Goal: Task Accomplishment & Management: Manage account settings

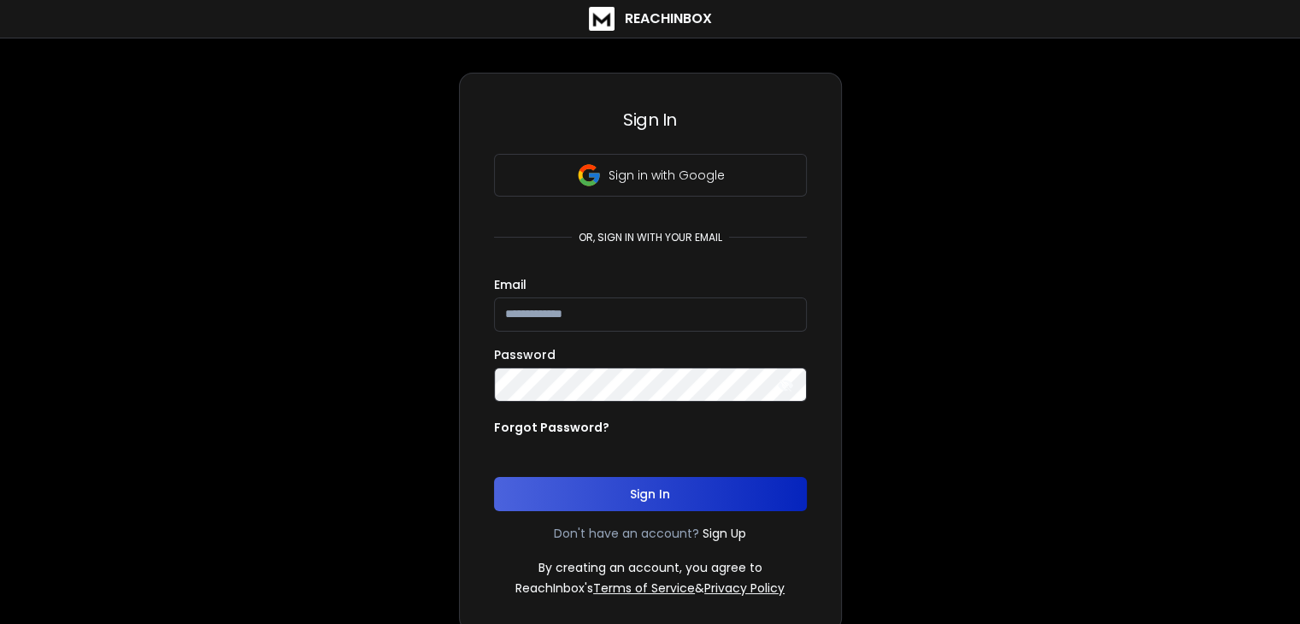
click at [656, 208] on div "Sign in with Google or, sign in with your email Email Password Forgot Password?…" at bounding box center [650, 375] width 313 height 443
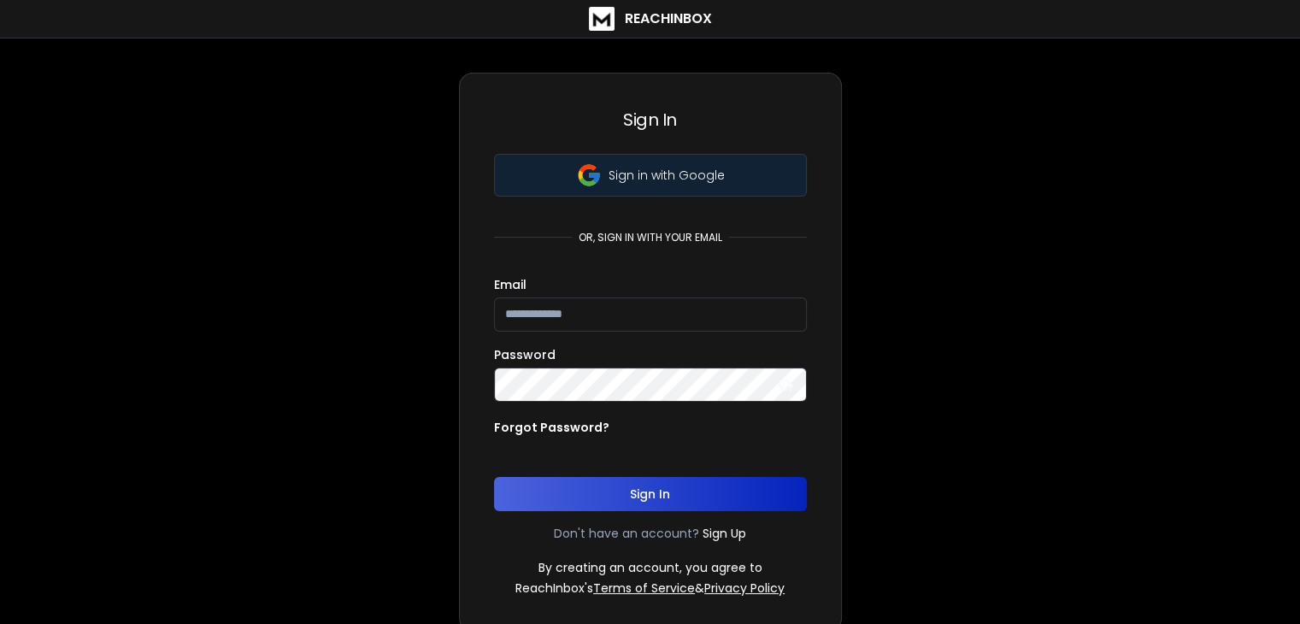
click at [655, 182] on p "Sign in with Google" at bounding box center [666, 175] width 116 height 17
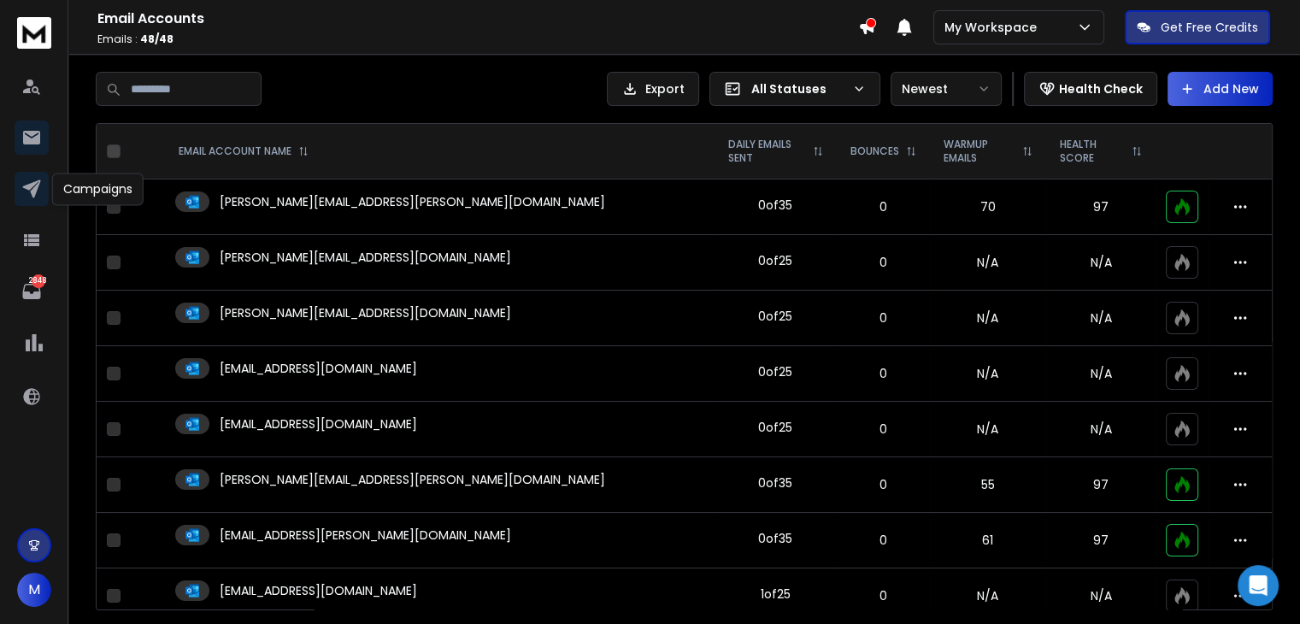
click at [38, 197] on icon at bounding box center [31, 189] width 21 height 21
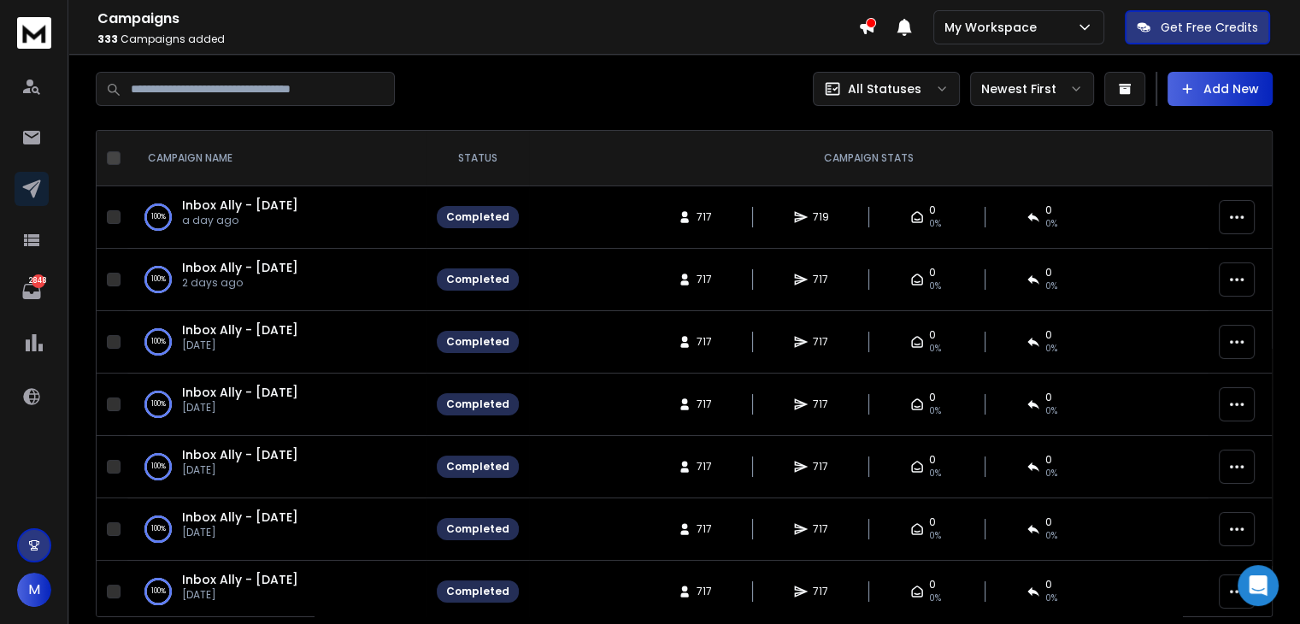
click at [1228, 222] on icon "button" at bounding box center [1236, 217] width 17 height 17
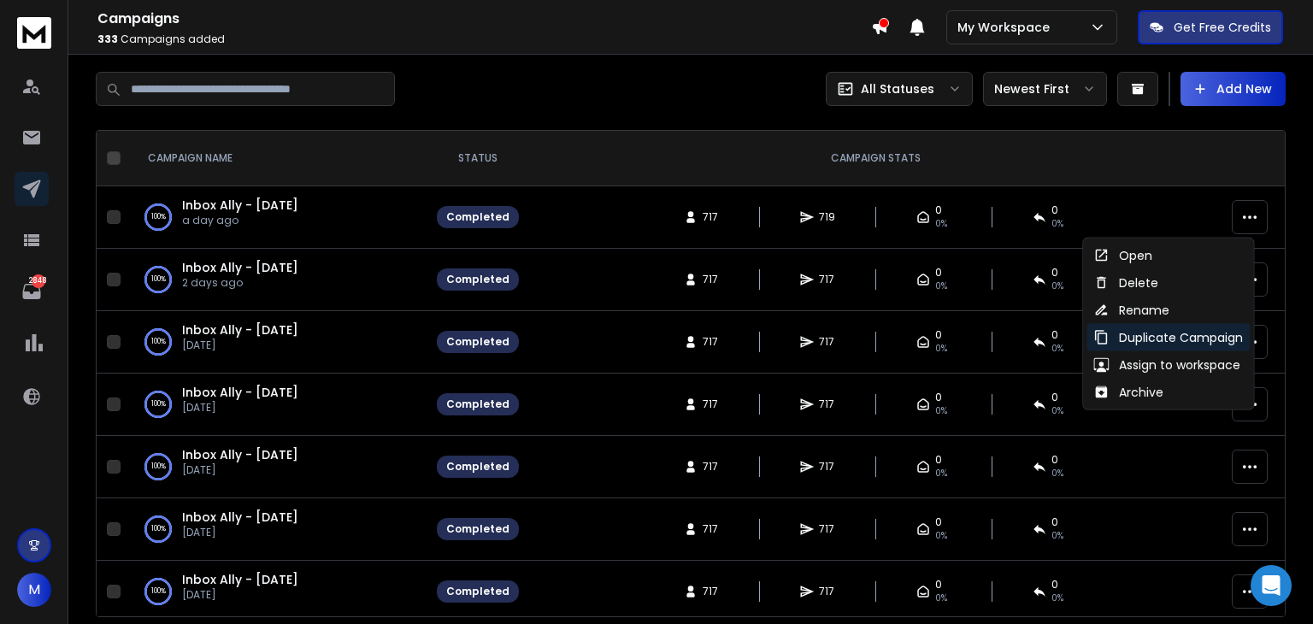
click at [1159, 332] on div "Duplicate Campaign" at bounding box center [1168, 337] width 150 height 17
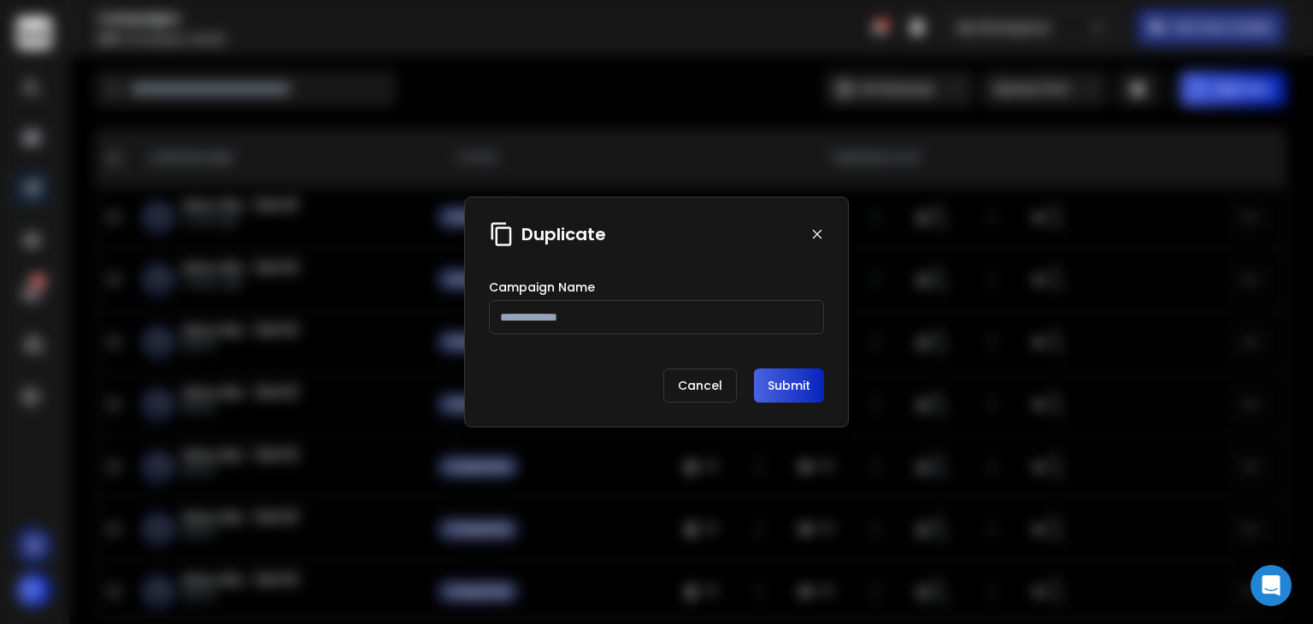
click at [645, 314] on input "text" at bounding box center [656, 317] width 335 height 34
type input "**********"
click at [754, 368] on button "Submit" at bounding box center [789, 385] width 70 height 34
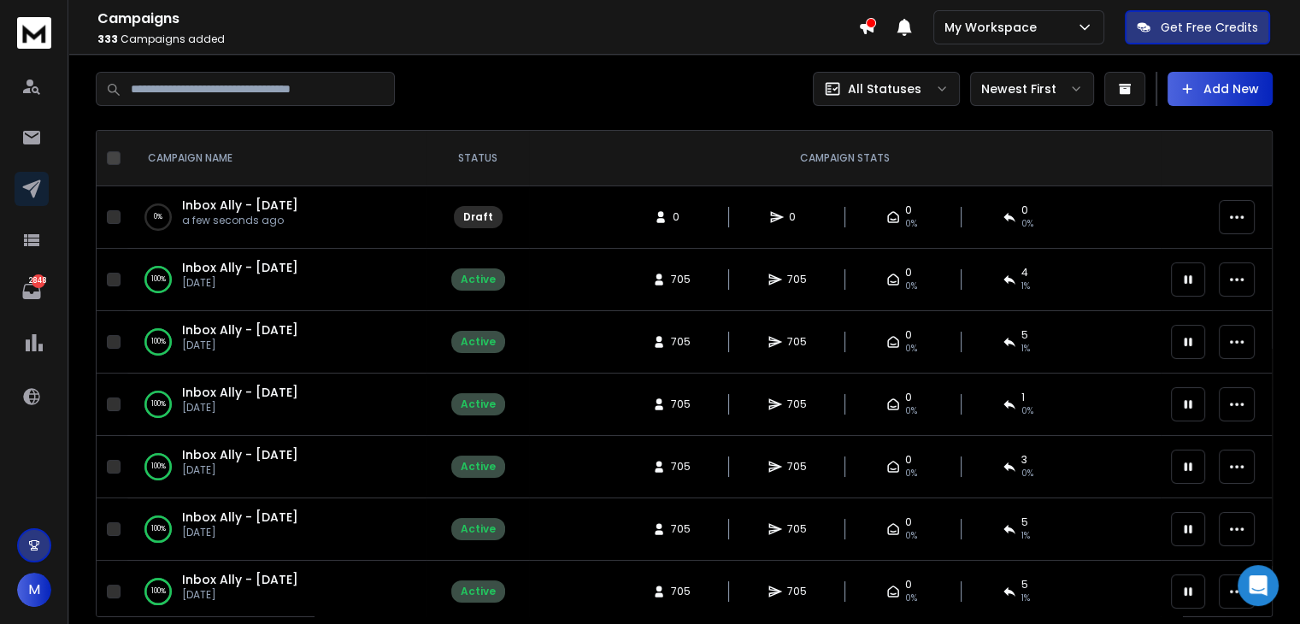
click at [713, 28] on h1 "Campaigns" at bounding box center [477, 19] width 761 height 21
click at [554, 203] on div "0 0 0 0% 0 0%" at bounding box center [844, 216] width 611 height 27
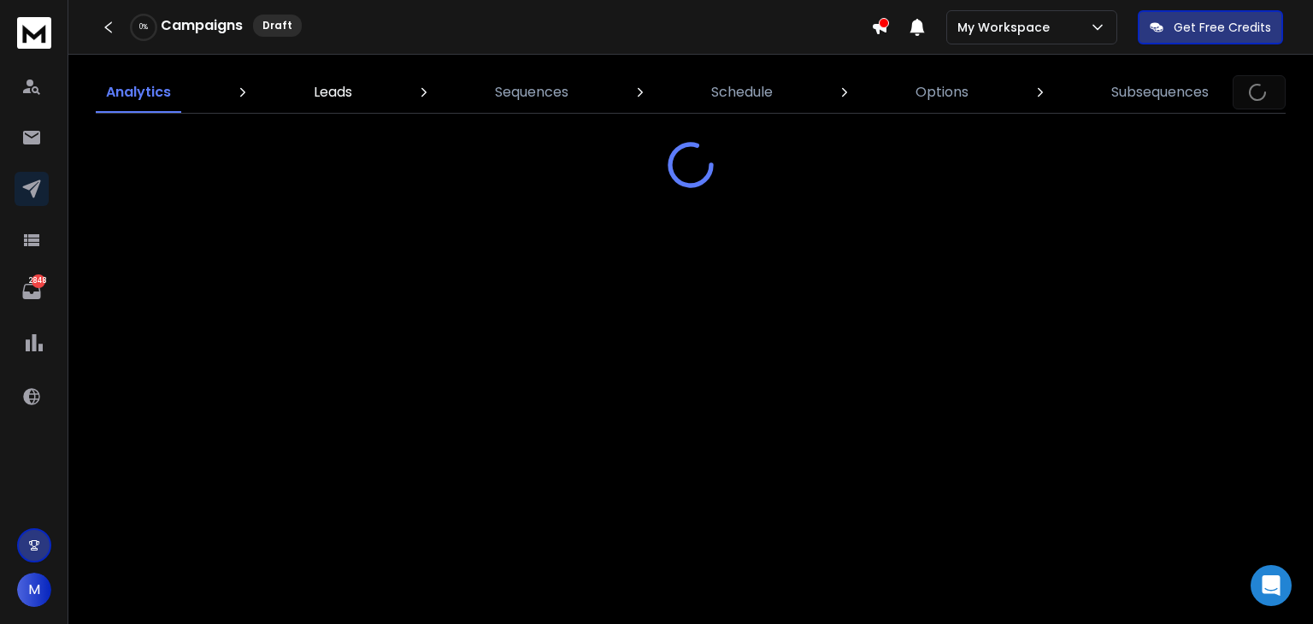
click at [328, 91] on p "Leads" at bounding box center [333, 92] width 38 height 21
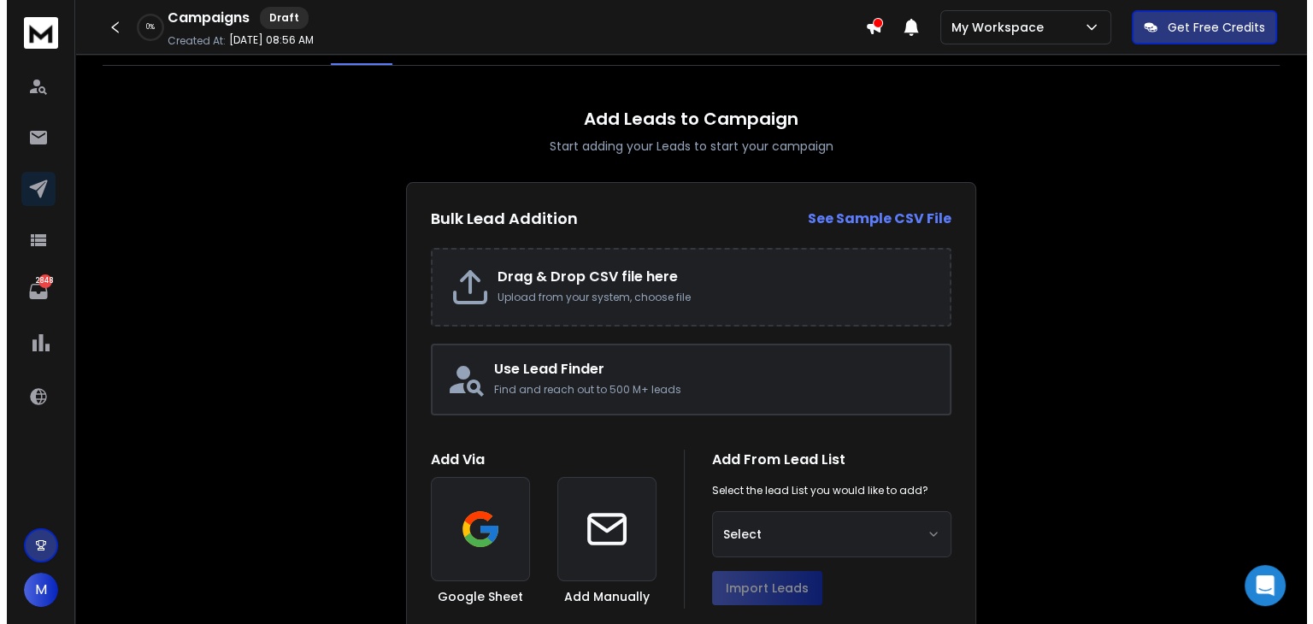
scroll to position [109, 0]
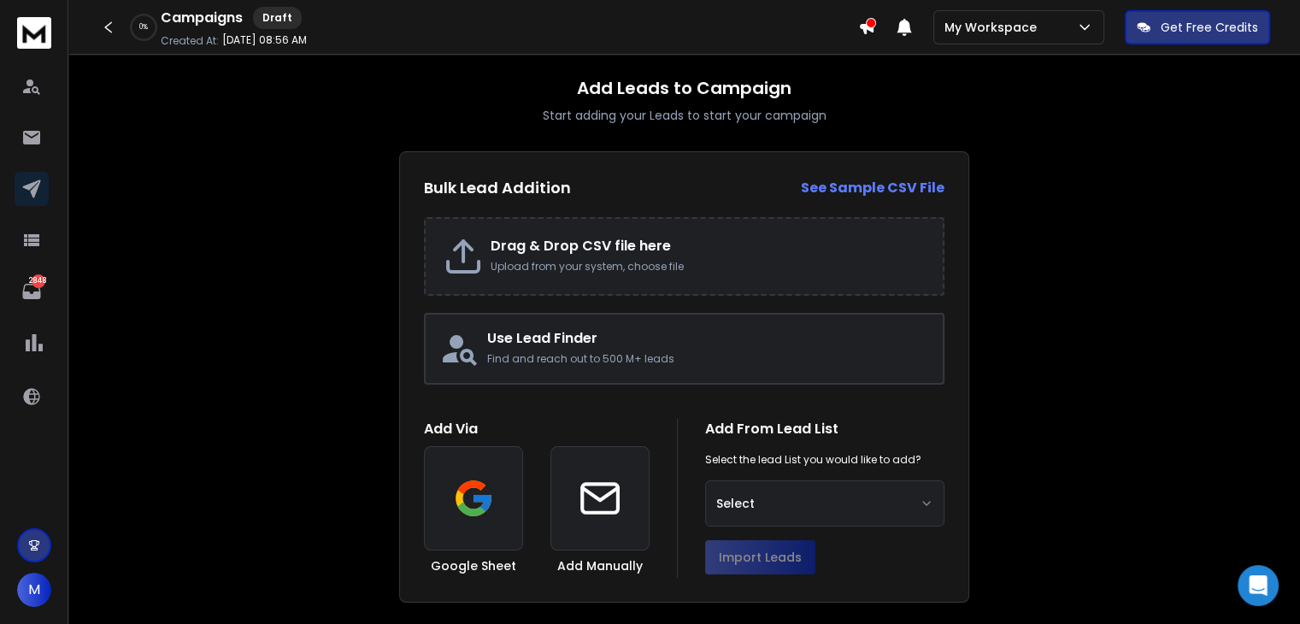
click at [802, 481] on button "Select" at bounding box center [824, 503] width 239 height 46
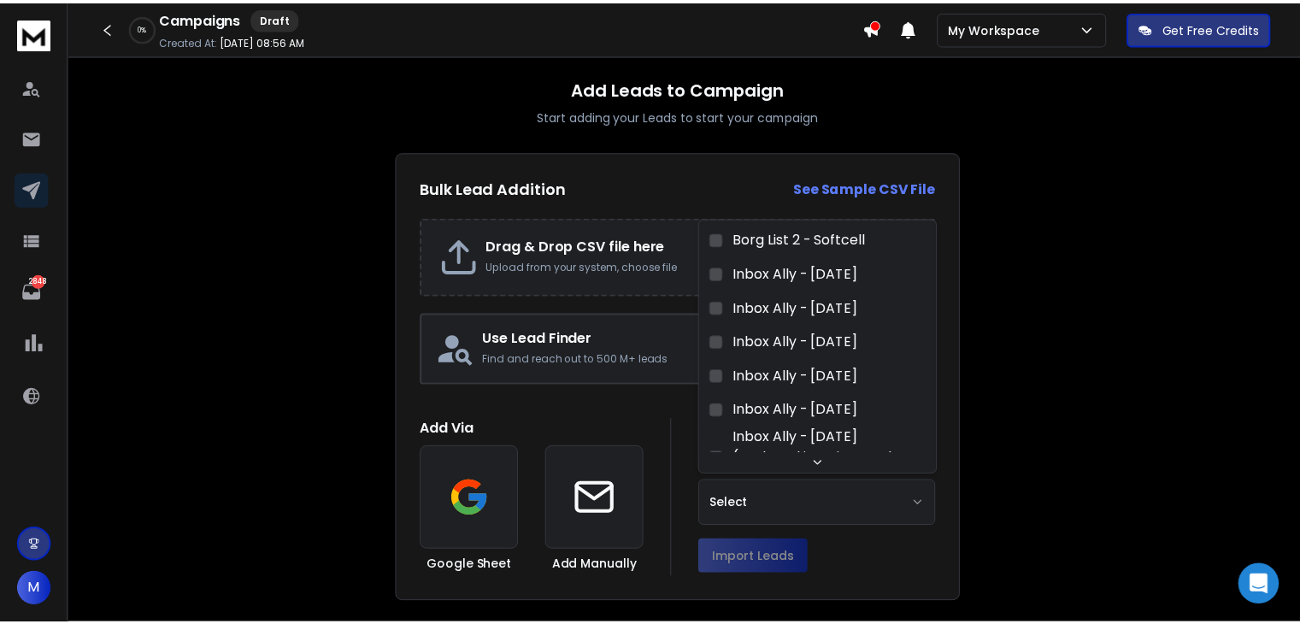
scroll to position [525, 0]
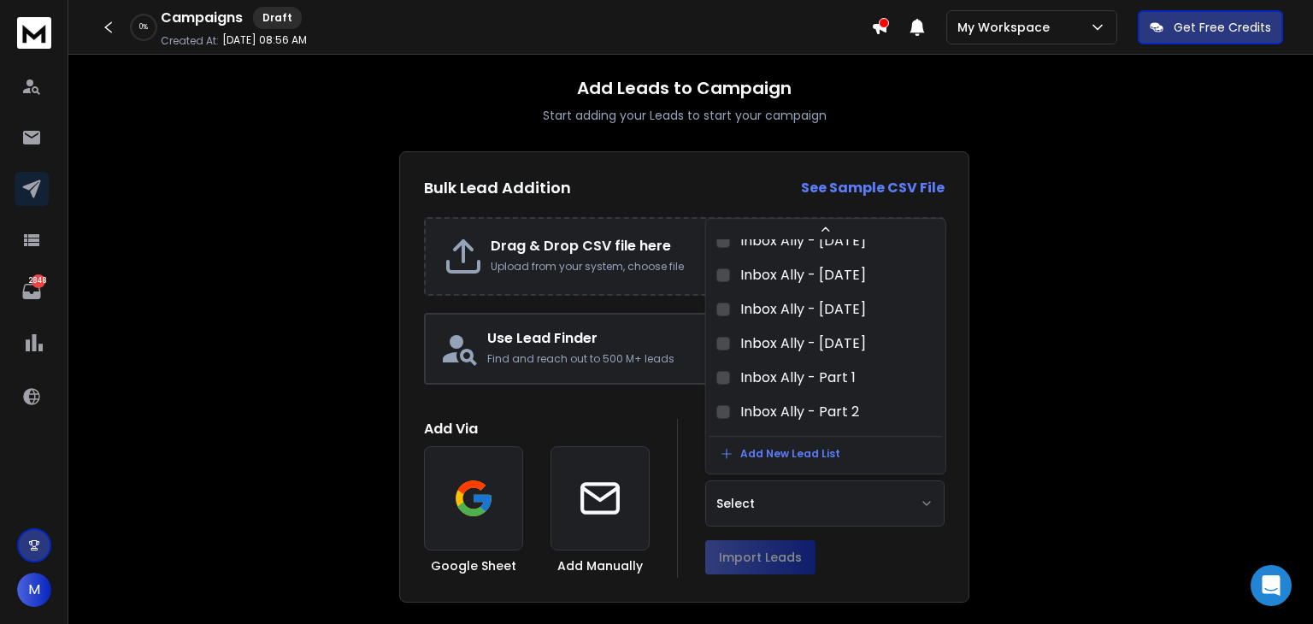
click at [810, 370] on div "Inbox Ally - Part 1" at bounding box center [797, 377] width 115 height 21
click at [813, 411] on div "Inbox Ally - Part 2" at bounding box center [799, 412] width 119 height 21
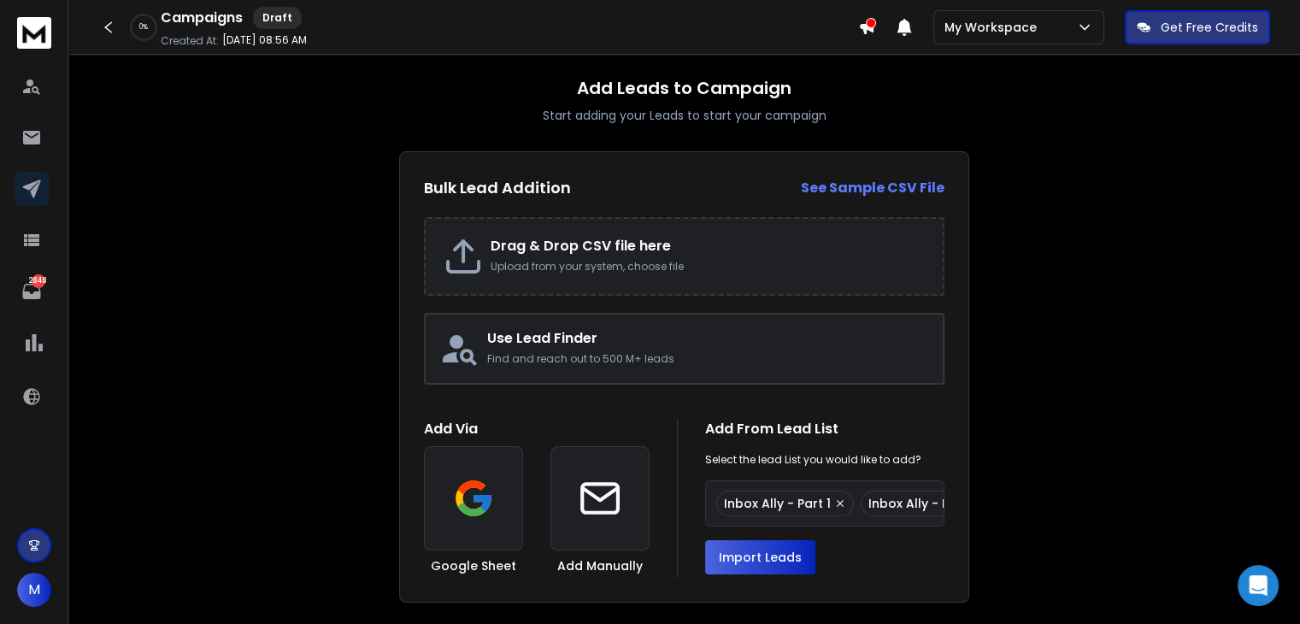
click at [772, 555] on button "Import Leads" at bounding box center [760, 557] width 110 height 34
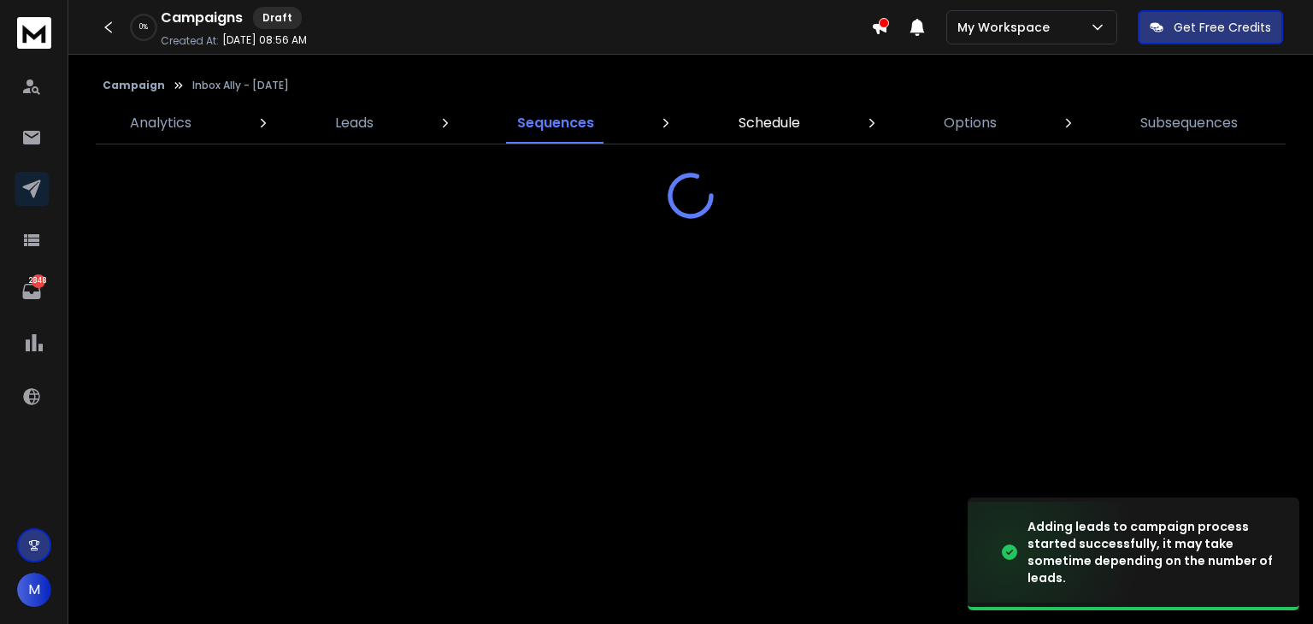
click at [759, 127] on p "Schedule" at bounding box center [769, 123] width 62 height 21
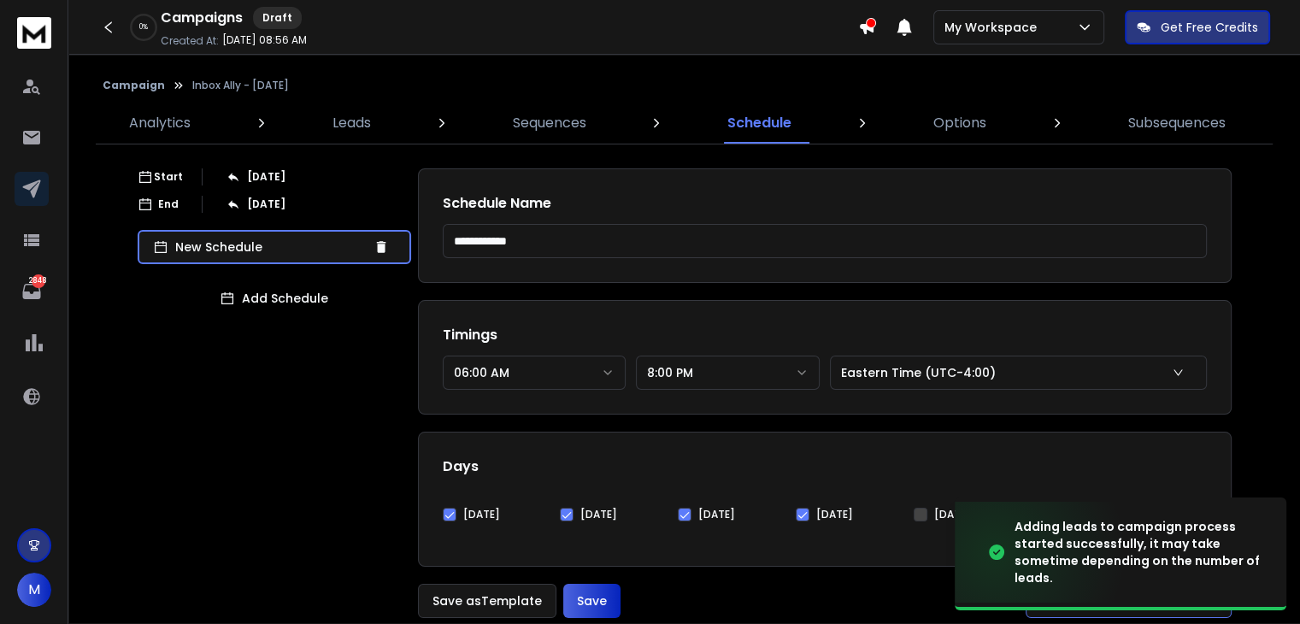
click at [285, 176] on p "Thu Aug 14 2025" at bounding box center [266, 177] width 38 height 14
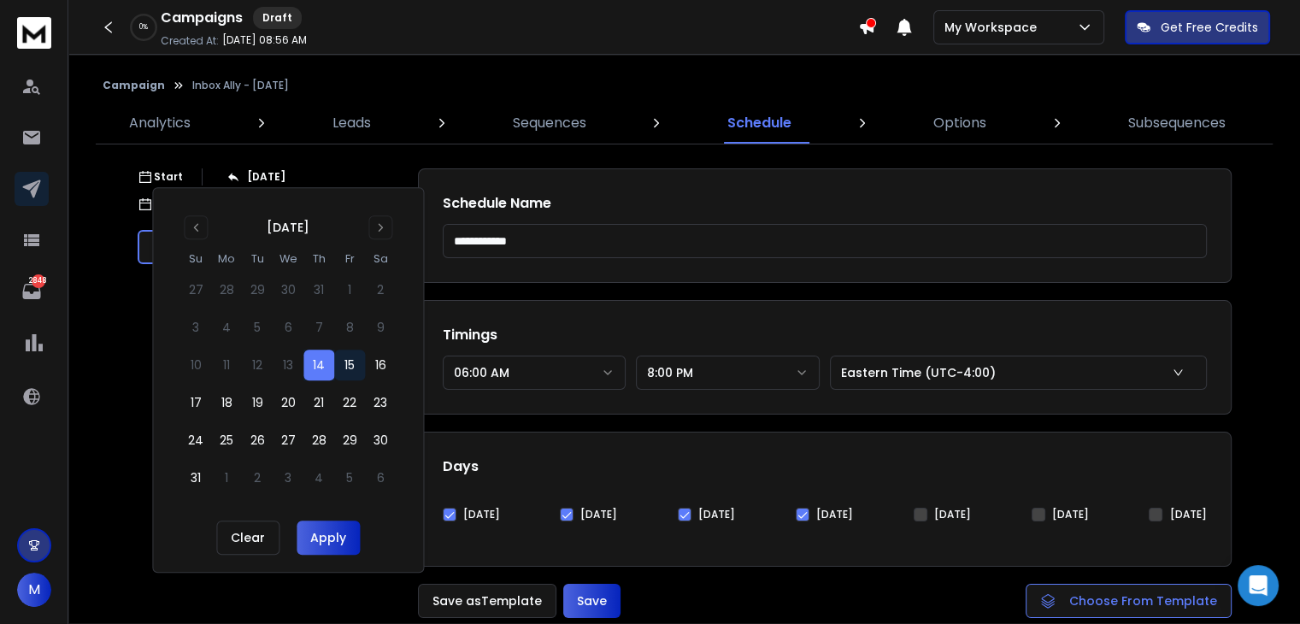
click at [349, 358] on button "15" at bounding box center [349, 364] width 31 height 31
click at [342, 548] on button "Apply" at bounding box center [328, 537] width 63 height 34
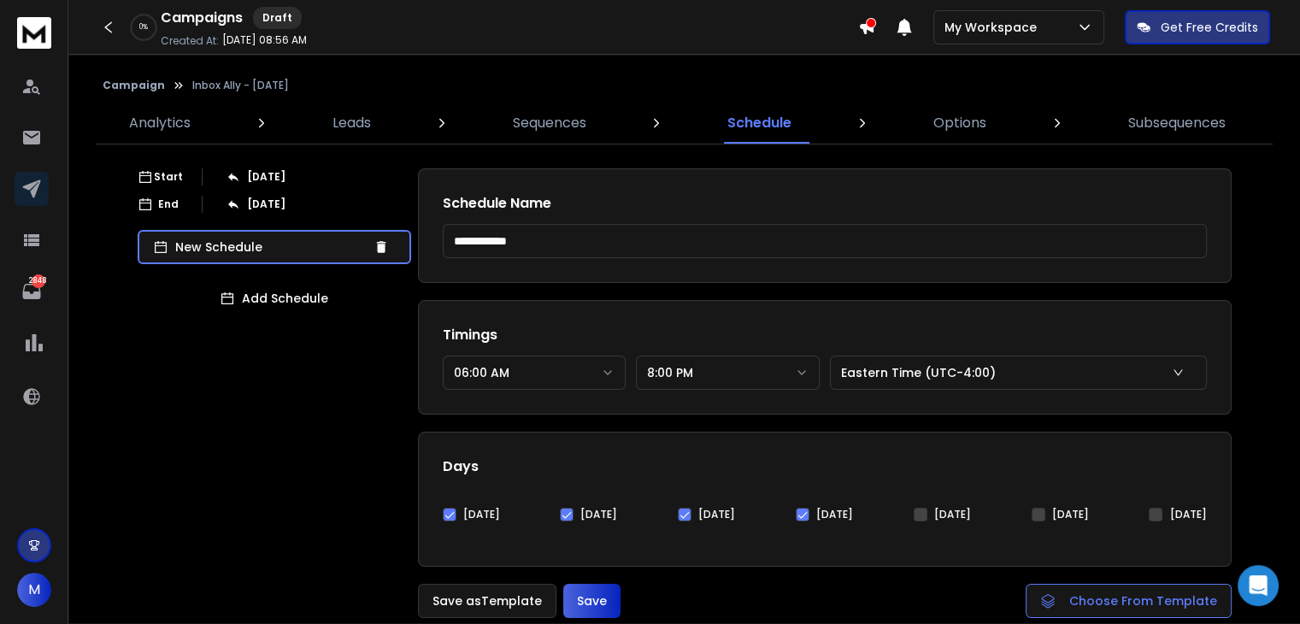
click at [285, 203] on p "[DATE]" at bounding box center [266, 204] width 38 height 14
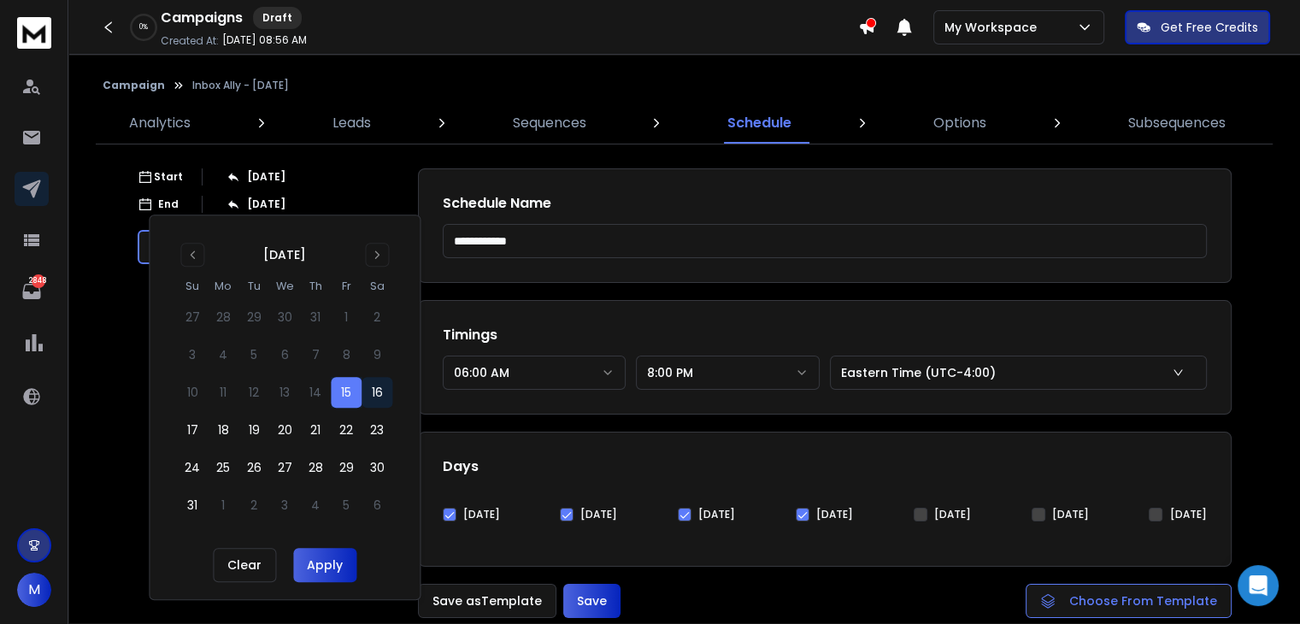
click at [382, 386] on button "16" at bounding box center [376, 392] width 31 height 31
click at [334, 561] on button "Apply" at bounding box center [324, 565] width 63 height 34
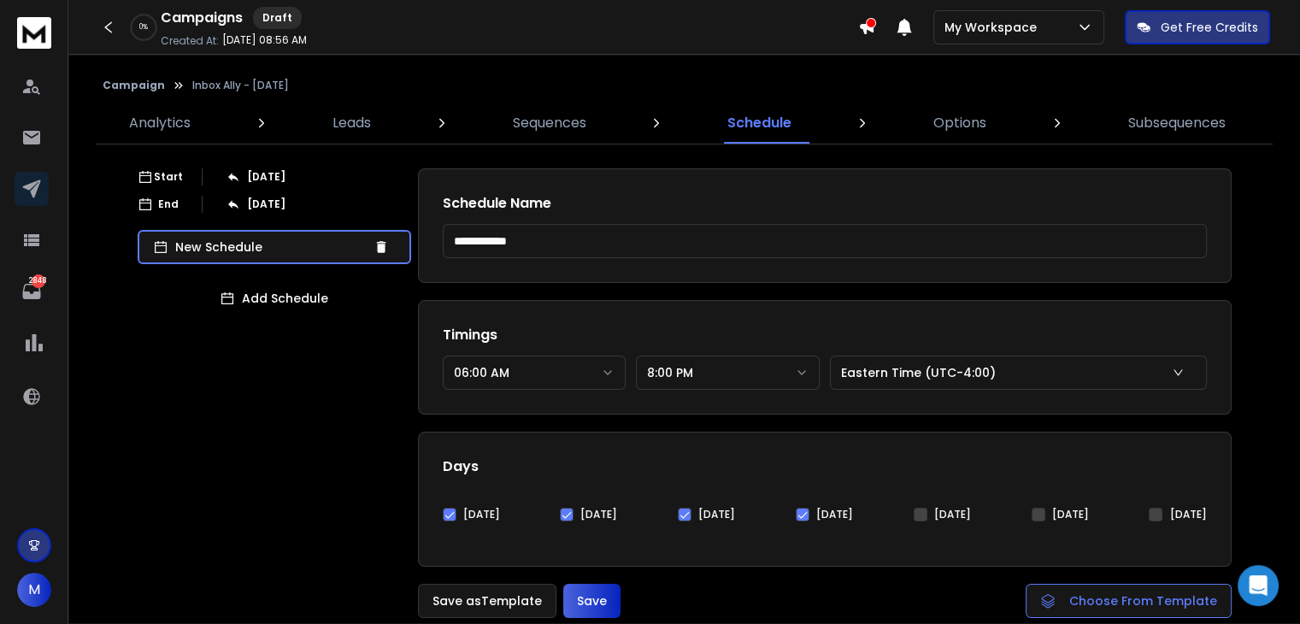
click at [591, 604] on button "Save" at bounding box center [591, 601] width 57 height 34
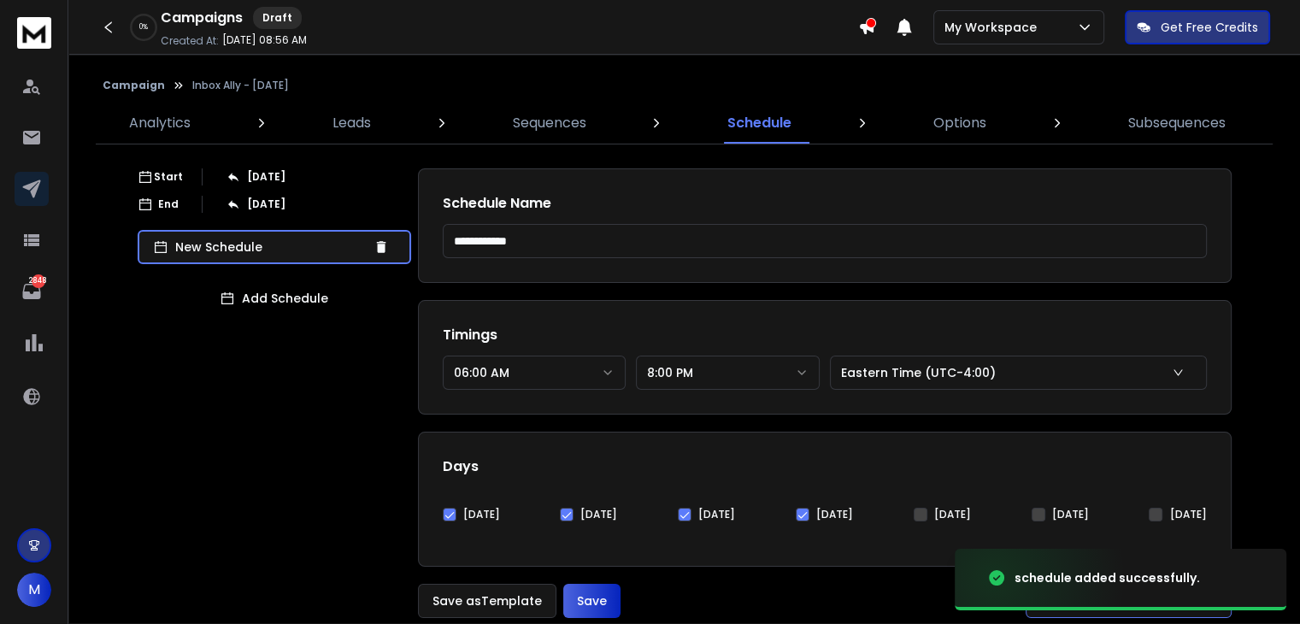
drag, startPoint x: 953, startPoint y: 512, endPoint x: 1024, endPoint y: 514, distance: 70.9
click at [954, 511] on label "[DATE]" at bounding box center [952, 515] width 37 height 14
click at [927, 511] on button "[DATE]" at bounding box center [920, 515] width 14 height 14
click at [1074, 509] on label "[DATE]" at bounding box center [1070, 515] width 37 height 14
click at [1045, 509] on button "[DATE]" at bounding box center [1038, 515] width 14 height 14
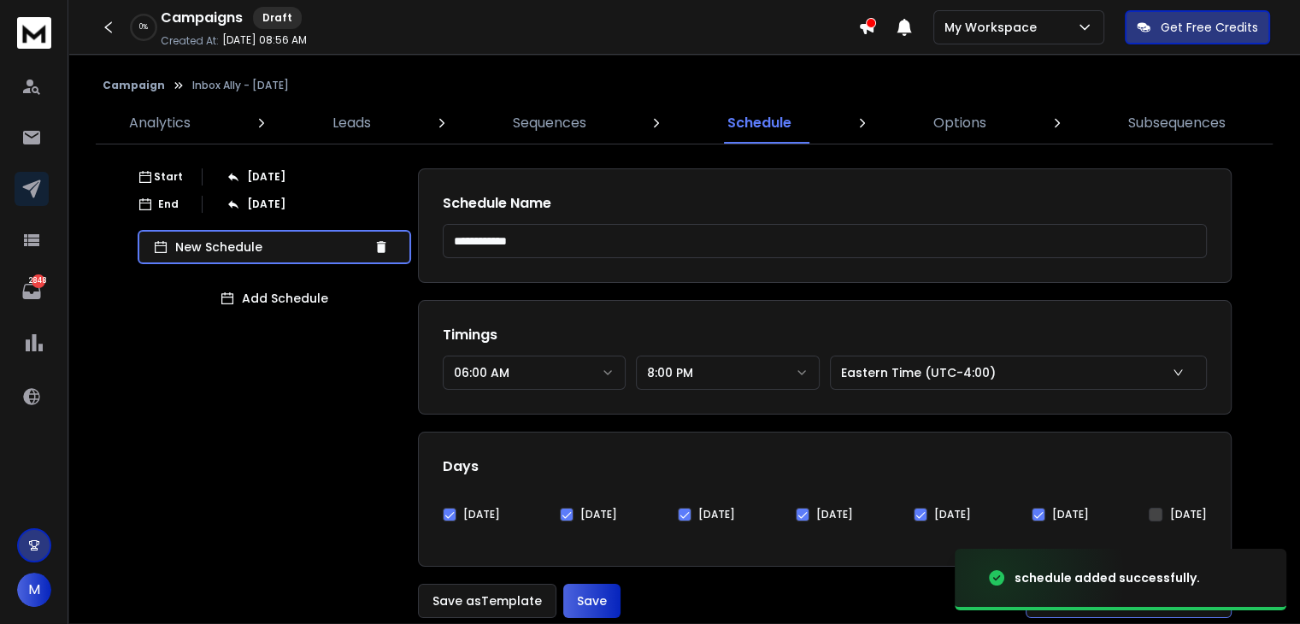
click at [1201, 514] on label "[DATE]" at bounding box center [1187, 515] width 37 height 14
click at [1162, 514] on button "[DATE]" at bounding box center [1155, 515] width 14 height 14
click at [583, 598] on button "Save" at bounding box center [591, 601] width 57 height 34
click at [957, 129] on p "Options" at bounding box center [959, 123] width 53 height 21
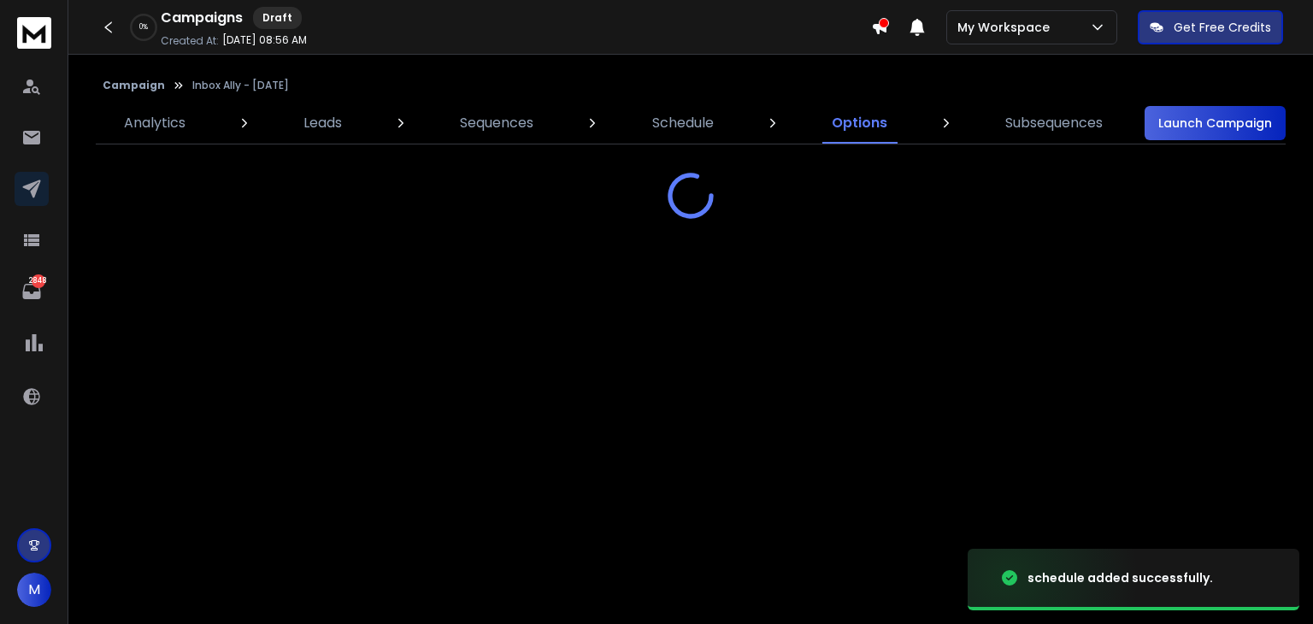
select select "*"
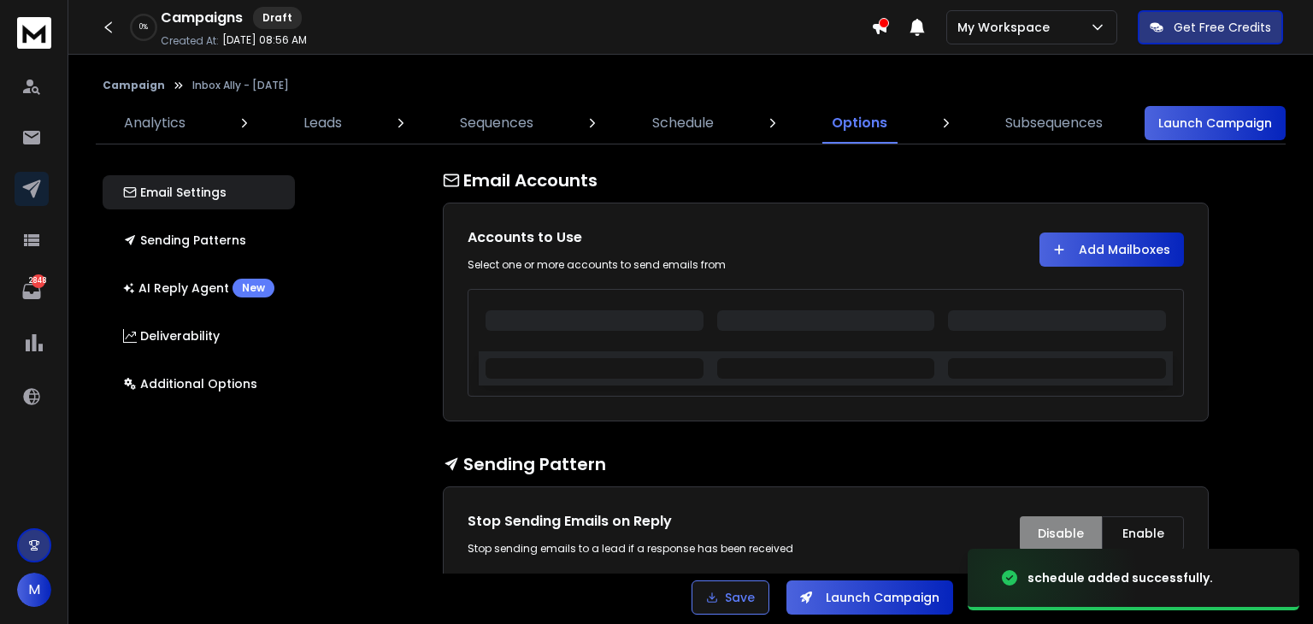
click at [1200, 117] on button "Launch Campaign" at bounding box center [1214, 123] width 141 height 34
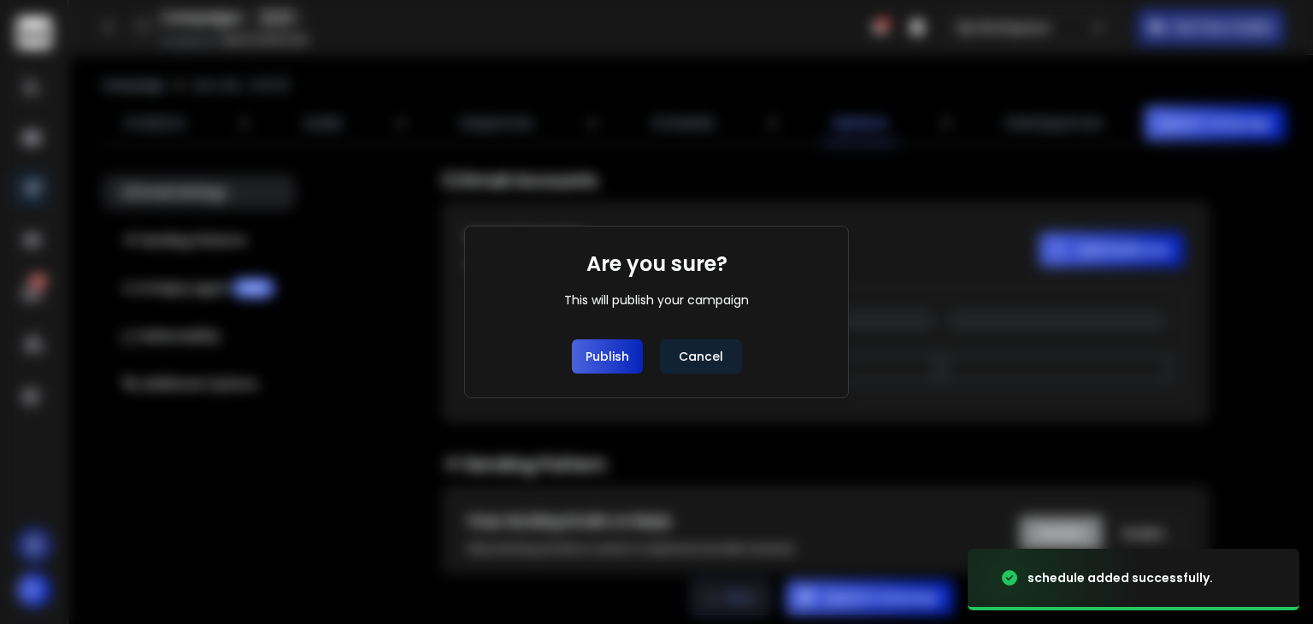
click at [620, 367] on button "Publish" at bounding box center [607, 356] width 71 height 34
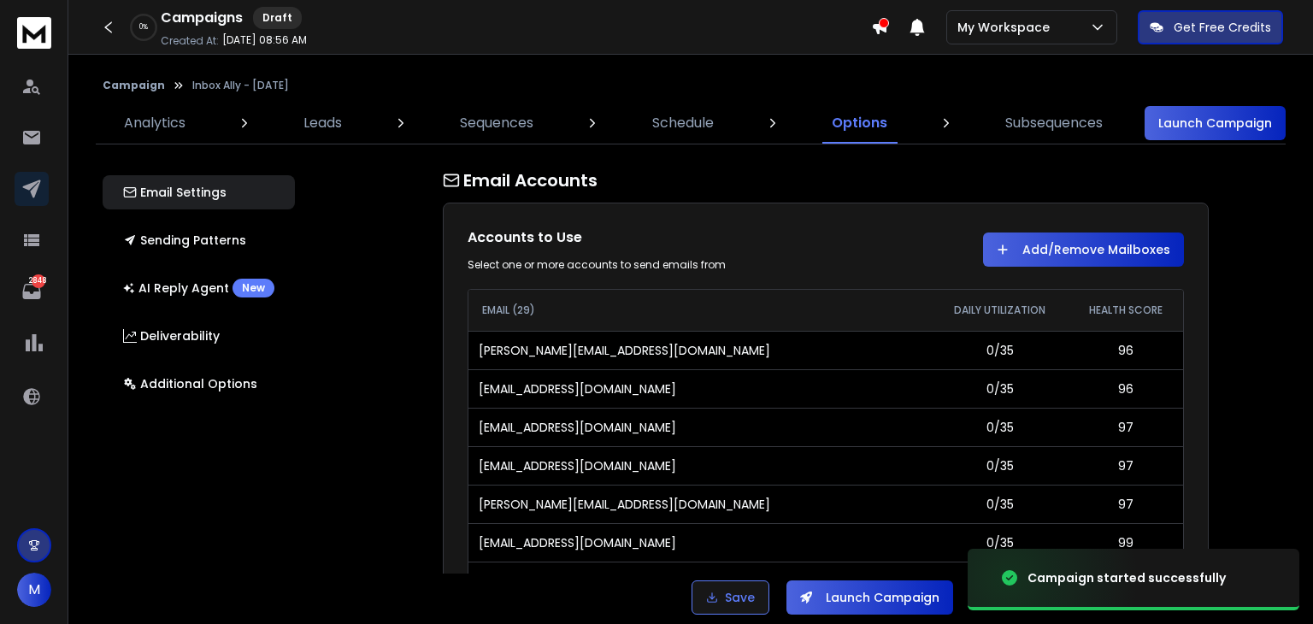
click at [725, 603] on button "Save" at bounding box center [730, 597] width 78 height 34
click at [1217, 127] on button "Launch Campaign" at bounding box center [1214, 123] width 141 height 34
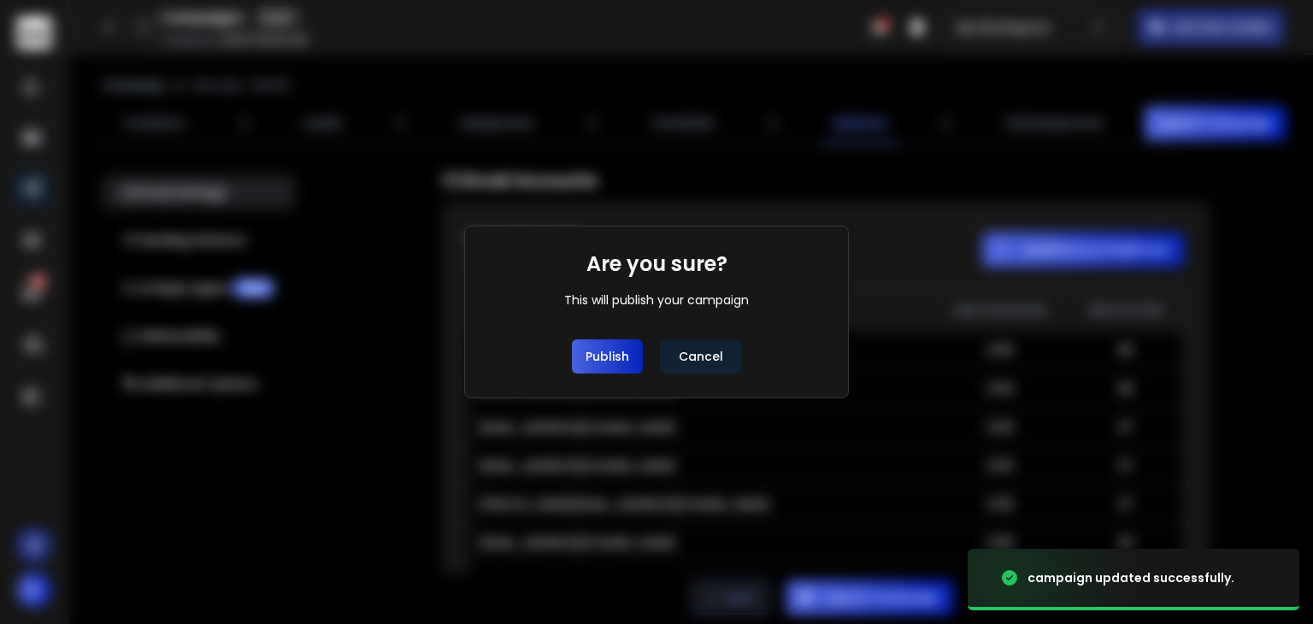
click at [619, 355] on button "Publish" at bounding box center [607, 356] width 71 height 34
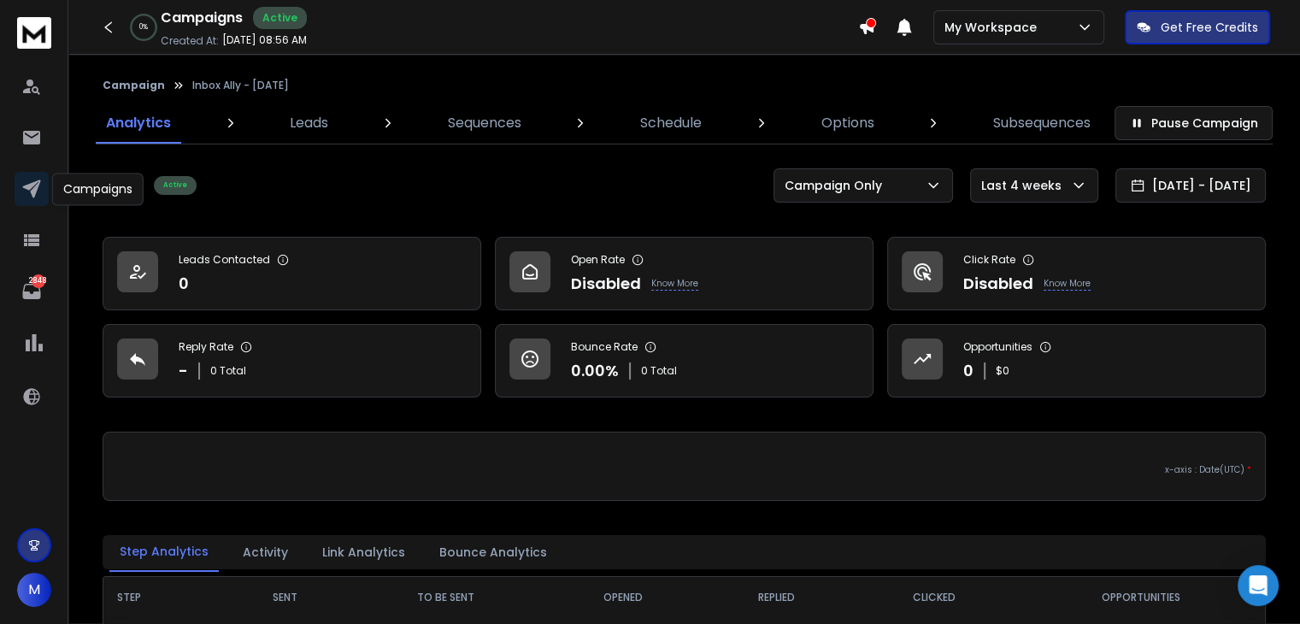
click at [35, 187] on icon at bounding box center [31, 188] width 18 height 18
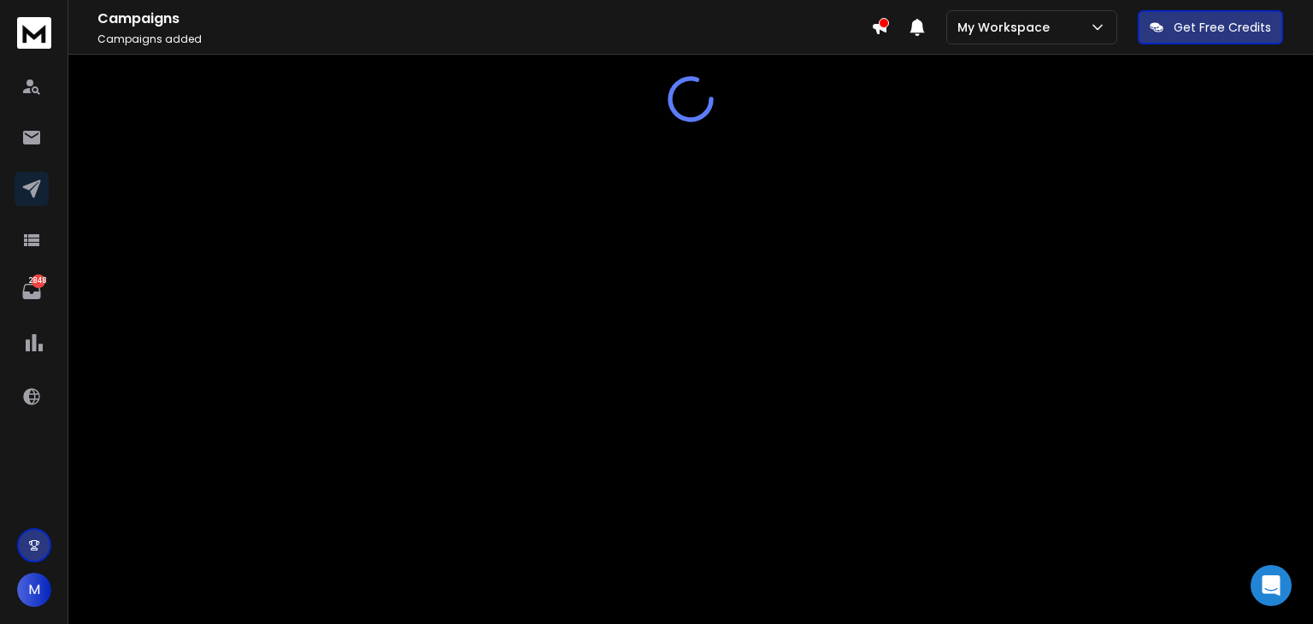
click at [432, 14] on h1 "Campaigns" at bounding box center [483, 19] width 773 height 21
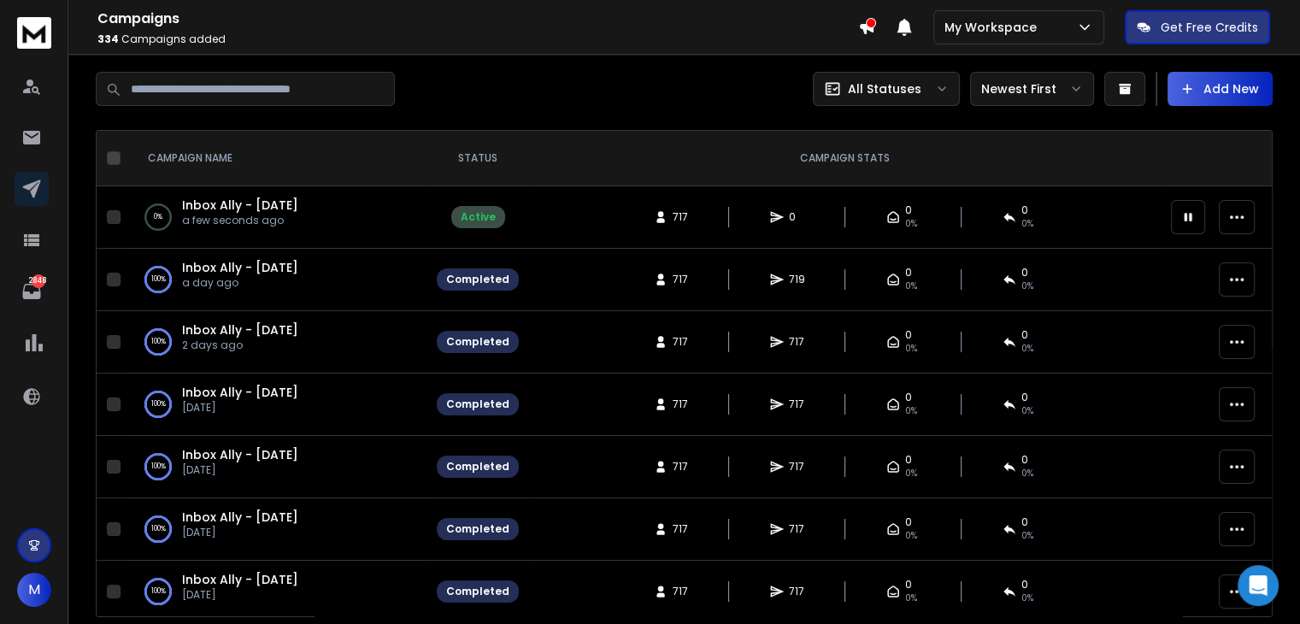
click at [1230, 216] on icon "button" at bounding box center [1237, 216] width 14 height 3
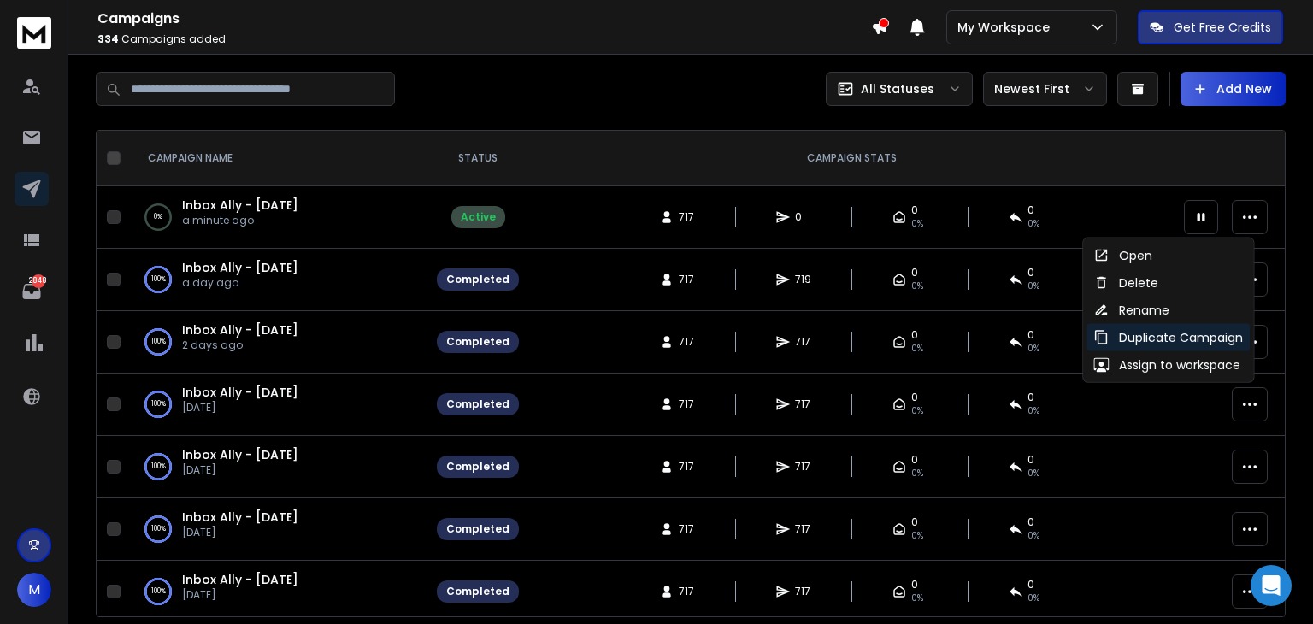
click at [1139, 335] on div "Duplicate Campaign" at bounding box center [1168, 337] width 150 height 17
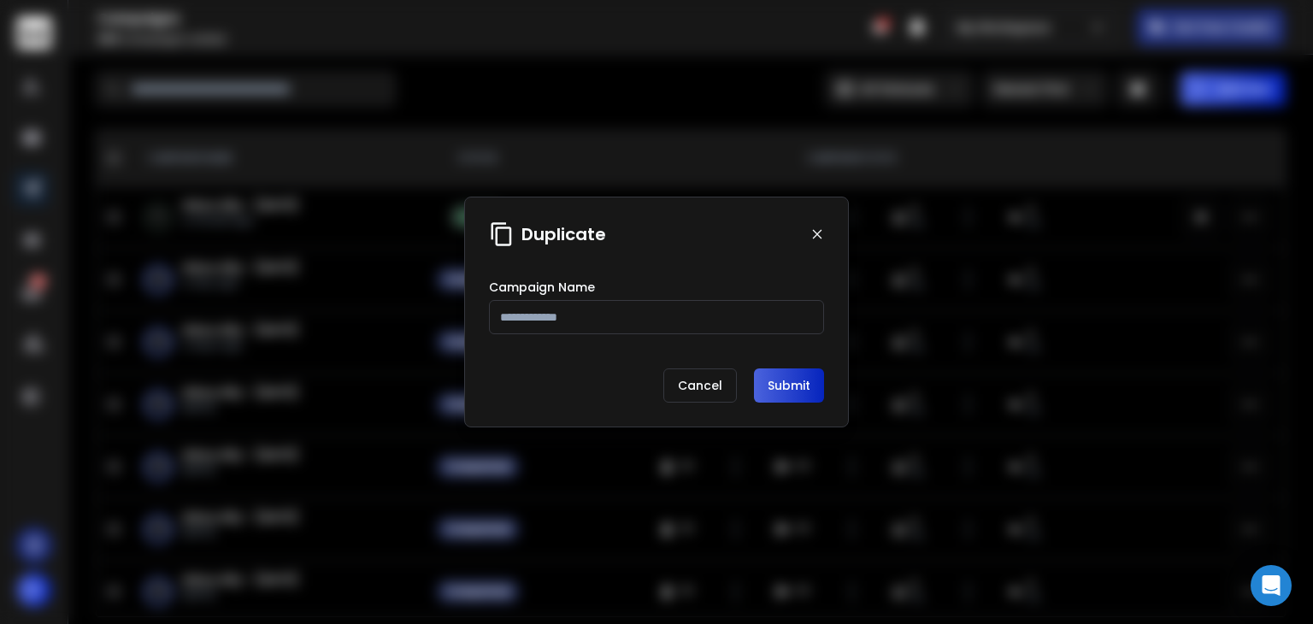
click at [718, 308] on input "text" at bounding box center [656, 317] width 335 height 34
type input "**********"
click at [754, 368] on button "Submit" at bounding box center [789, 385] width 70 height 34
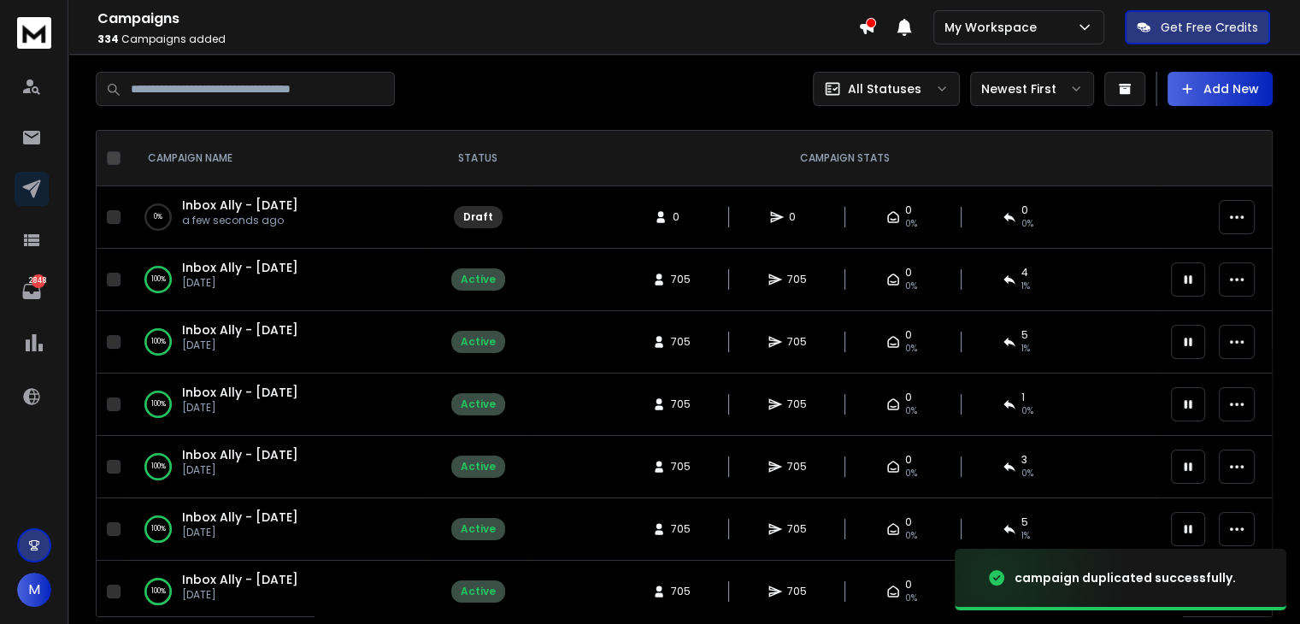
click at [493, 217] on div "Draft" at bounding box center [478, 217] width 49 height 22
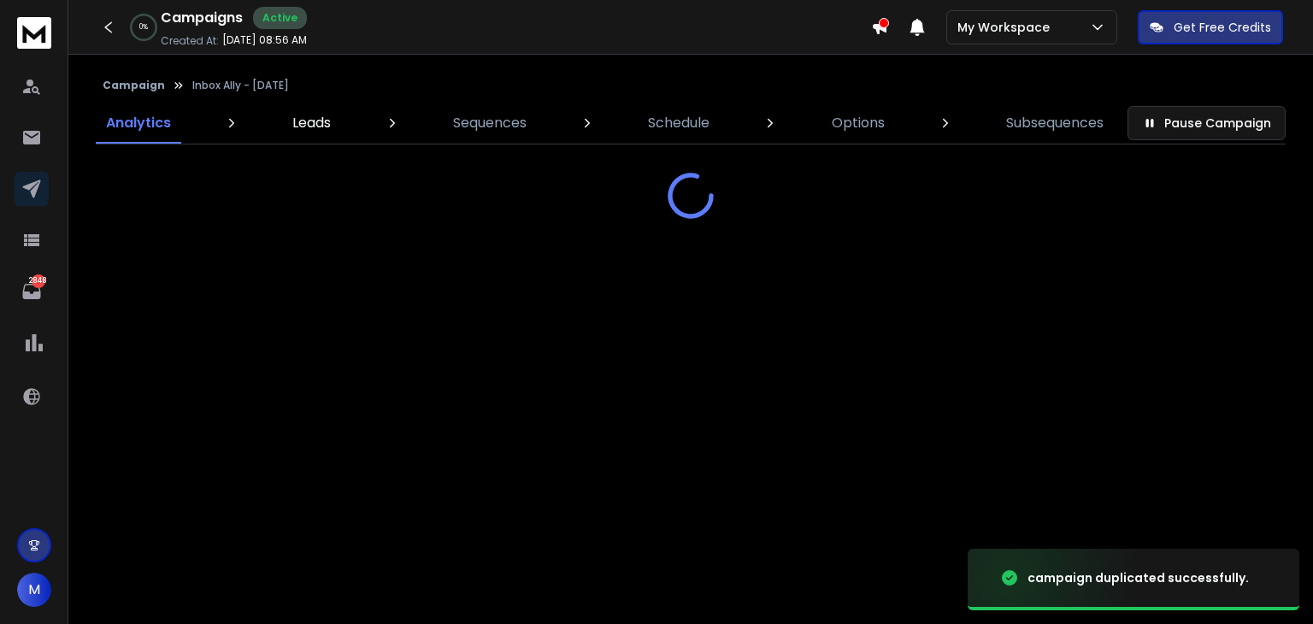
click at [297, 118] on p "Leads" at bounding box center [311, 123] width 38 height 21
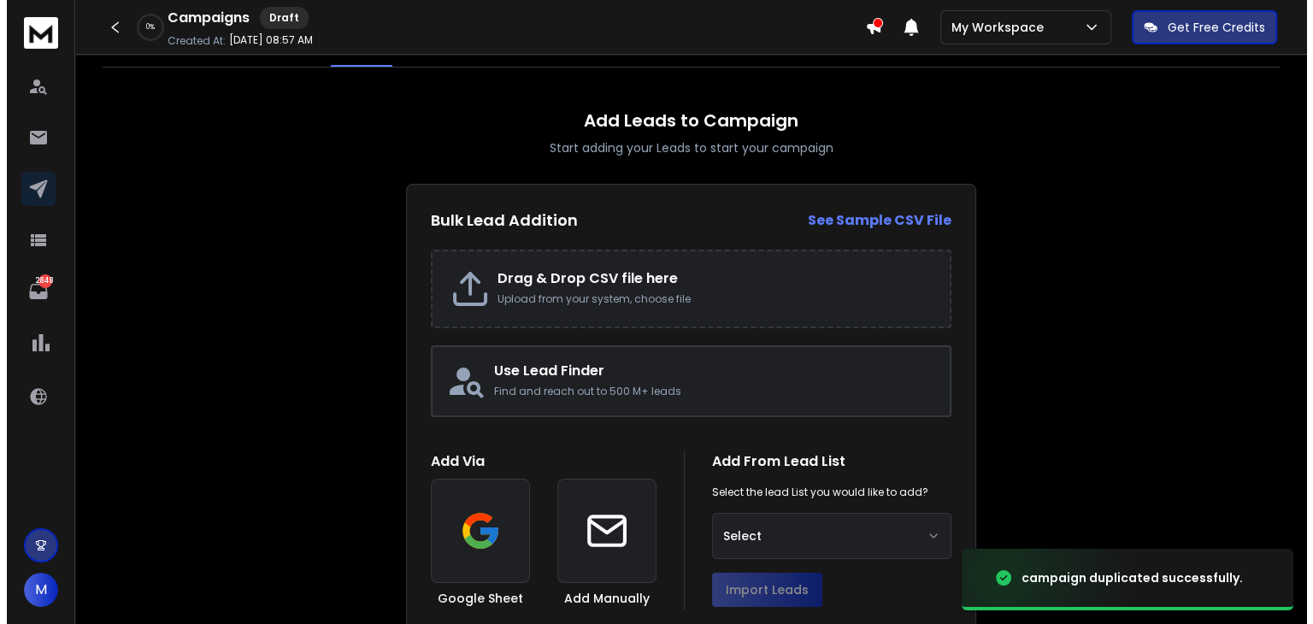
scroll to position [109, 0]
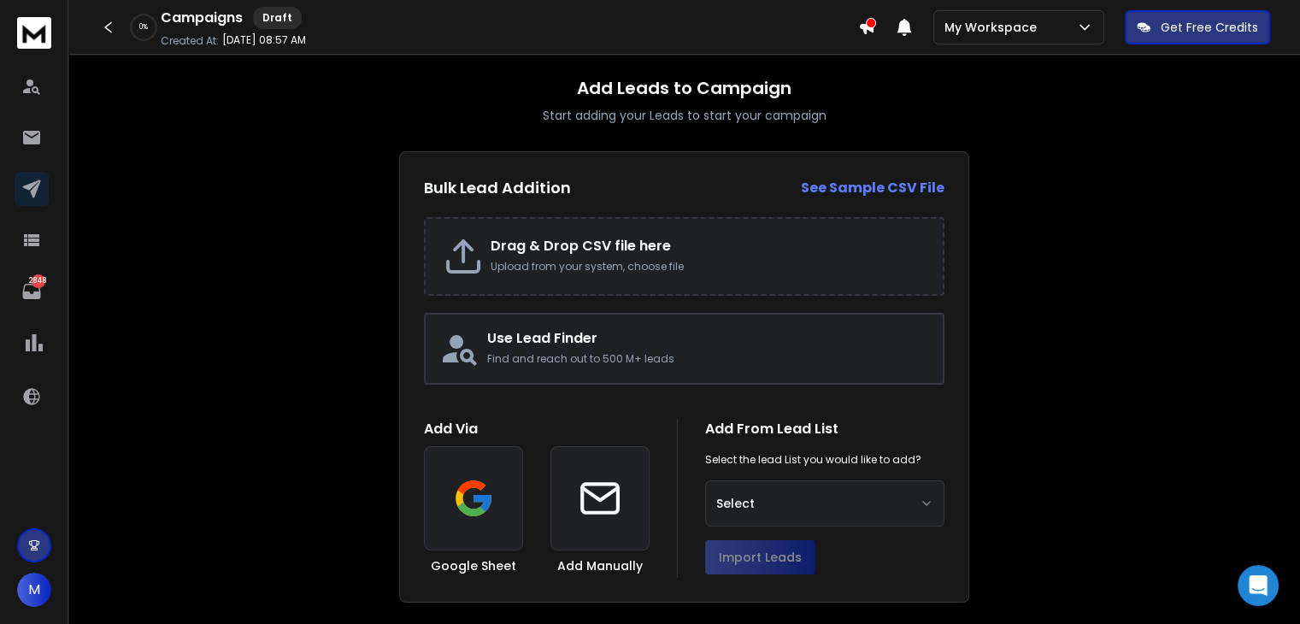
click at [790, 496] on button "Select" at bounding box center [824, 503] width 239 height 46
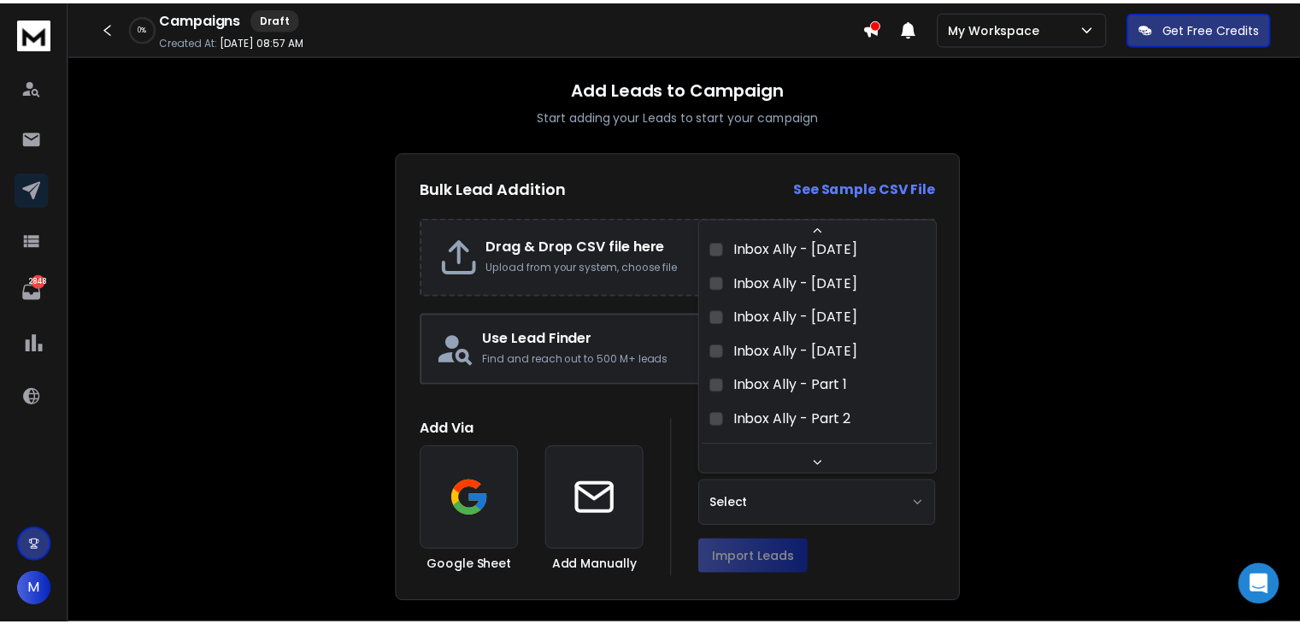
scroll to position [525, 0]
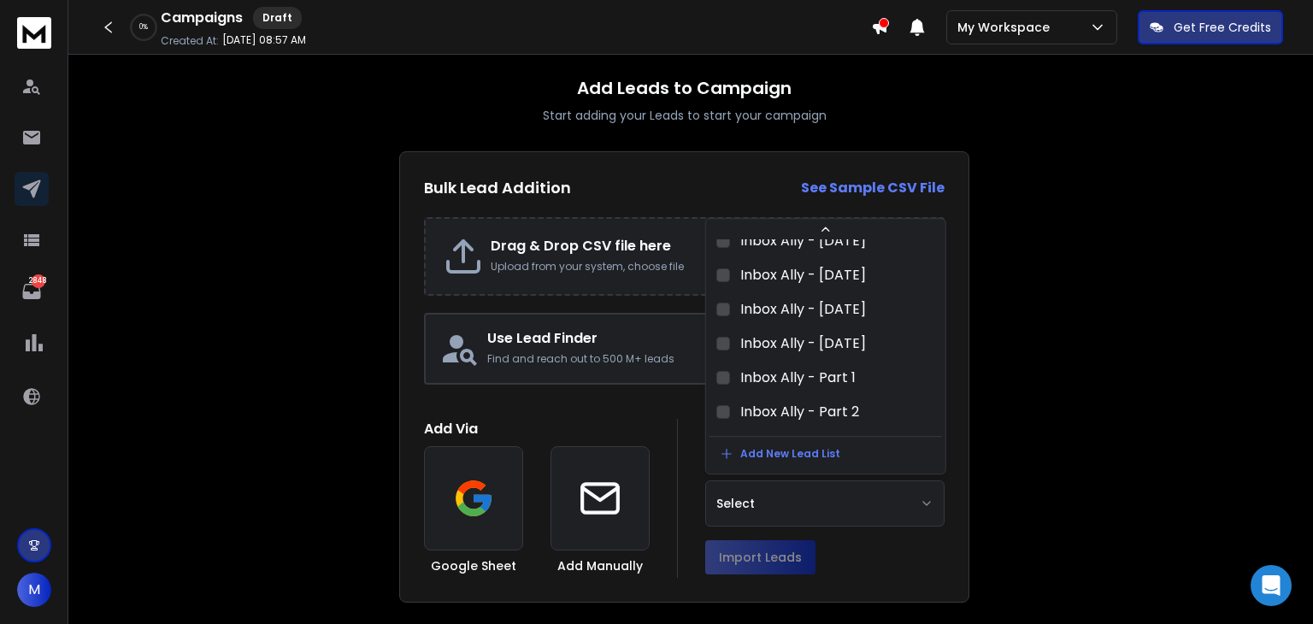
click at [806, 407] on div "Inbox Ally - Part 2" at bounding box center [799, 412] width 119 height 21
click at [805, 377] on div "Inbox Ally - Part 1" at bounding box center [797, 377] width 115 height 21
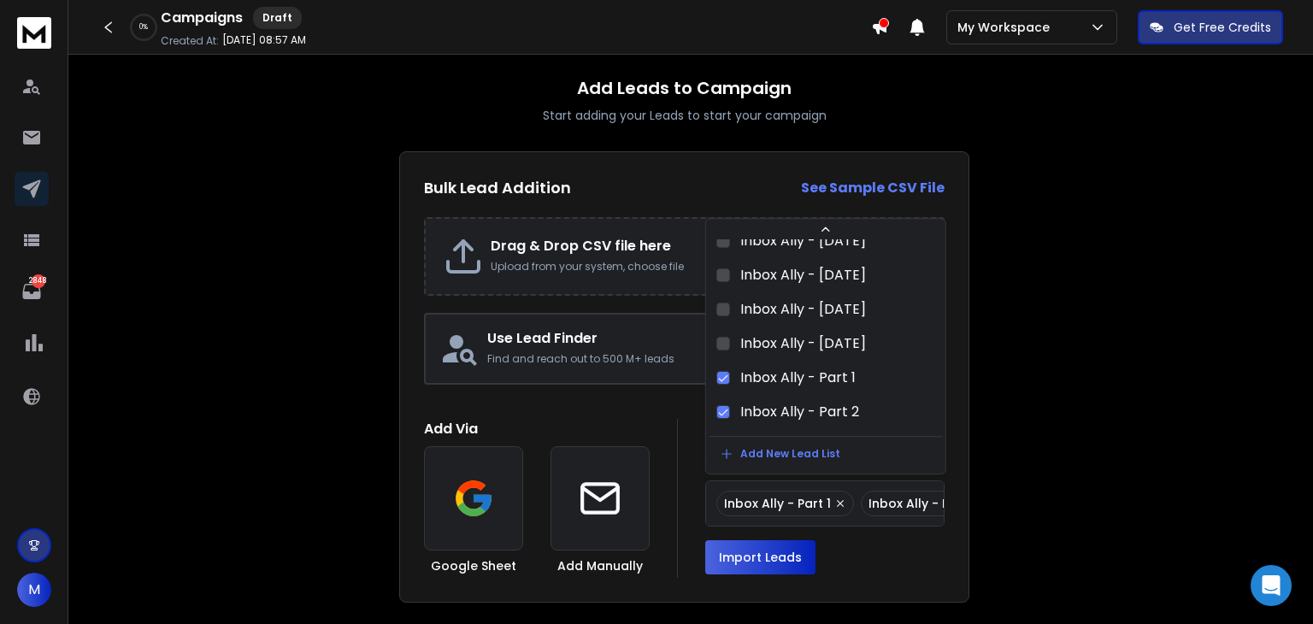
click at [778, 549] on button "Import Leads" at bounding box center [760, 557] width 110 height 34
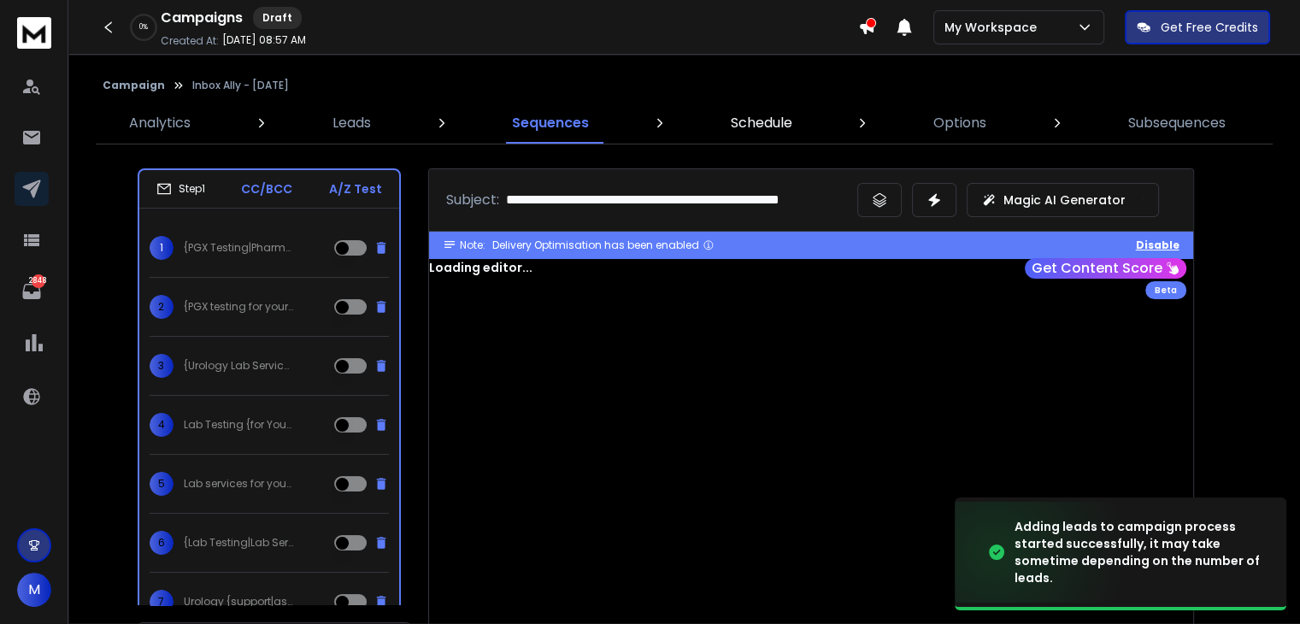
click at [731, 123] on p "Schedule" at bounding box center [762, 123] width 62 height 21
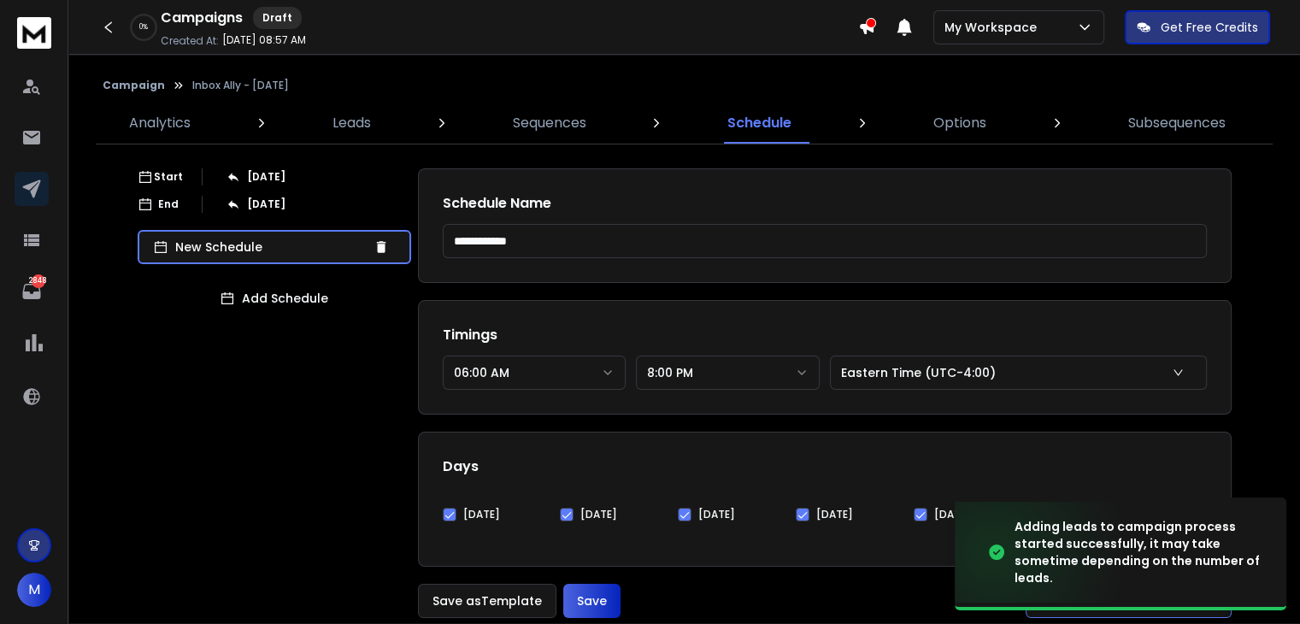
drag, startPoint x: 312, startPoint y: 176, endPoint x: 318, endPoint y: 185, distance: 10.4
click at [285, 175] on p "[DATE]" at bounding box center [266, 177] width 38 height 14
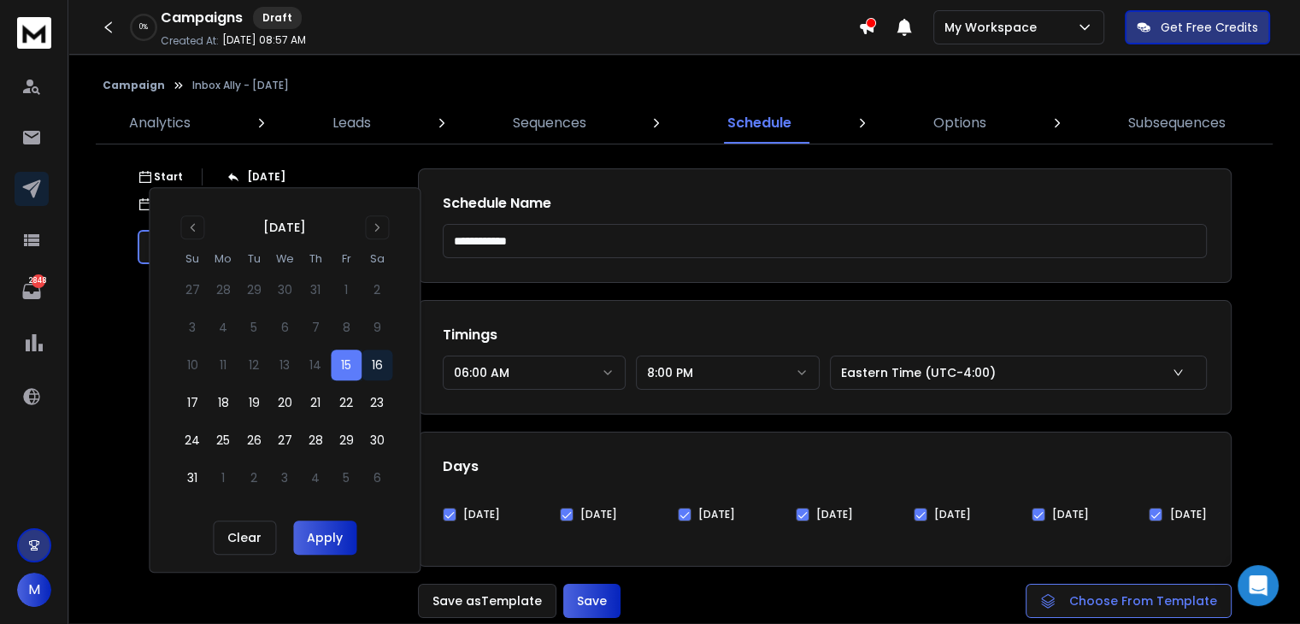
click at [379, 371] on button "16" at bounding box center [376, 364] width 31 height 31
click at [340, 531] on button "Apply" at bounding box center [324, 537] width 63 height 34
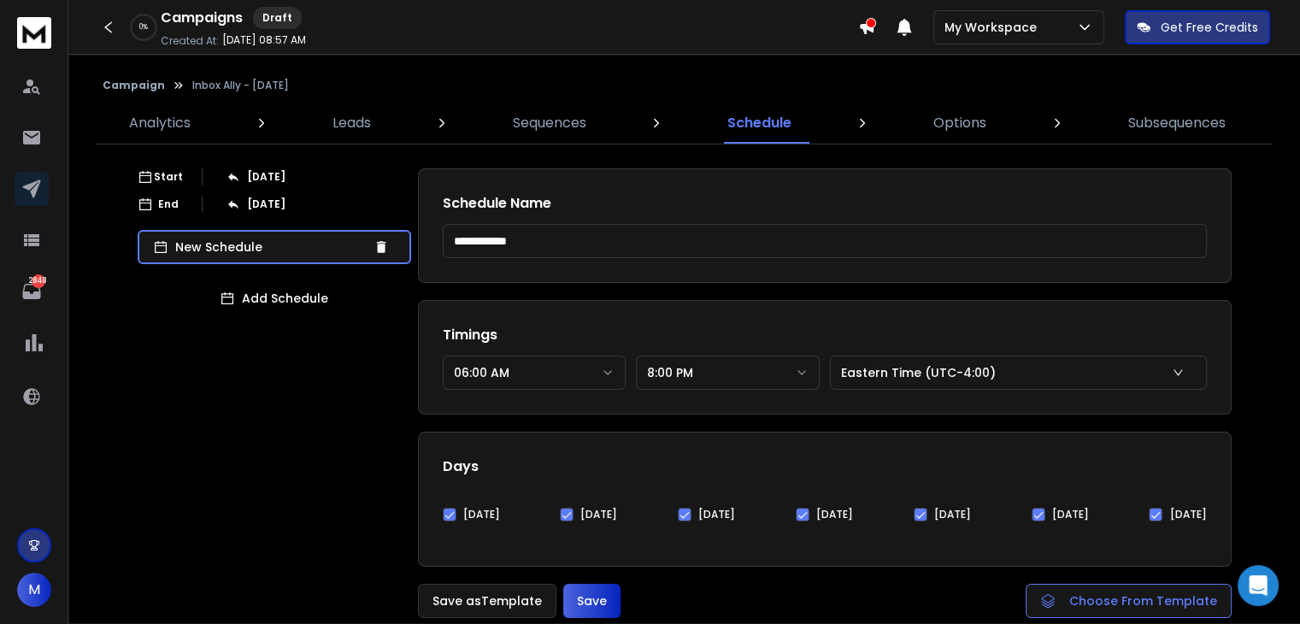
click at [285, 202] on p "[DATE]" at bounding box center [266, 204] width 38 height 14
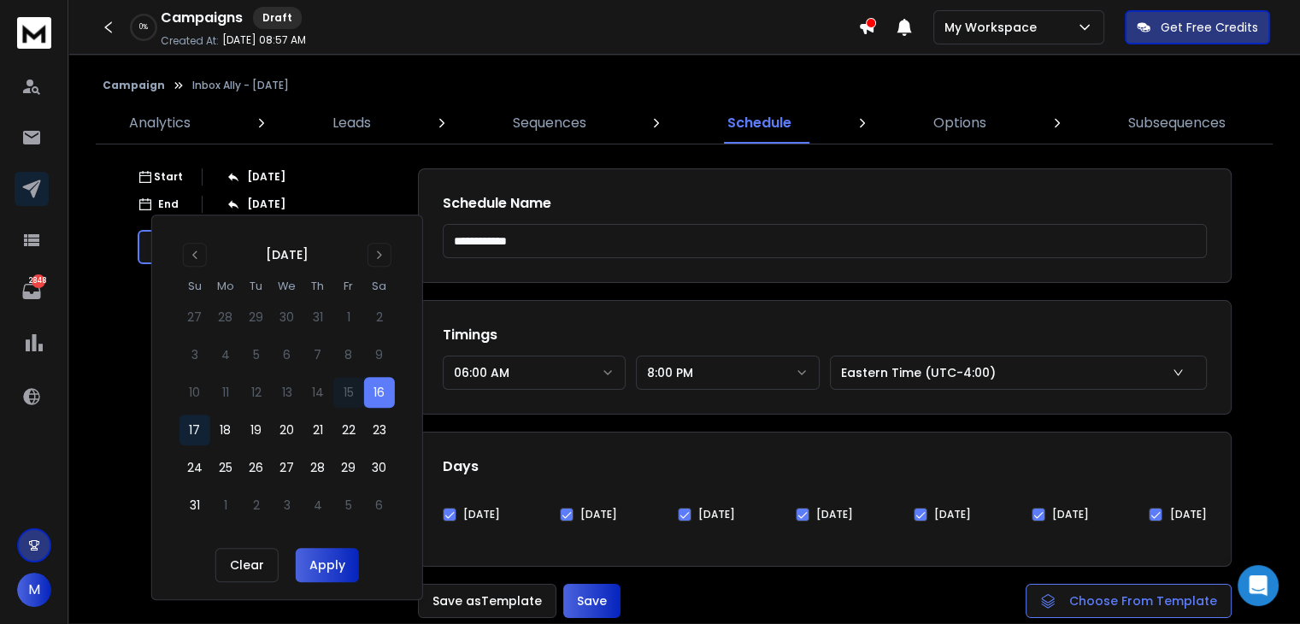
click at [198, 427] on button "17" at bounding box center [194, 429] width 31 height 31
click at [321, 579] on button "Apply" at bounding box center [327, 565] width 63 height 34
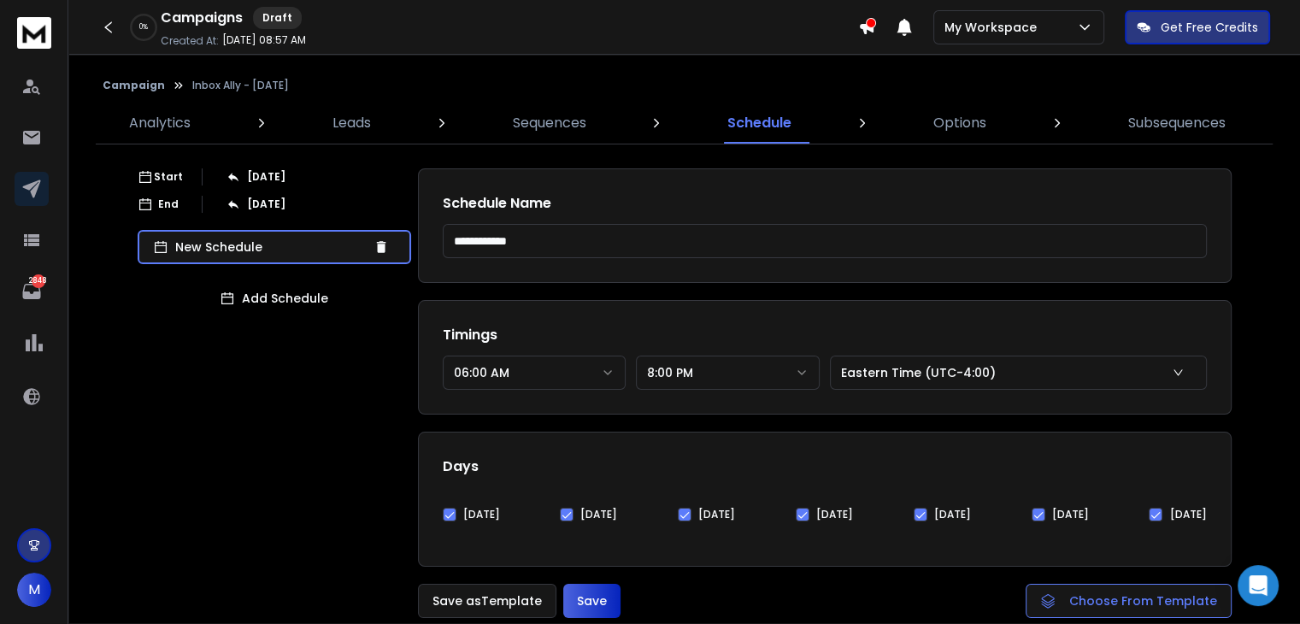
click at [582, 601] on button "Save" at bounding box center [591, 601] width 57 height 34
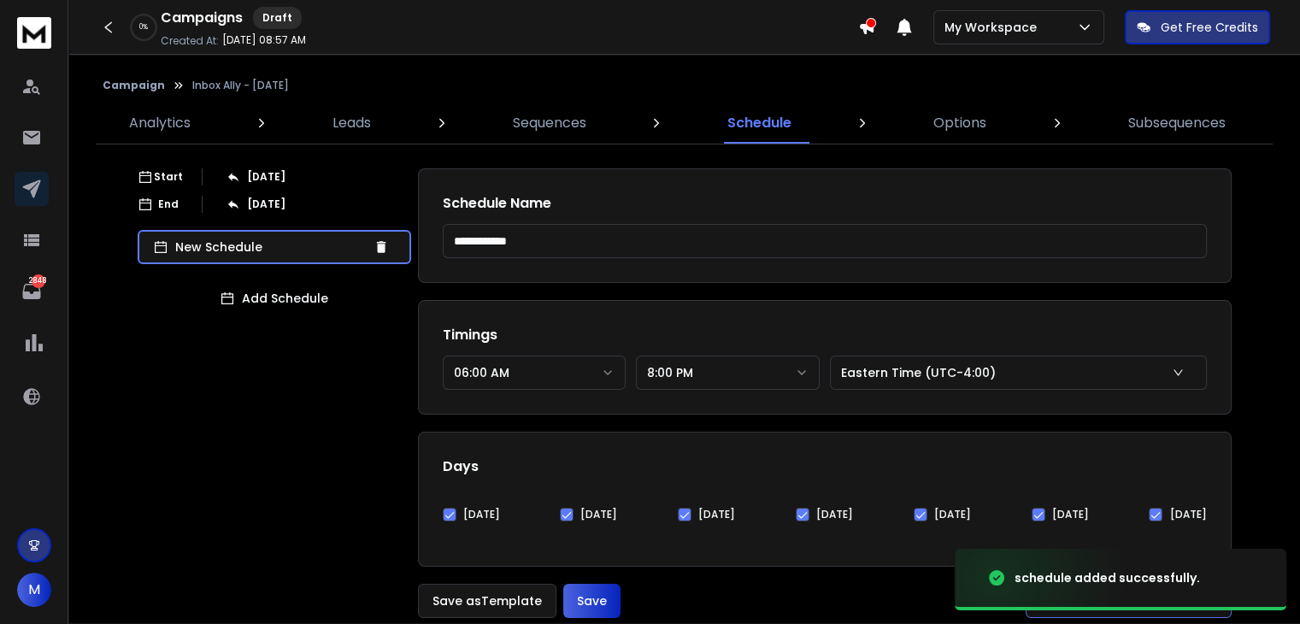
click at [507, 367] on button "06:00 AM" at bounding box center [535, 372] width 184 height 34
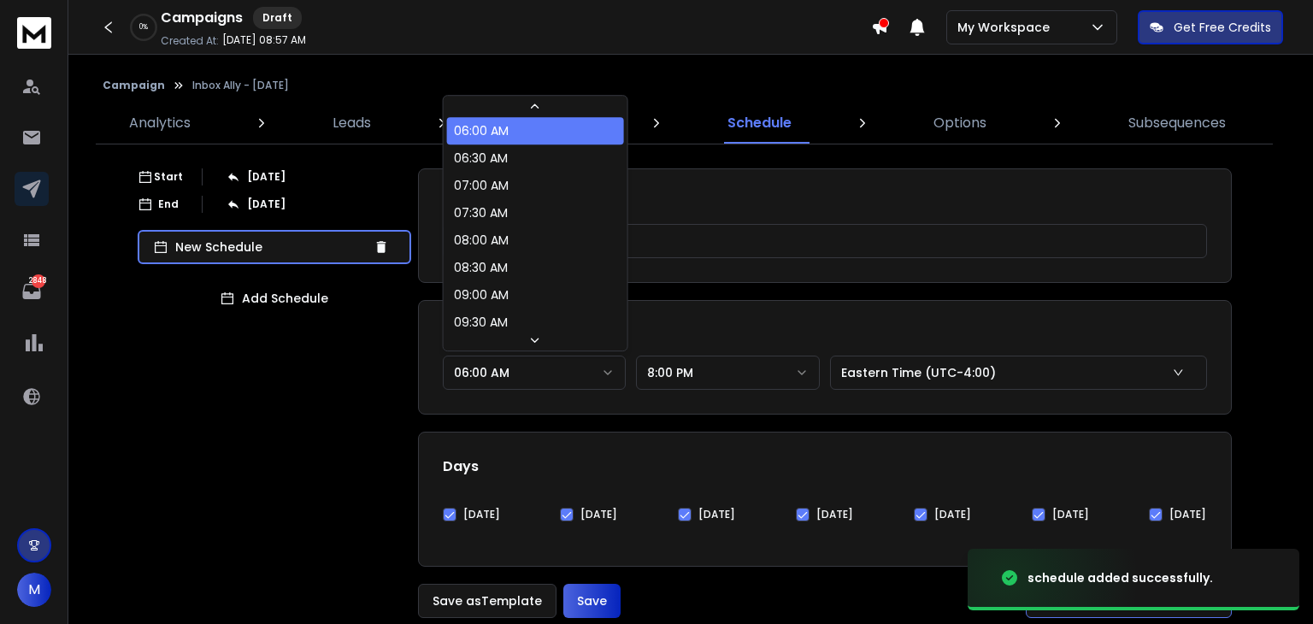
scroll to position [344, 0]
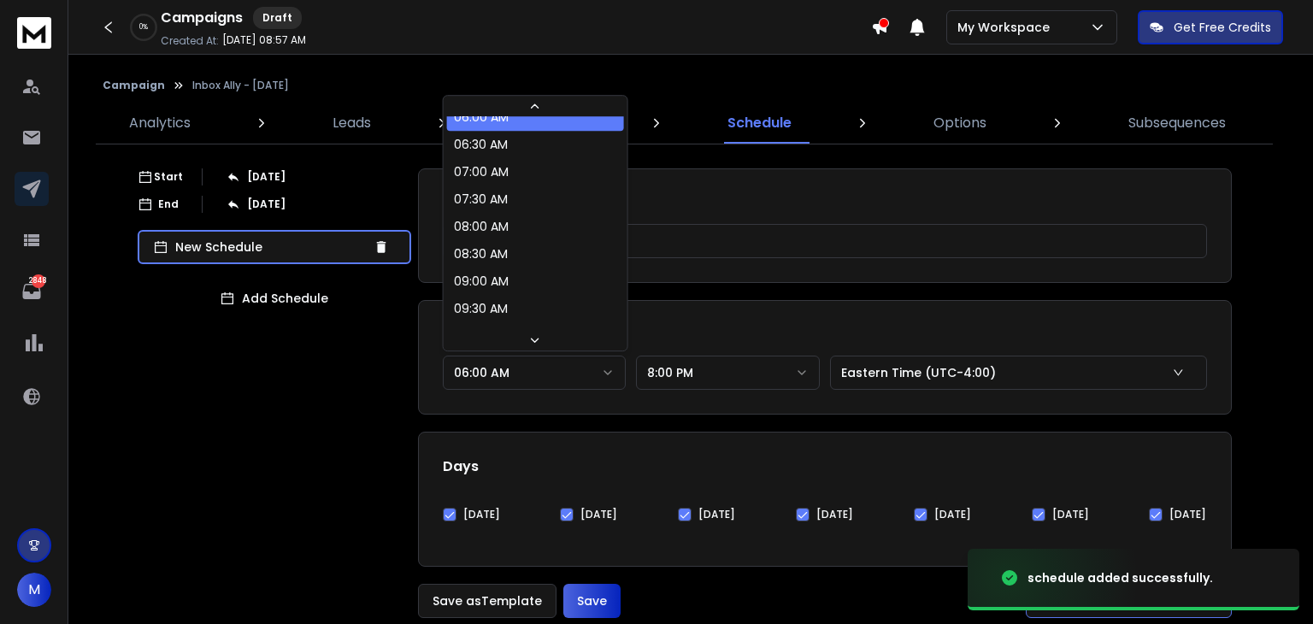
select select "********"
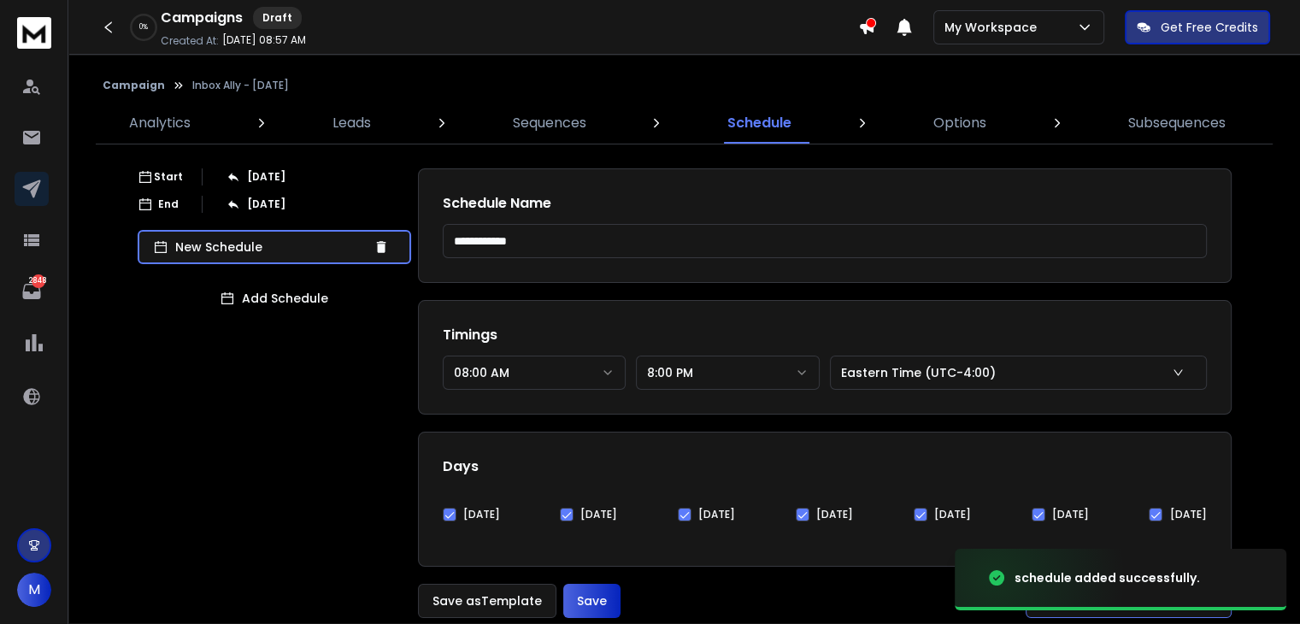
click at [739, 376] on button "8:00 PM" at bounding box center [728, 372] width 184 height 34
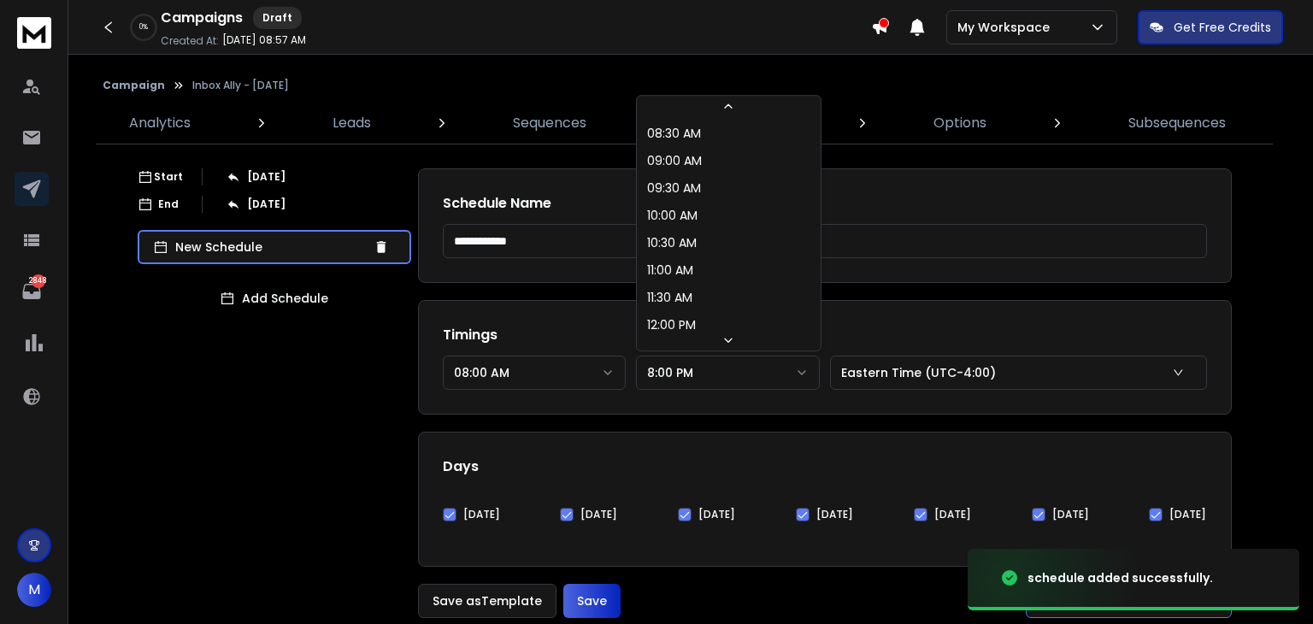
scroll to position [445, 0]
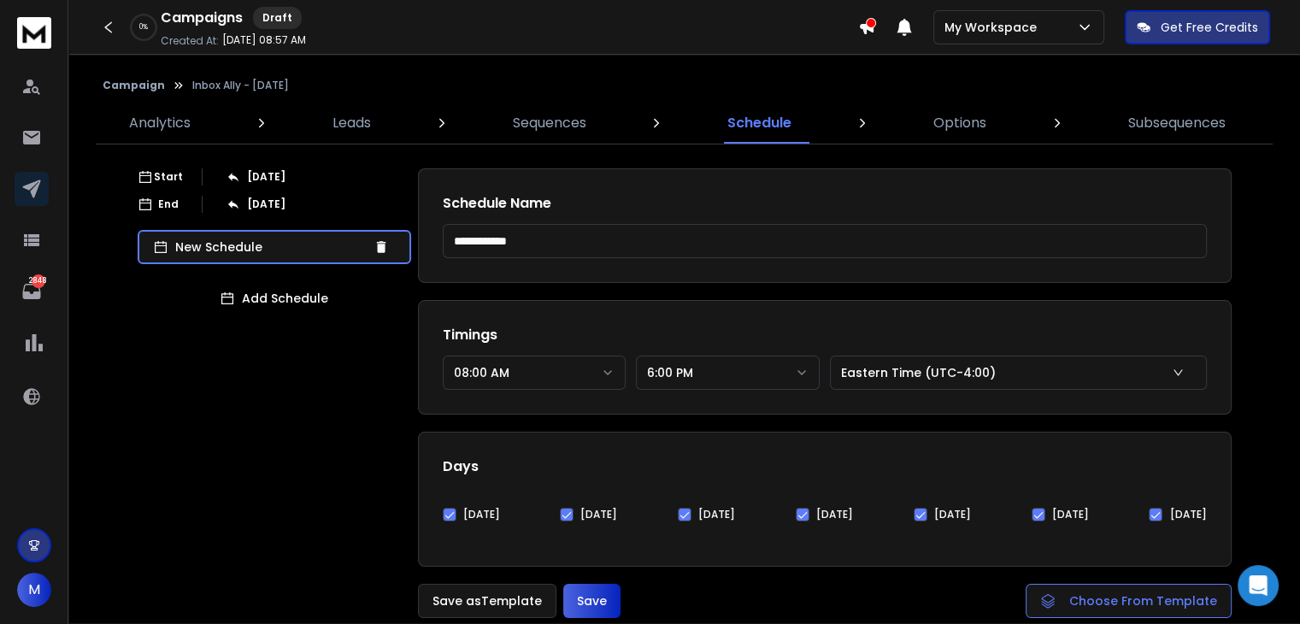
click at [701, 367] on button "6:00 PM" at bounding box center [728, 372] width 184 height 34
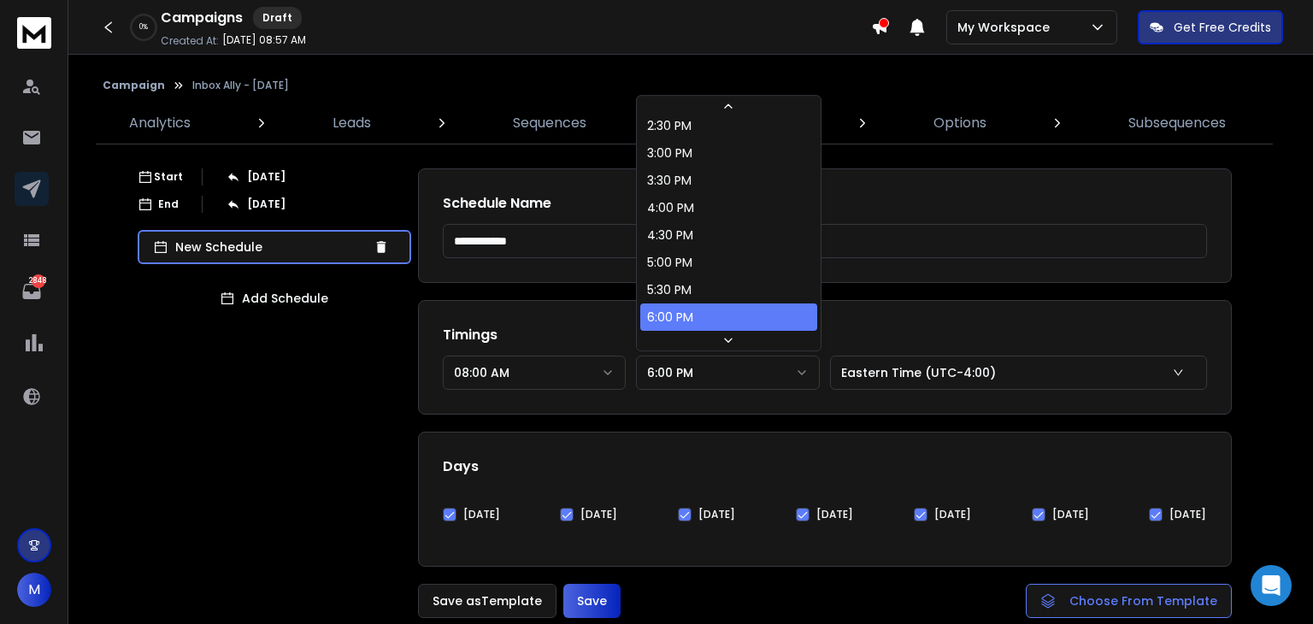
scroll to position [391, 0]
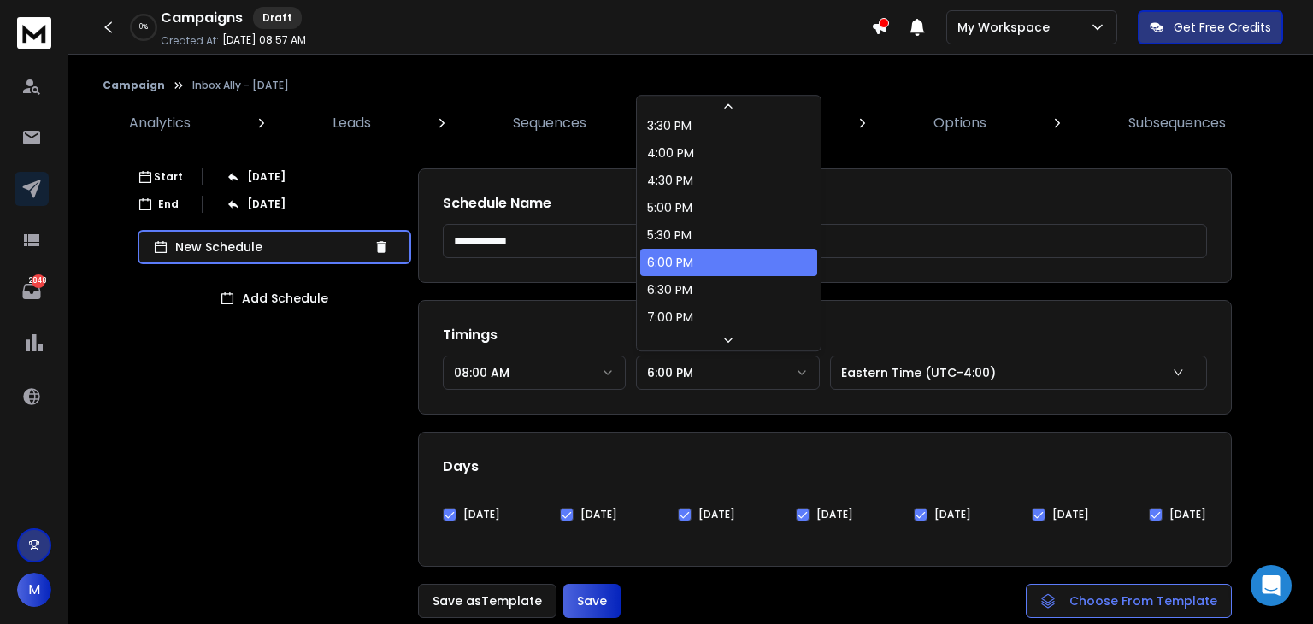
select select "********"
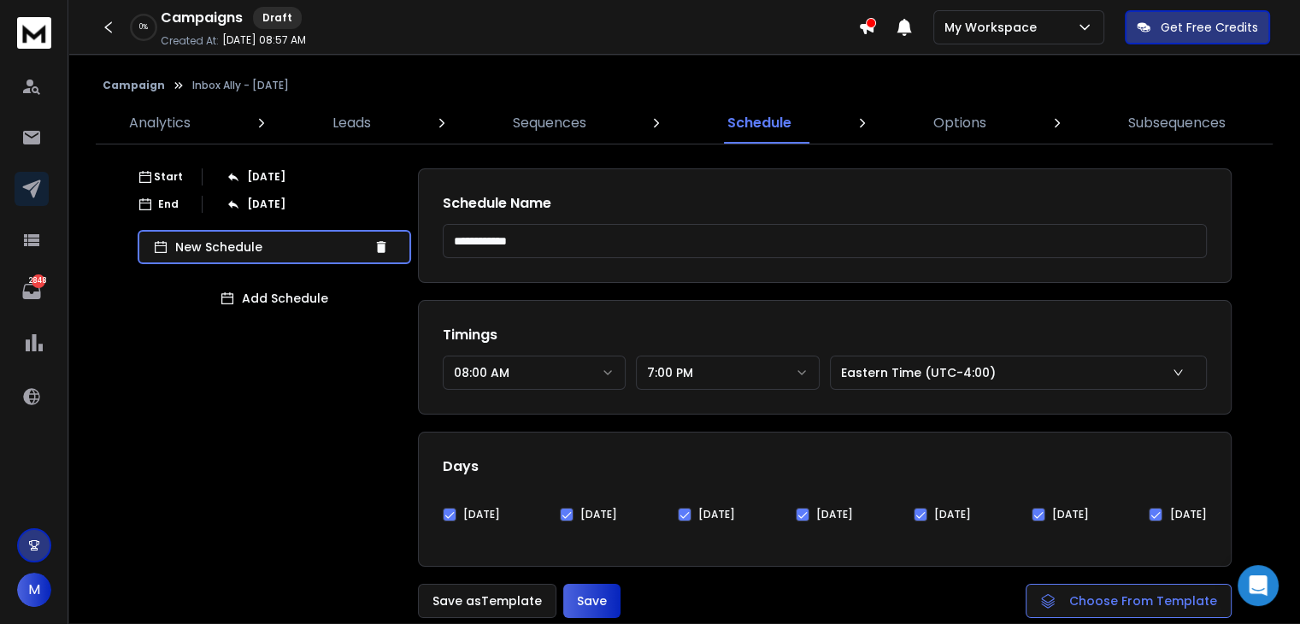
click at [607, 580] on div "**********" at bounding box center [824, 392] width 813 height 449
click at [605, 587] on button "Save" at bounding box center [591, 601] width 57 height 34
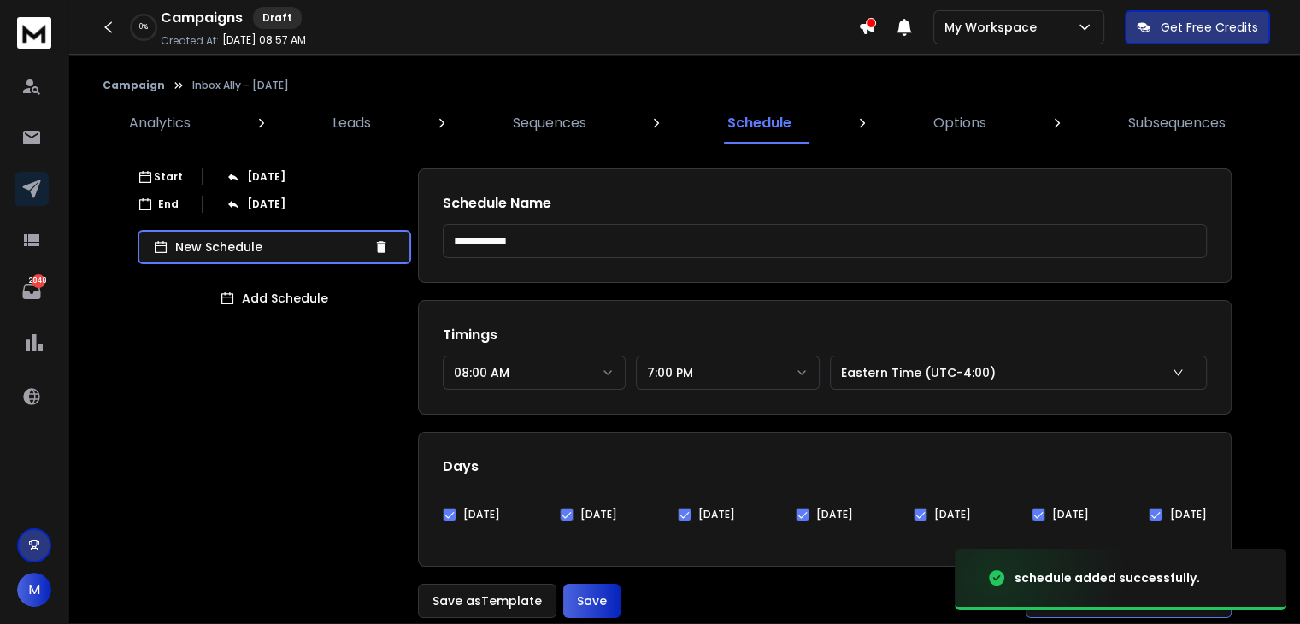
click at [965, 514] on label "[DATE]" at bounding box center [952, 515] width 37 height 14
click at [927, 514] on button "[DATE]" at bounding box center [920, 515] width 14 height 14
click at [612, 599] on button "Save" at bounding box center [591, 601] width 57 height 34
click at [957, 123] on p "Options" at bounding box center [959, 123] width 53 height 21
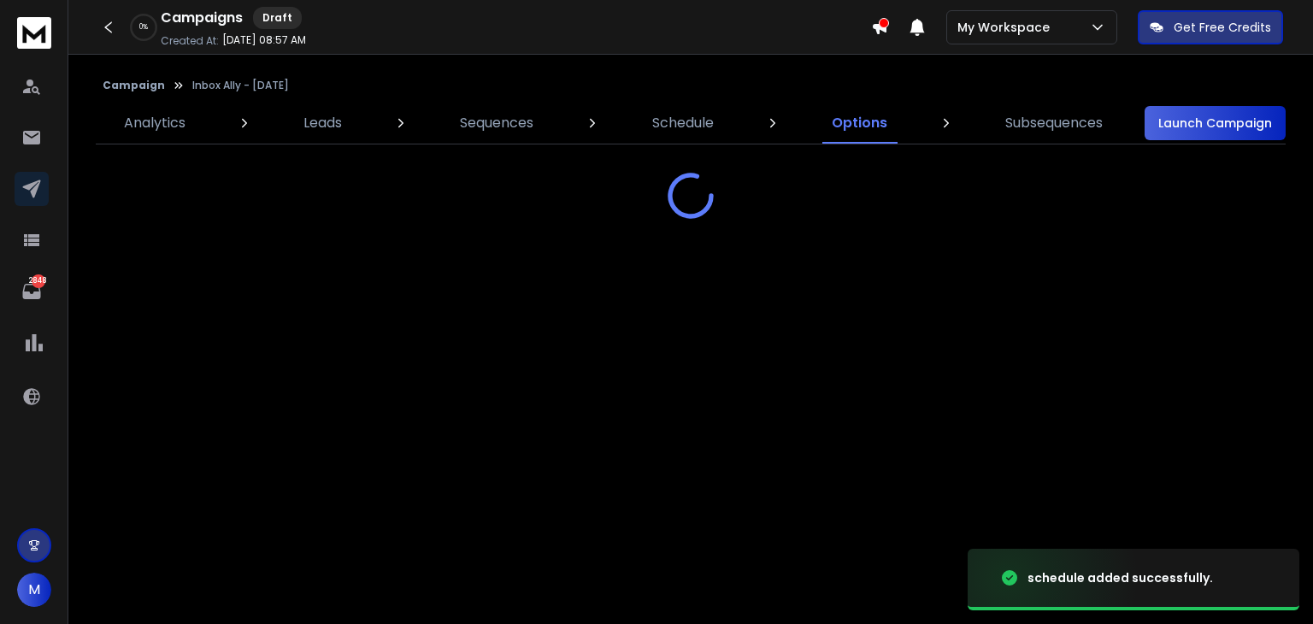
select select "*"
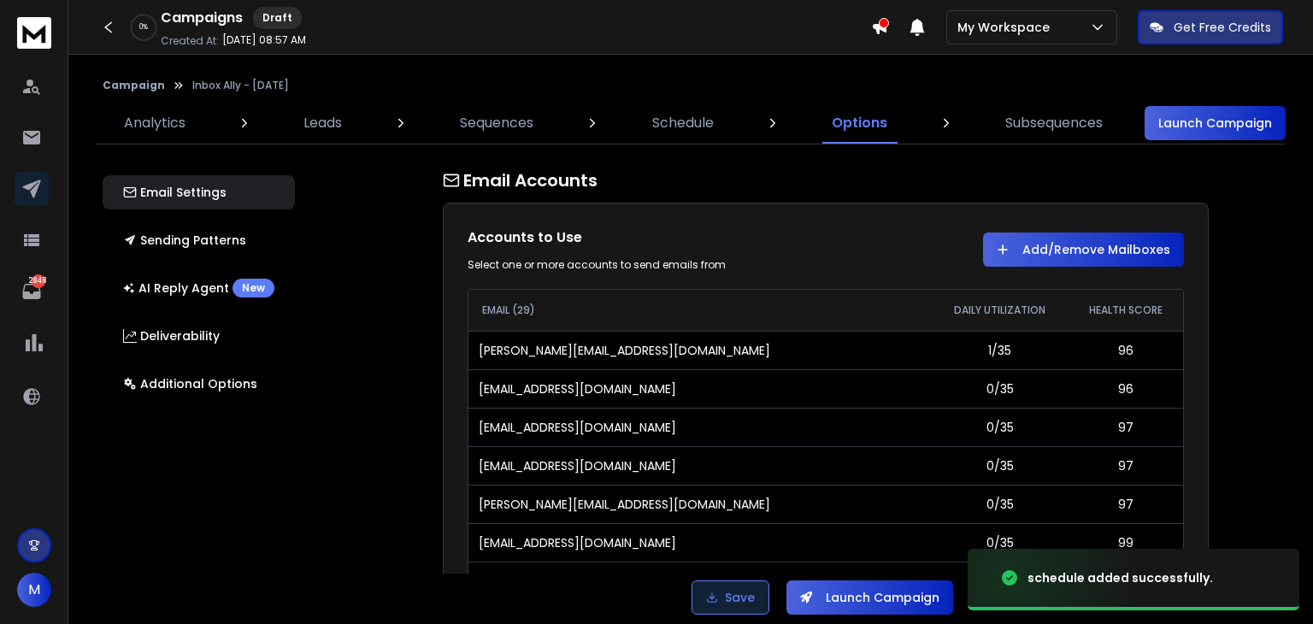
click at [731, 590] on button "Save" at bounding box center [730, 597] width 78 height 34
click at [1186, 119] on button "Launch Campaign" at bounding box center [1214, 123] width 141 height 34
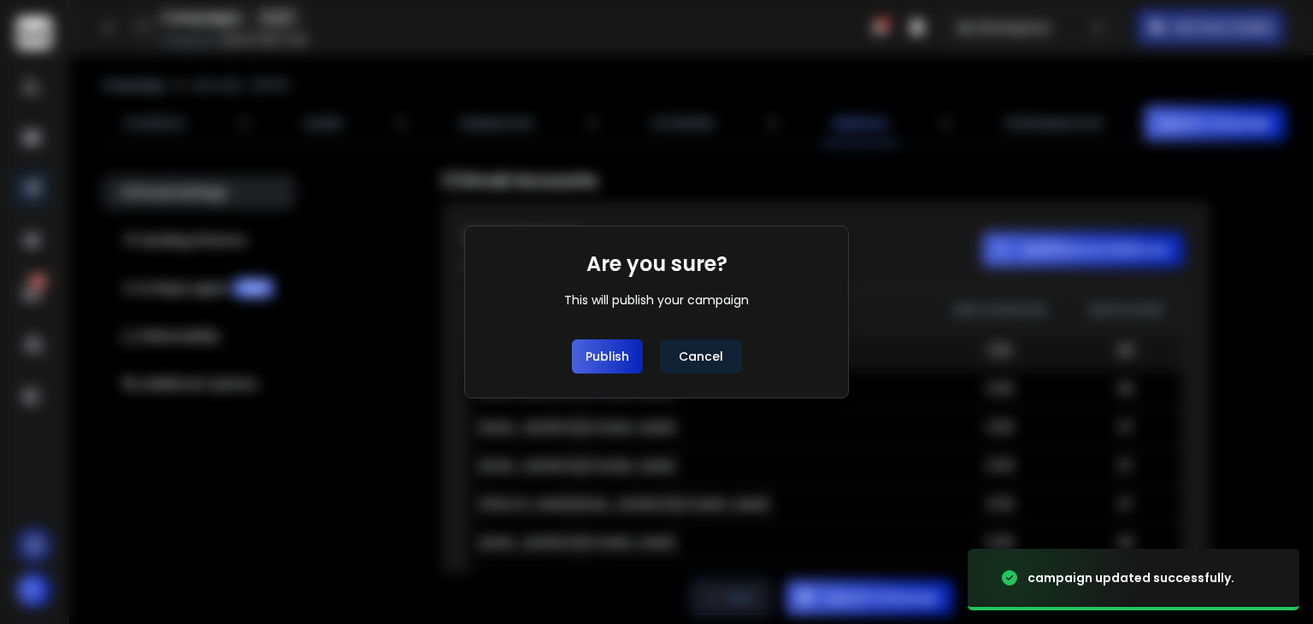
click at [614, 358] on button "Publish" at bounding box center [607, 356] width 71 height 34
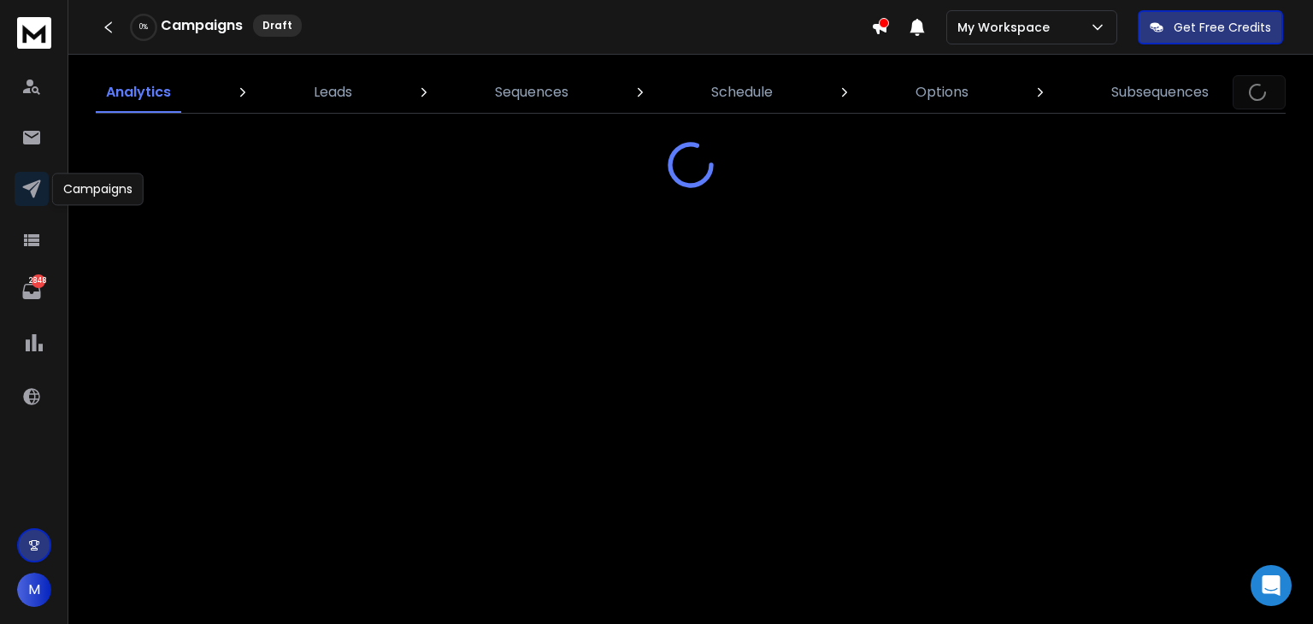
click at [21, 185] on icon at bounding box center [31, 189] width 21 height 21
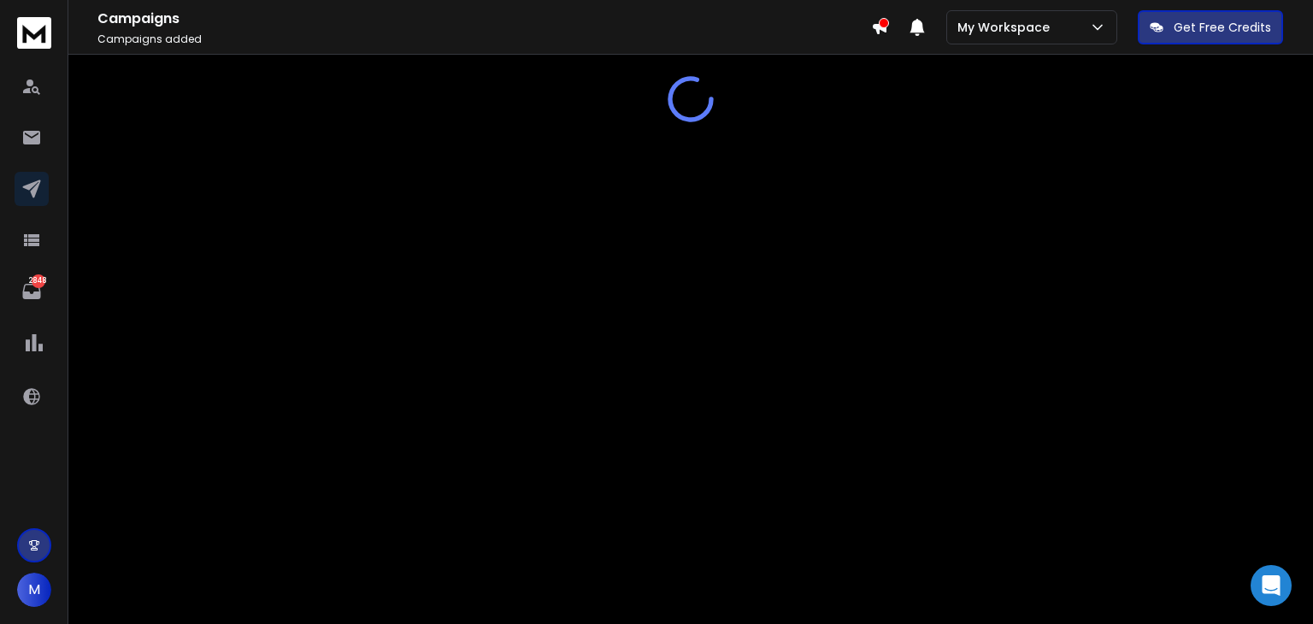
click at [366, 26] on h1 "Campaigns" at bounding box center [483, 19] width 773 height 21
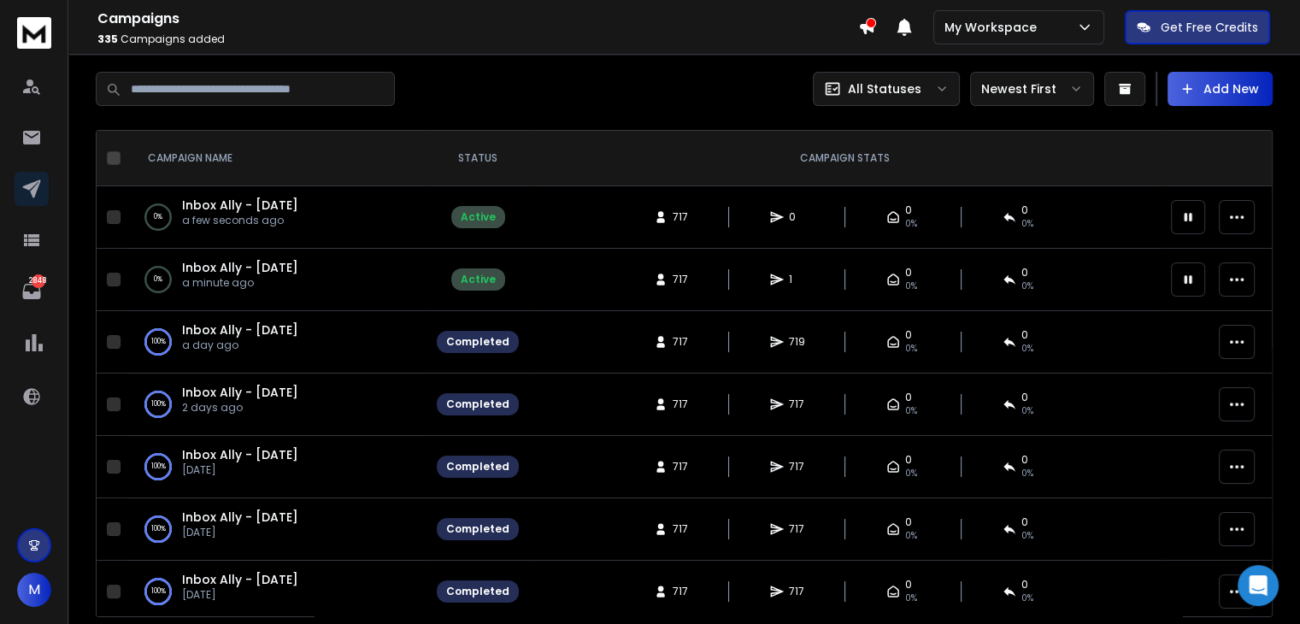
click at [1228, 214] on icon "button" at bounding box center [1236, 217] width 17 height 17
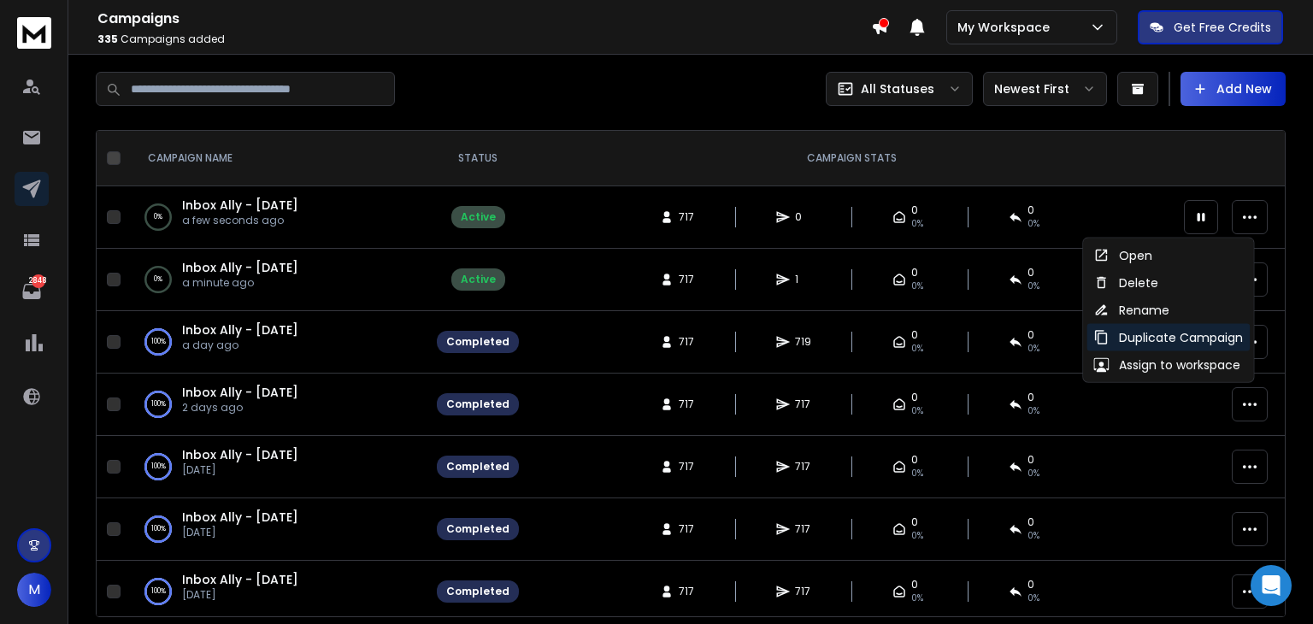
click at [1152, 332] on div "Duplicate Campaign" at bounding box center [1168, 337] width 150 height 17
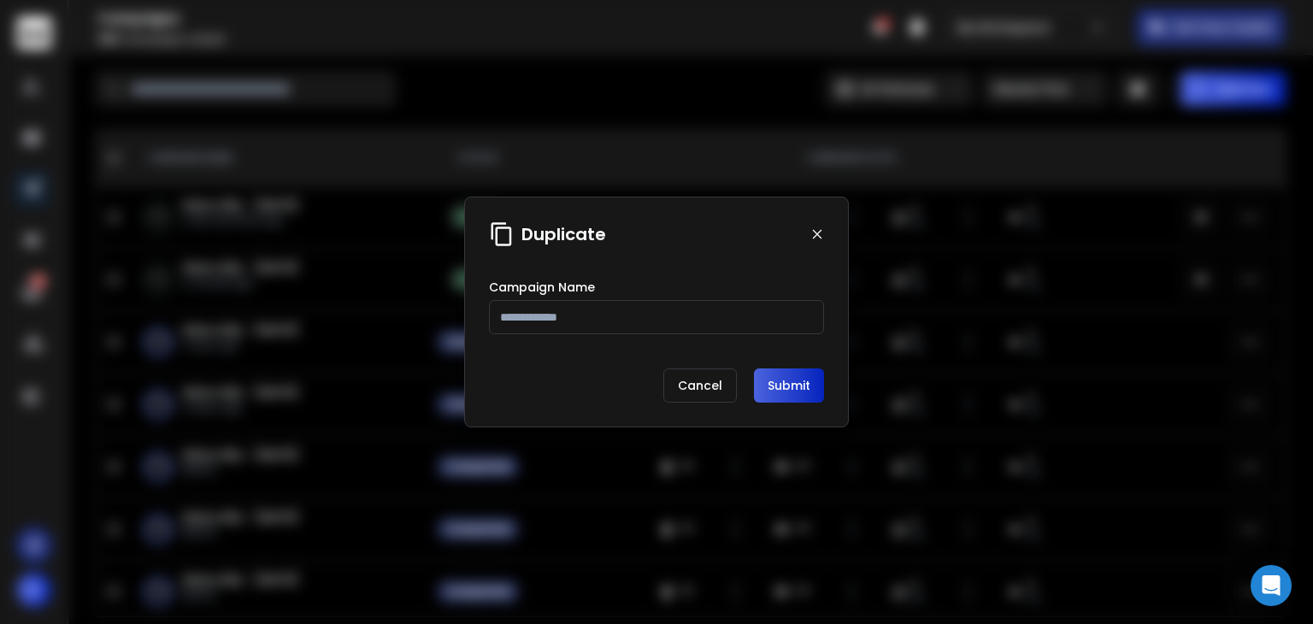
click at [634, 291] on div "Campaign Name" at bounding box center [656, 287] width 335 height 12
click at [625, 314] on input "text" at bounding box center [656, 317] width 335 height 34
type input "**********"
click at [754, 368] on button "Submit" at bounding box center [789, 385] width 70 height 34
click at [667, 226] on div "Duplicate" at bounding box center [656, 234] width 335 height 26
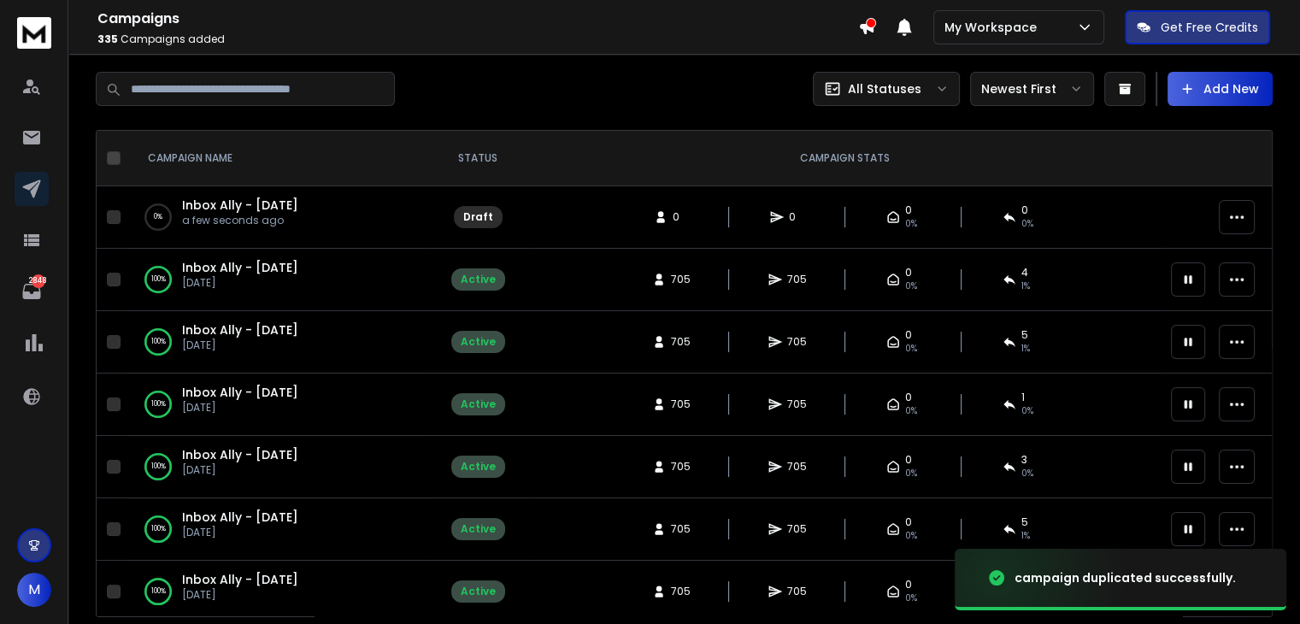
click at [329, 203] on div "0 % Inbox Ally - August 17 a few seconds ago" at bounding box center [276, 217] width 265 height 41
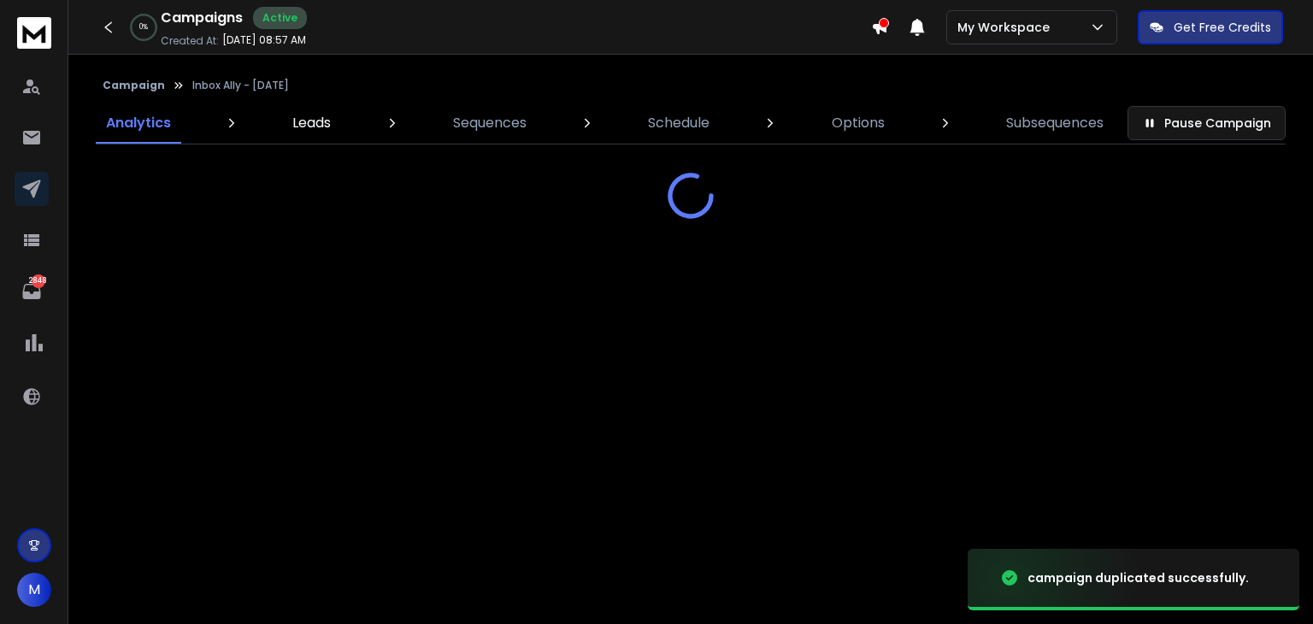
click at [309, 123] on p "Leads" at bounding box center [311, 123] width 38 height 21
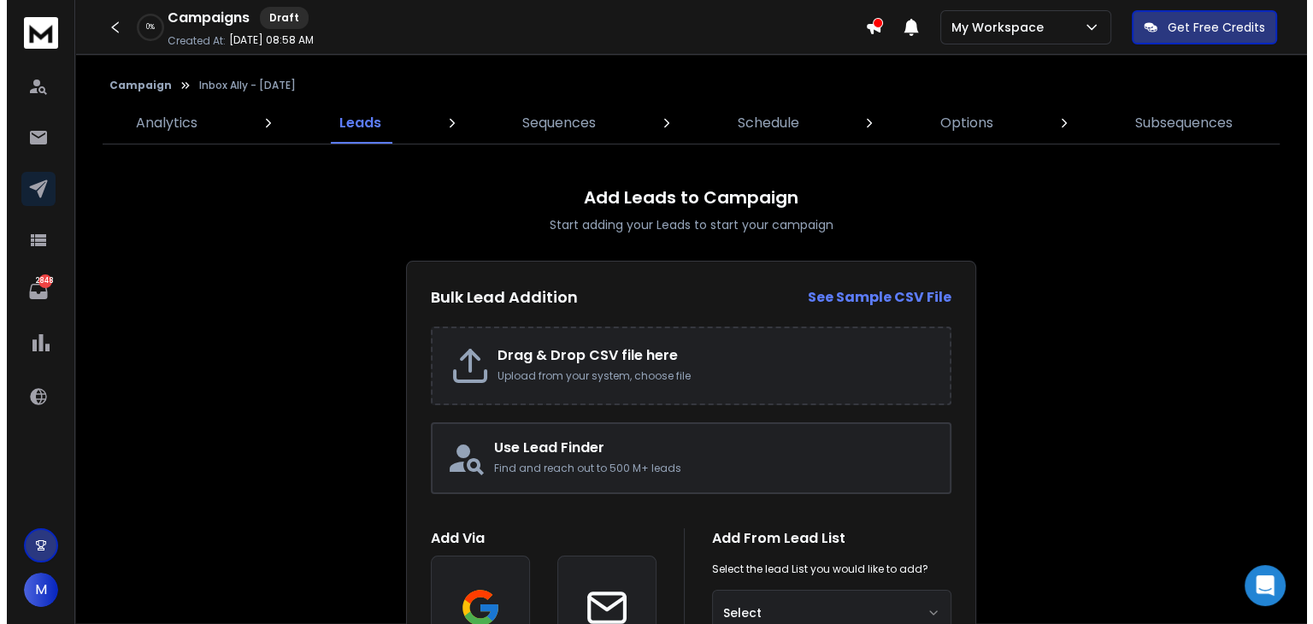
scroll to position [109, 0]
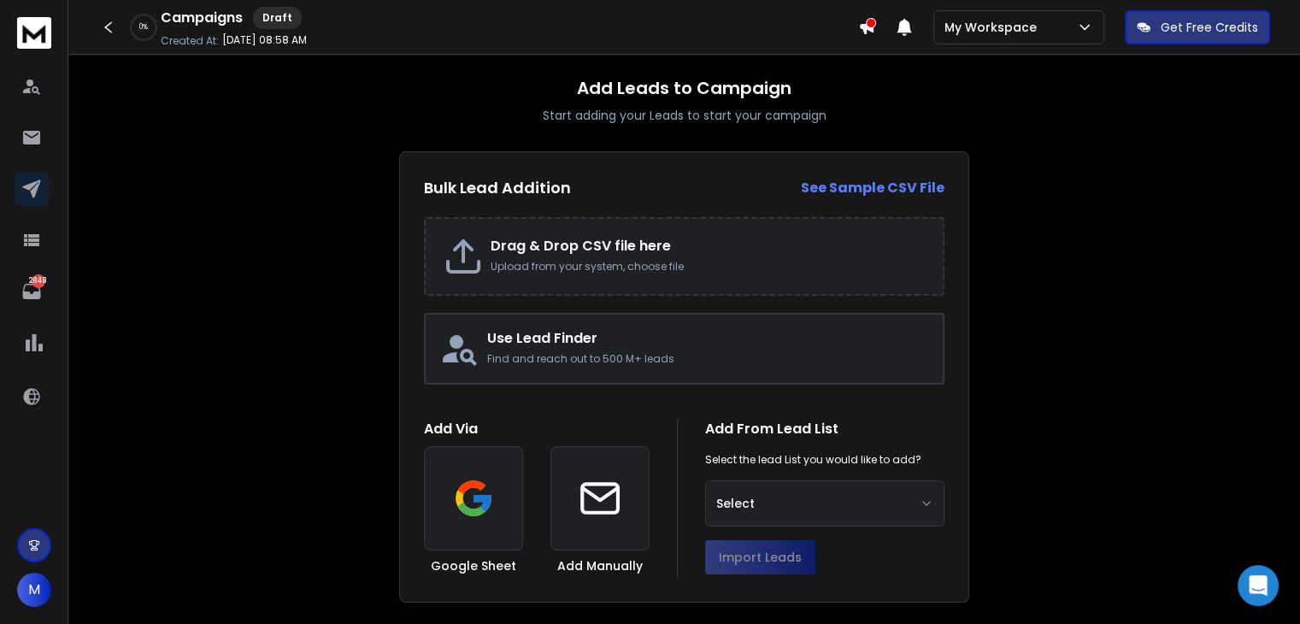
click at [787, 493] on button "Select" at bounding box center [824, 503] width 239 height 46
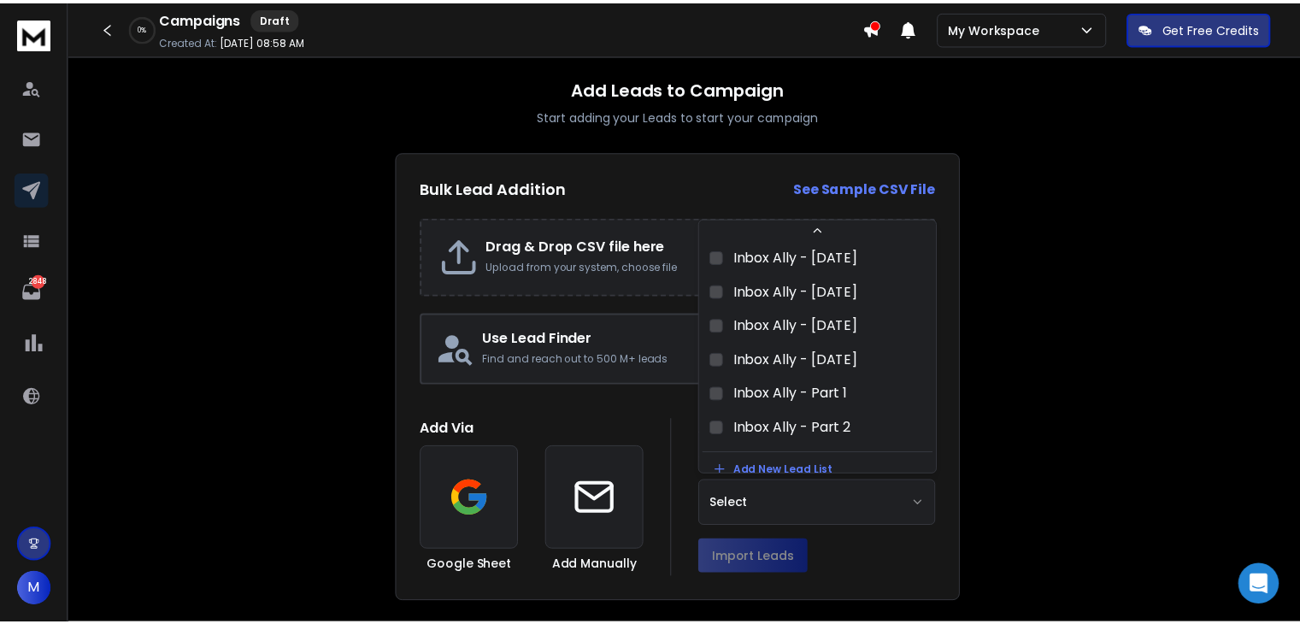
scroll to position [525, 0]
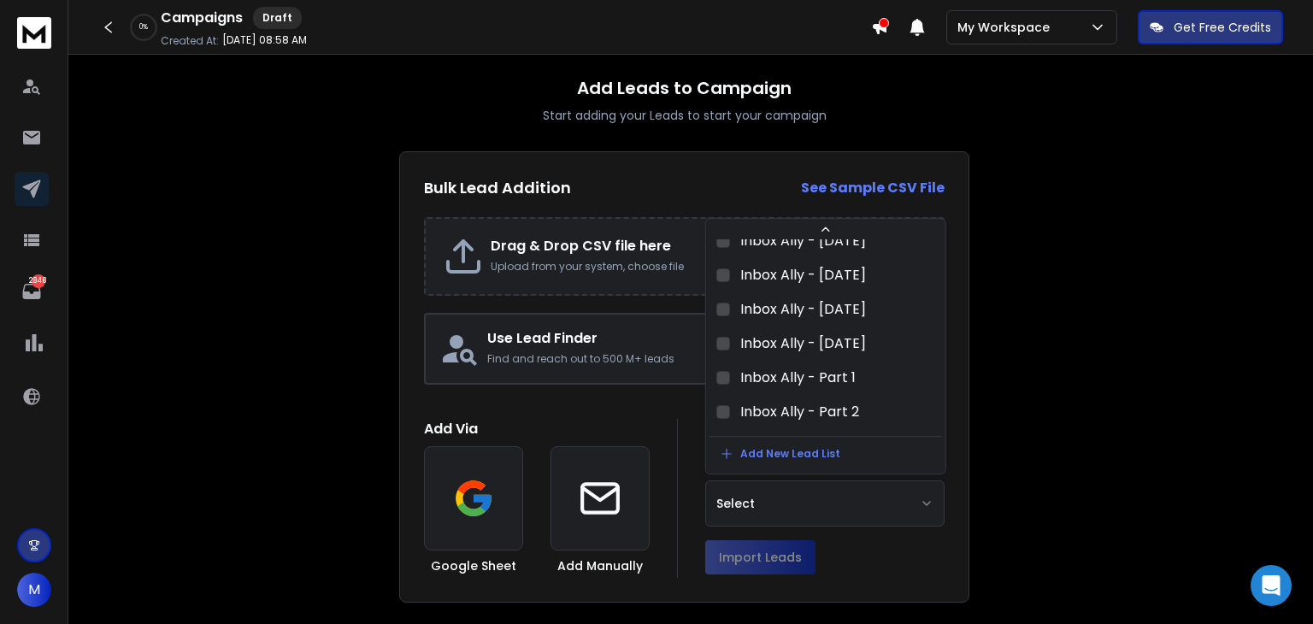
click at [792, 407] on div "Inbox Ally - Part 2" at bounding box center [799, 412] width 119 height 21
click at [792, 403] on div "Inbox Ally - Part 2" at bounding box center [799, 412] width 119 height 21
click at [793, 378] on div "Inbox Ally - Part 1" at bounding box center [797, 377] width 115 height 21
click at [796, 412] on div "Inbox Ally - Part 2" at bounding box center [799, 412] width 119 height 21
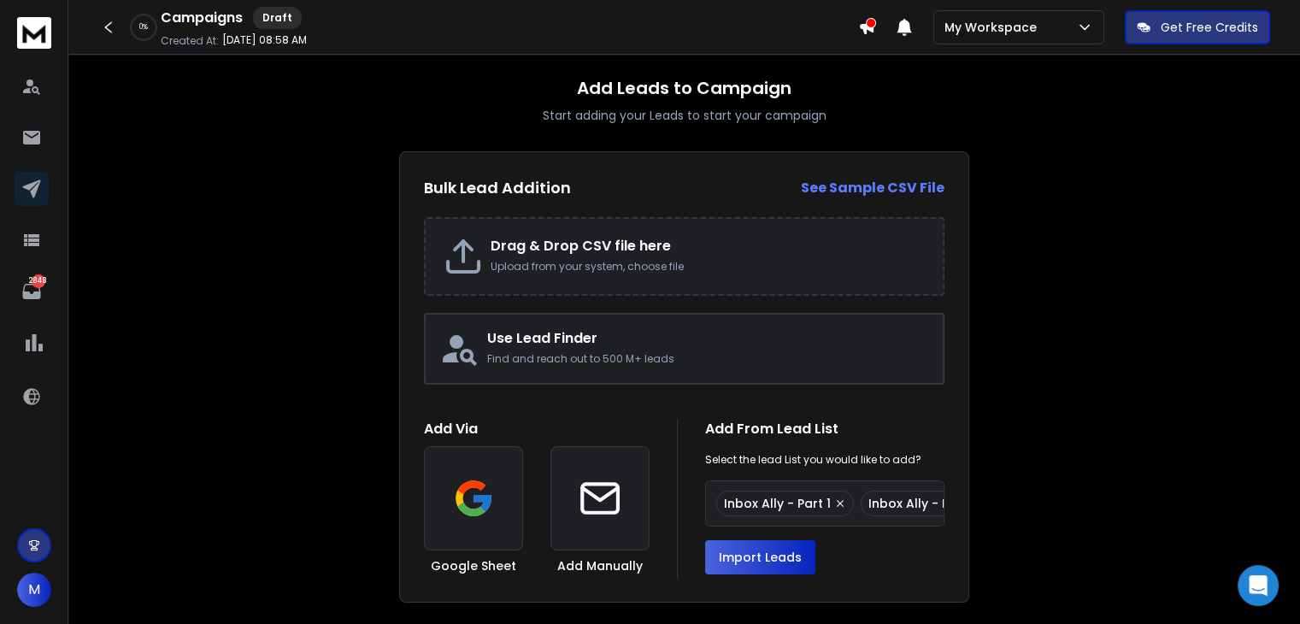
click at [761, 573] on div "Add From Lead List Select the lead List you would like to add? Inbox Ally - Par…" at bounding box center [824, 498] width 239 height 159
click at [761, 572] on button "Import Leads" at bounding box center [760, 557] width 110 height 34
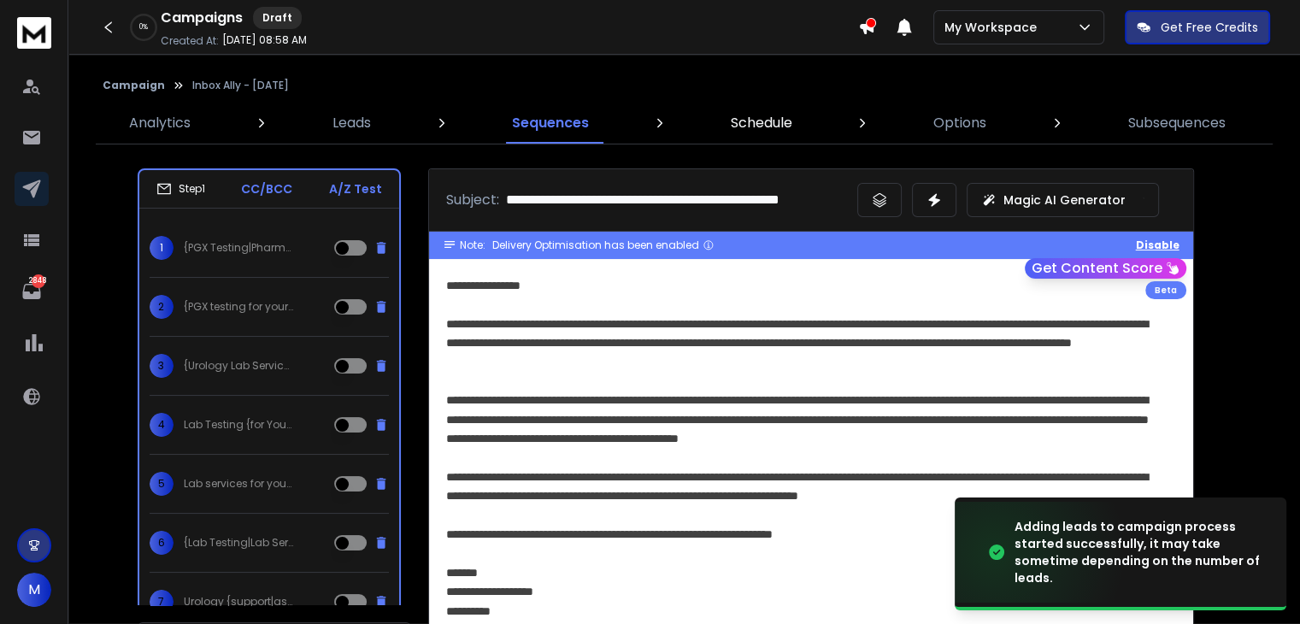
click at [749, 135] on link "Schedule" at bounding box center [761, 123] width 82 height 41
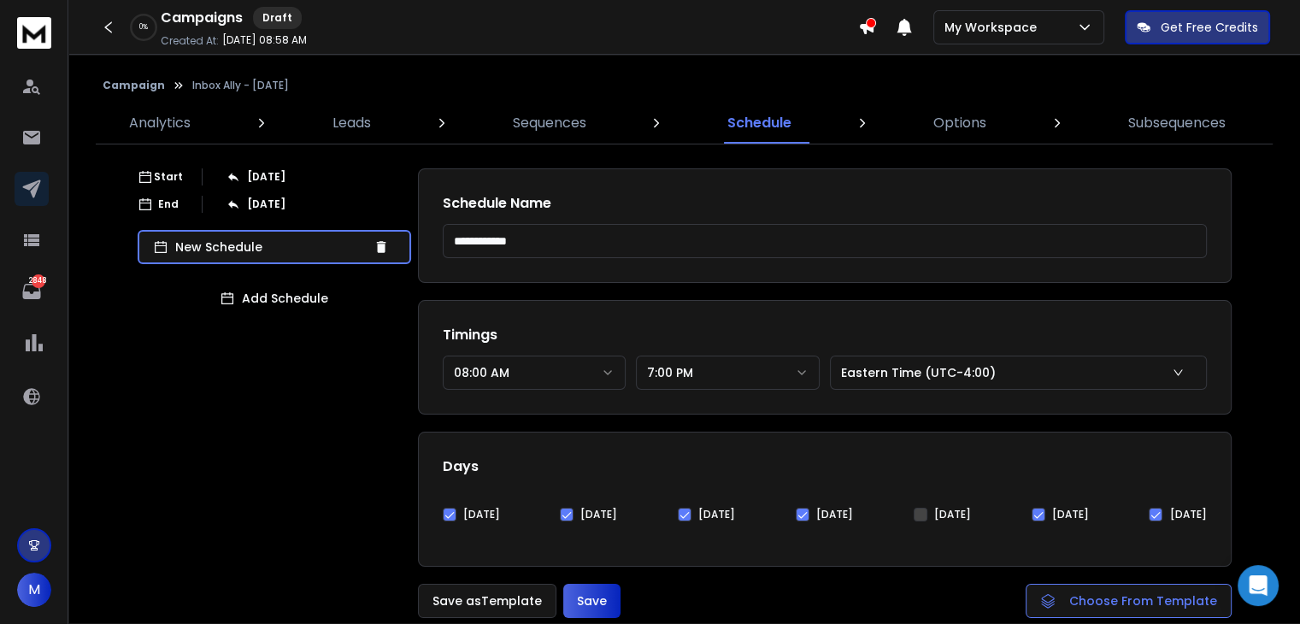
click at [1069, 516] on label "[DATE]" at bounding box center [1070, 515] width 37 height 14
click at [1045, 516] on button "[DATE]" at bounding box center [1038, 515] width 14 height 14
click at [563, 377] on button "08:00 AM" at bounding box center [535, 372] width 184 height 34
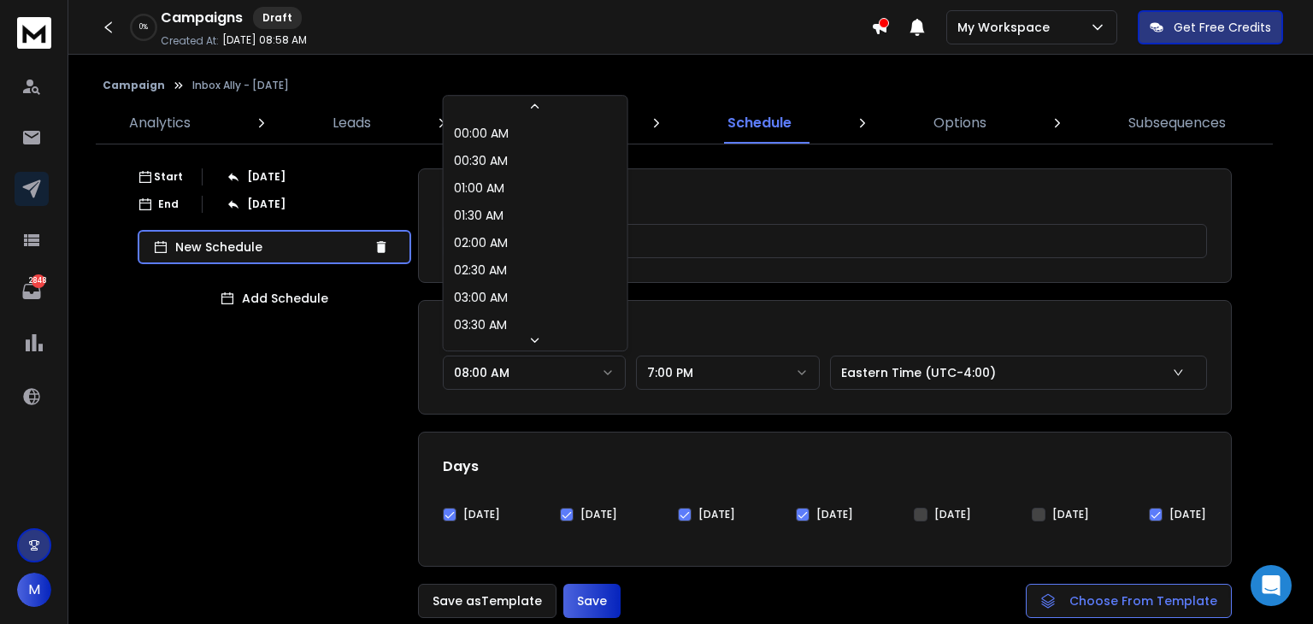
scroll to position [254, 0]
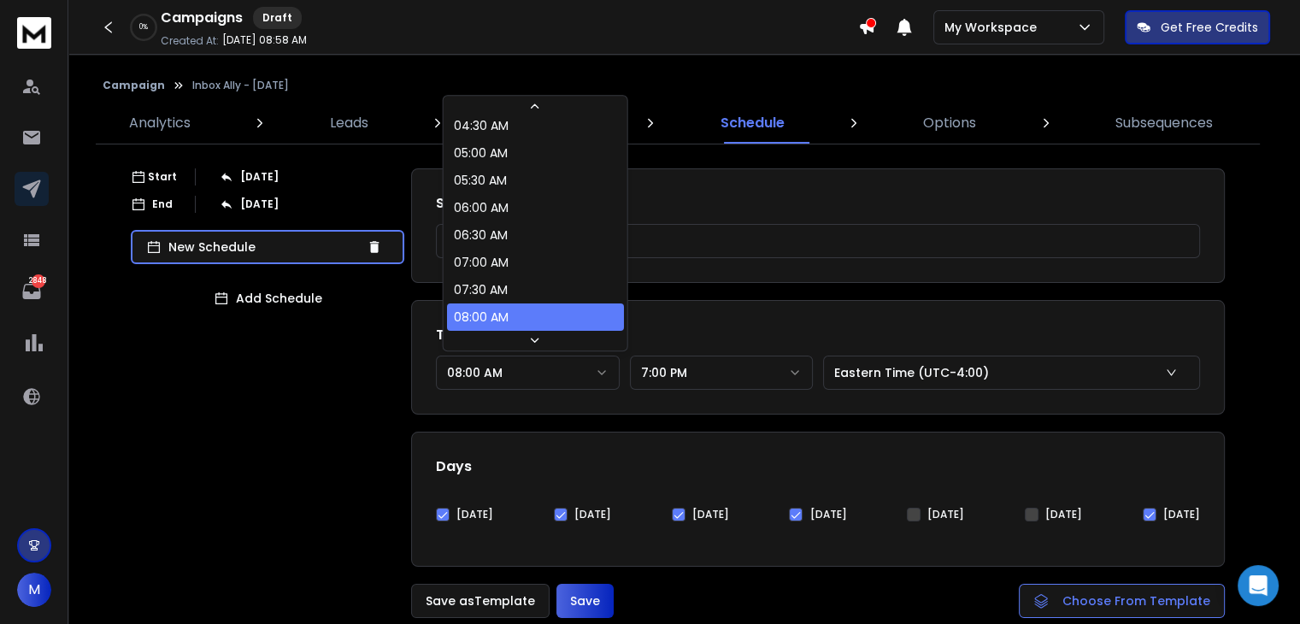
click at [268, 295] on button "Add Schedule" at bounding box center [267, 298] width 273 height 34
select select "********"
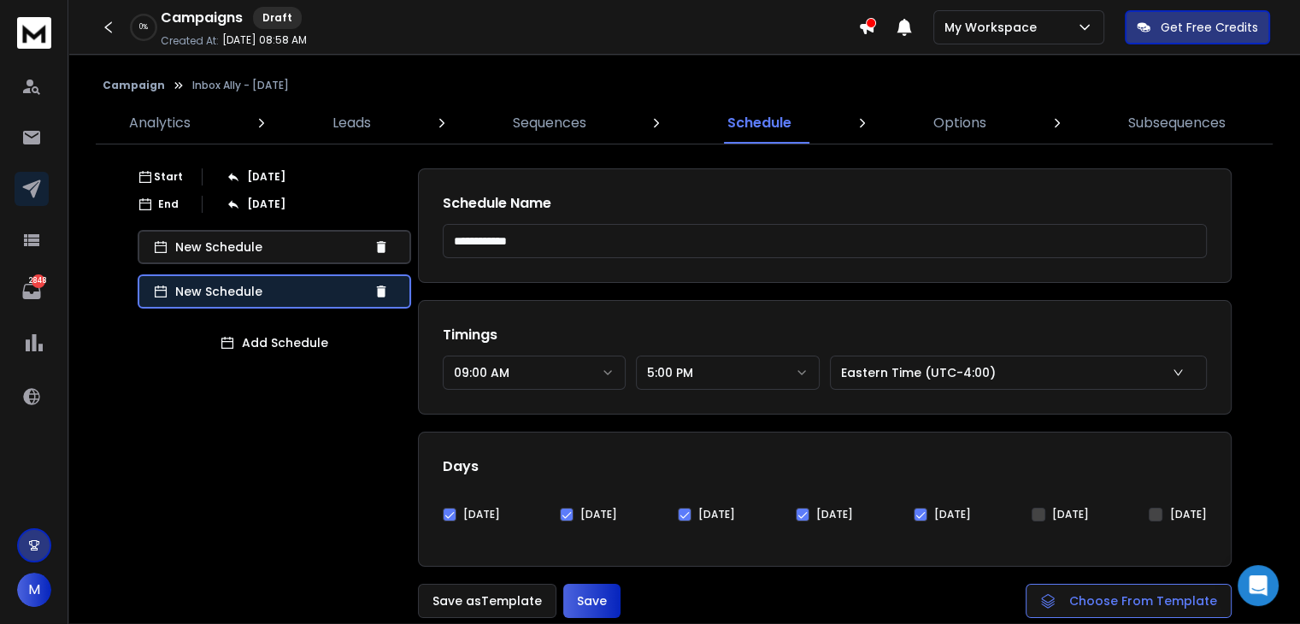
click at [381, 292] on icon at bounding box center [380, 291] width 9 height 12
select select "********"
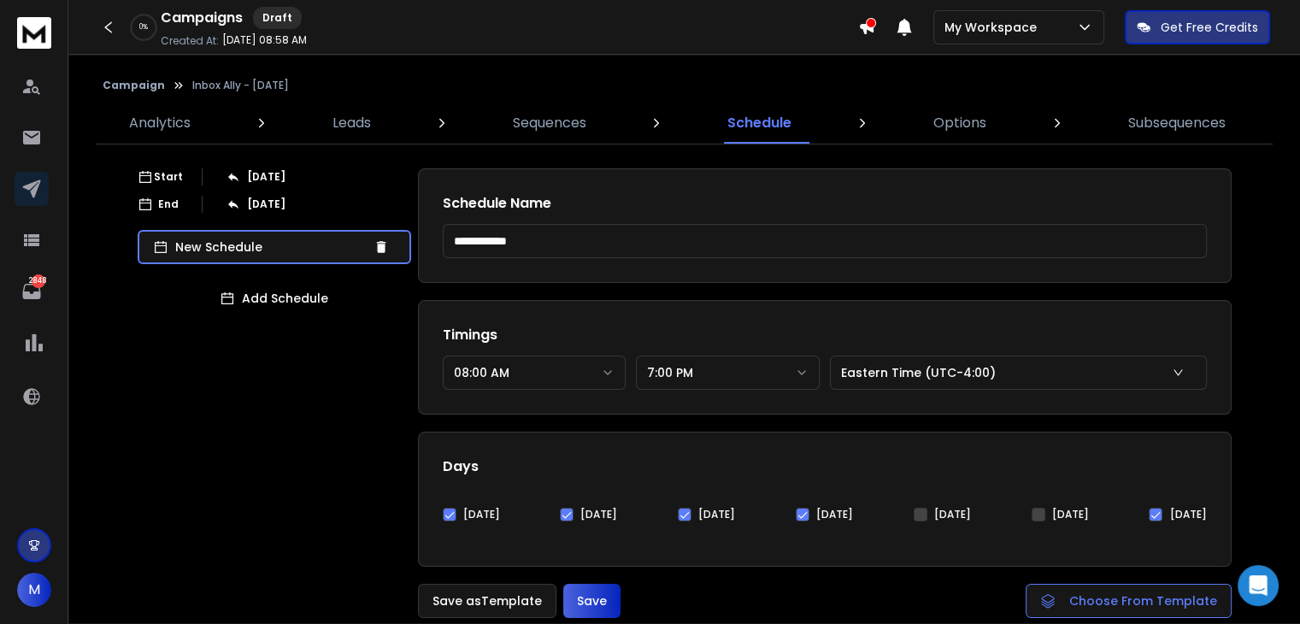
click at [285, 170] on p "[DATE]" at bounding box center [266, 177] width 38 height 14
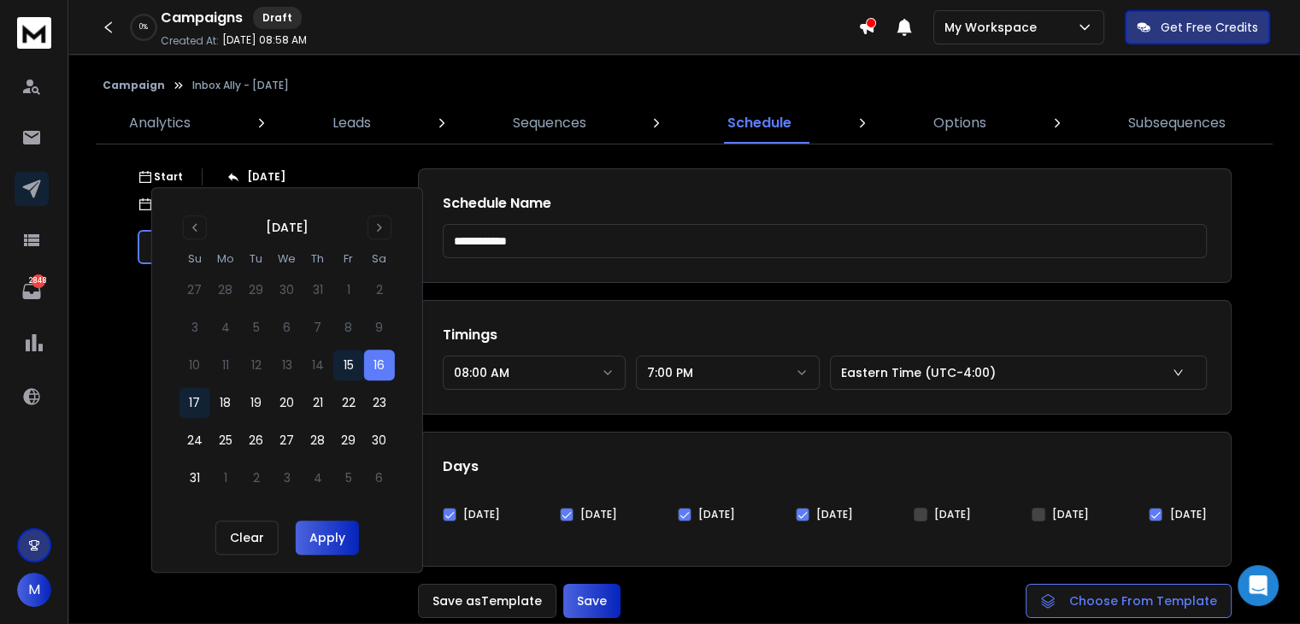
click at [187, 396] on button "17" at bounding box center [194, 402] width 31 height 31
click at [341, 532] on button "Apply" at bounding box center [327, 537] width 63 height 34
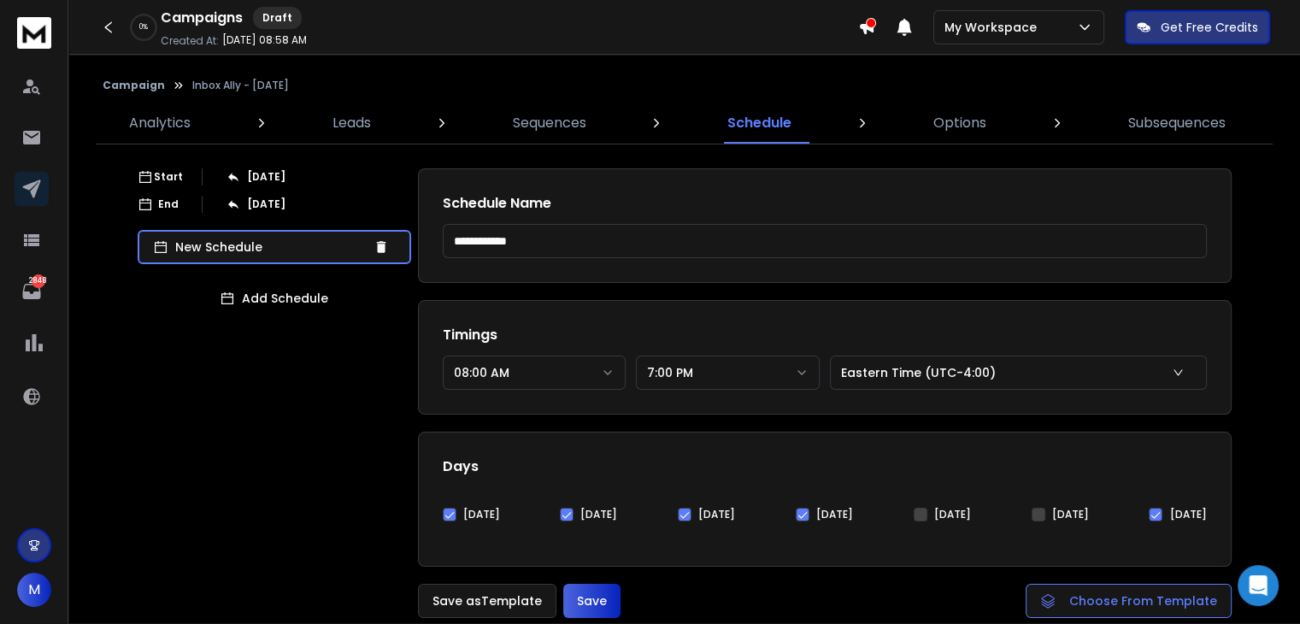
click at [287, 196] on div "End Sun Aug 17 2025" at bounding box center [274, 204] width 273 height 17
click at [273, 214] on div "Start Sun Aug 17 2025 End Sun Aug 17 2025 New Schedule Add Schedule" at bounding box center [274, 241] width 273 height 147
click at [273, 204] on p "[DATE]" at bounding box center [266, 204] width 38 height 14
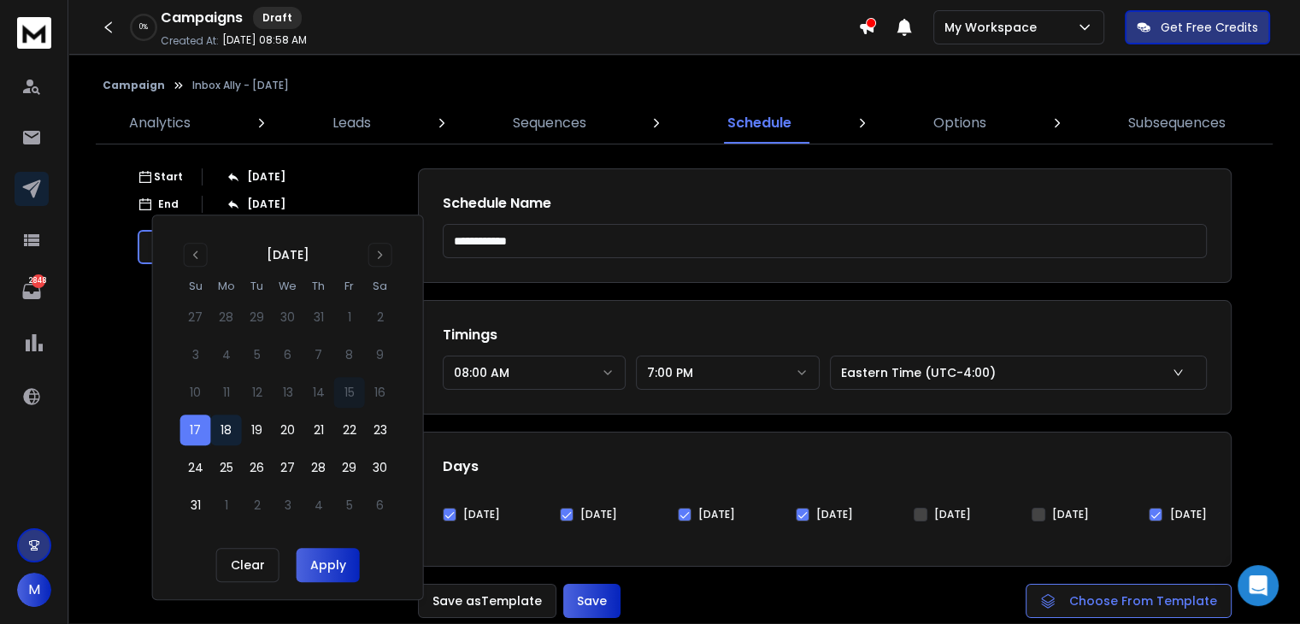
click at [226, 432] on button "18" at bounding box center [226, 429] width 31 height 31
drag, startPoint x: 332, startPoint y: 559, endPoint x: 469, endPoint y: 592, distance: 140.7
click at [333, 559] on button "Apply" at bounding box center [328, 565] width 63 height 34
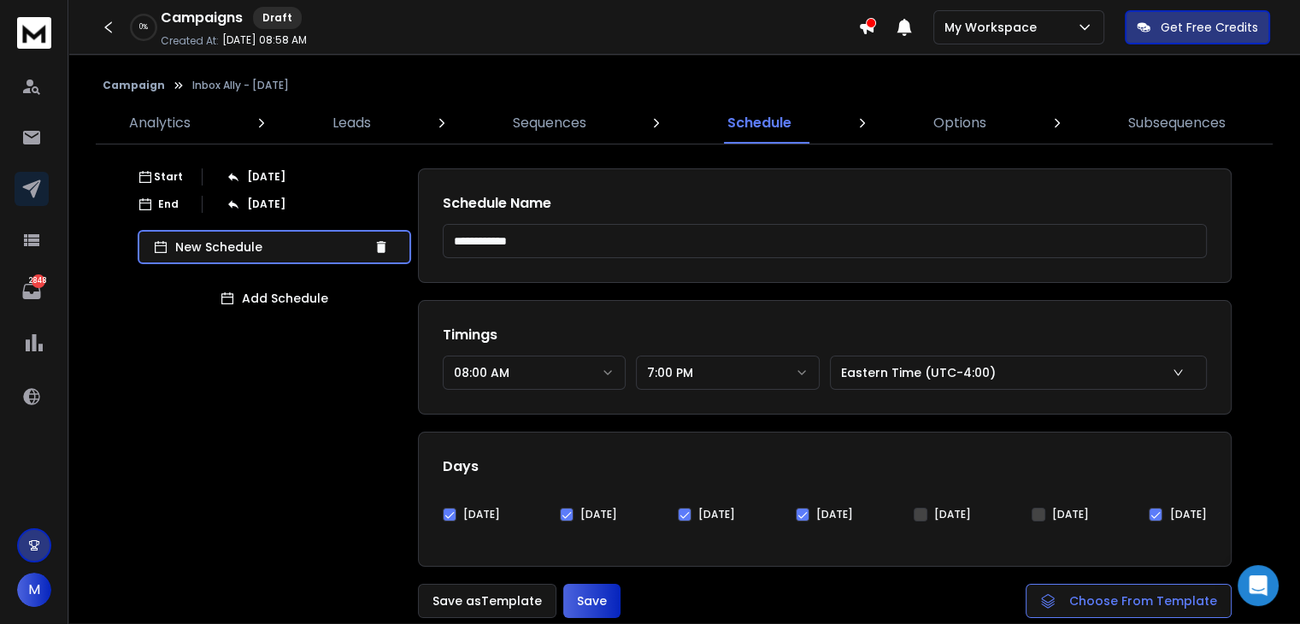
click at [602, 588] on button "Save" at bounding box center [591, 601] width 57 height 34
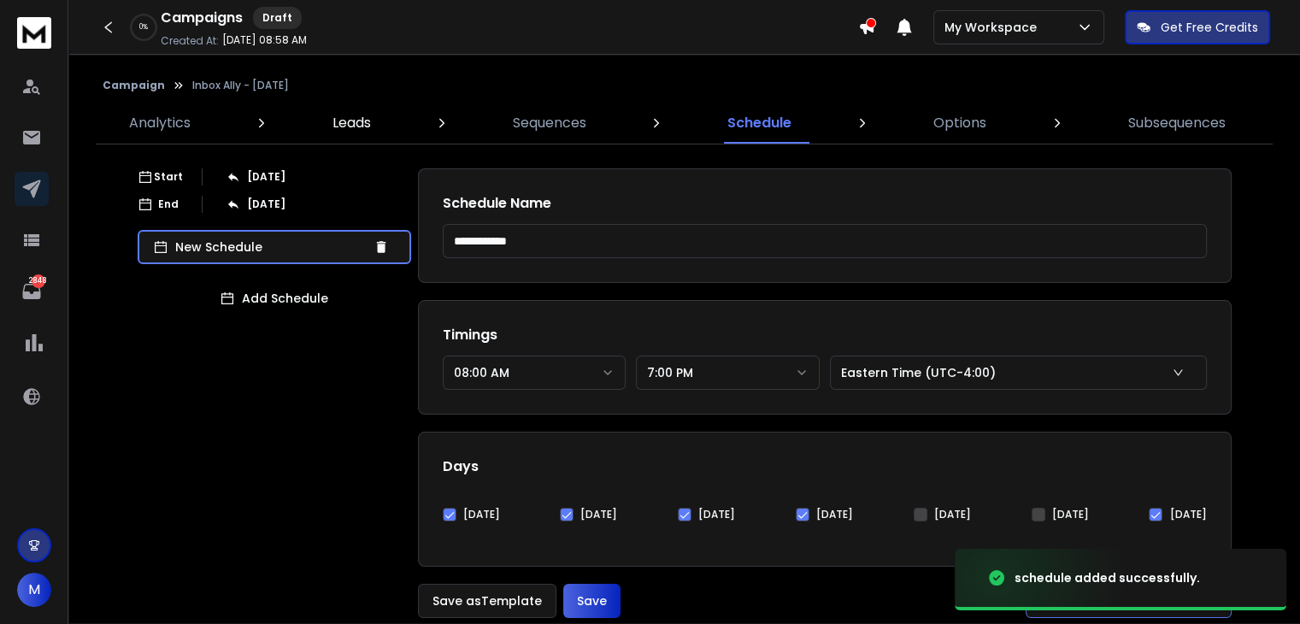
click at [350, 129] on p "Leads" at bounding box center [351, 123] width 38 height 21
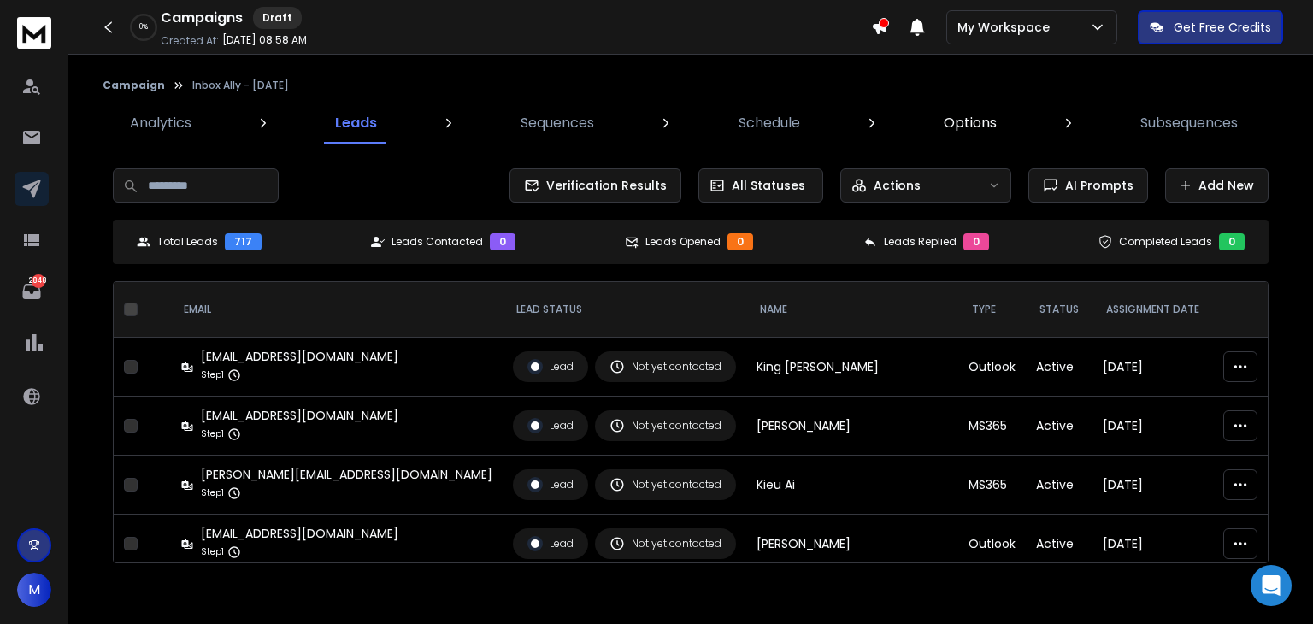
click at [985, 127] on p "Options" at bounding box center [969, 123] width 53 height 21
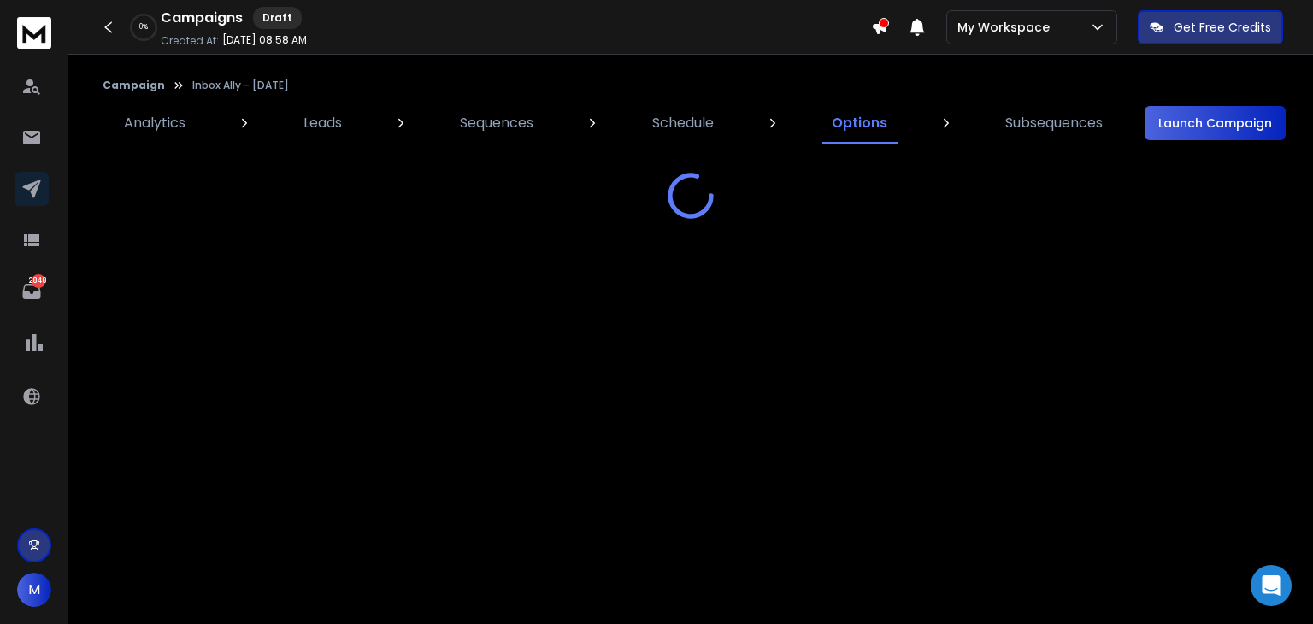
select select "*"
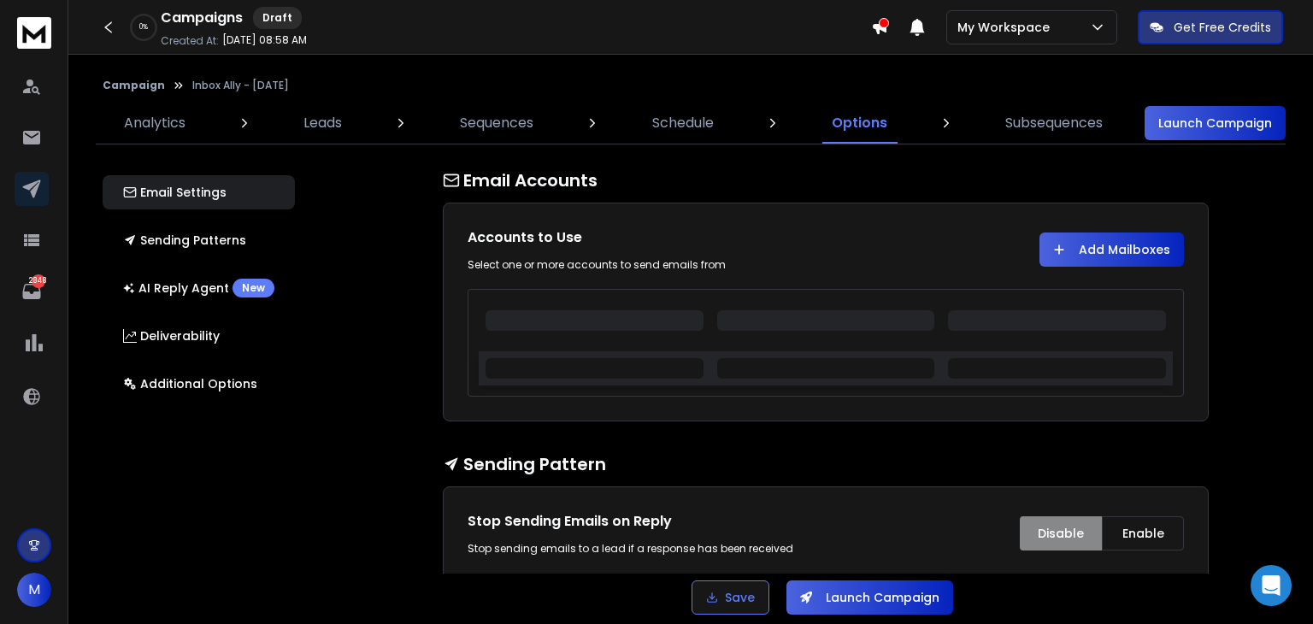
click at [1163, 123] on button "Launch Campaign" at bounding box center [1214, 123] width 141 height 34
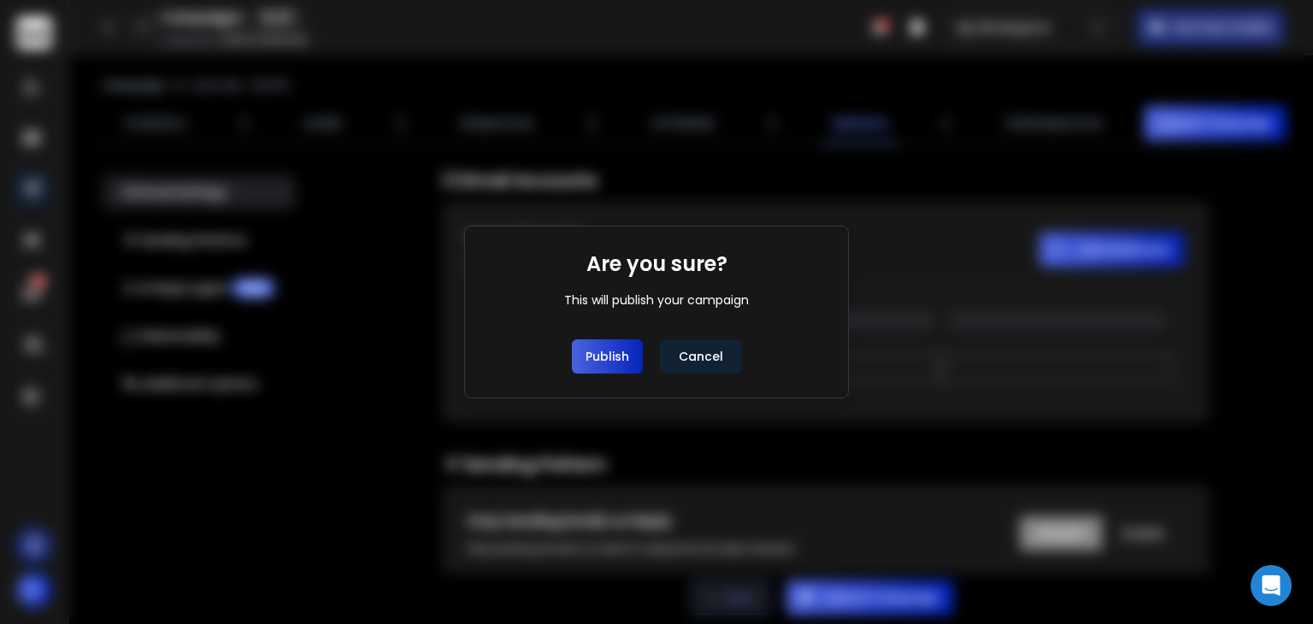
click at [605, 366] on button "Publish" at bounding box center [607, 356] width 71 height 34
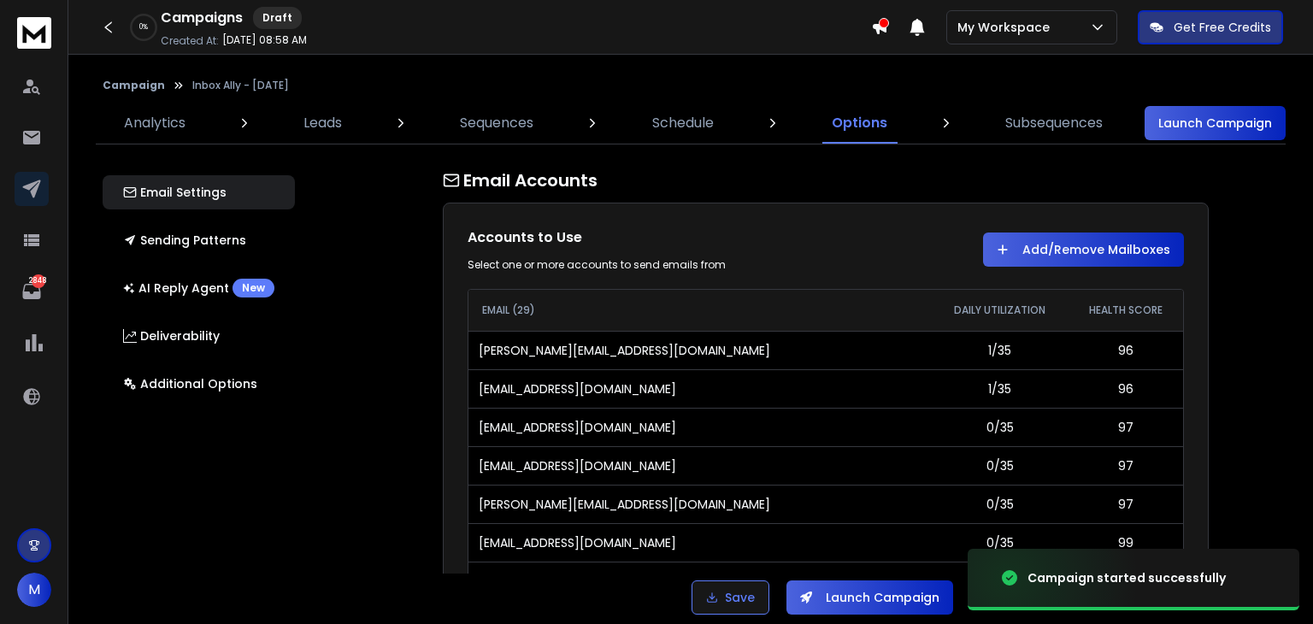
click at [735, 585] on button "Save" at bounding box center [730, 597] width 78 height 34
click at [1167, 123] on button "Launch Campaign" at bounding box center [1214, 123] width 141 height 34
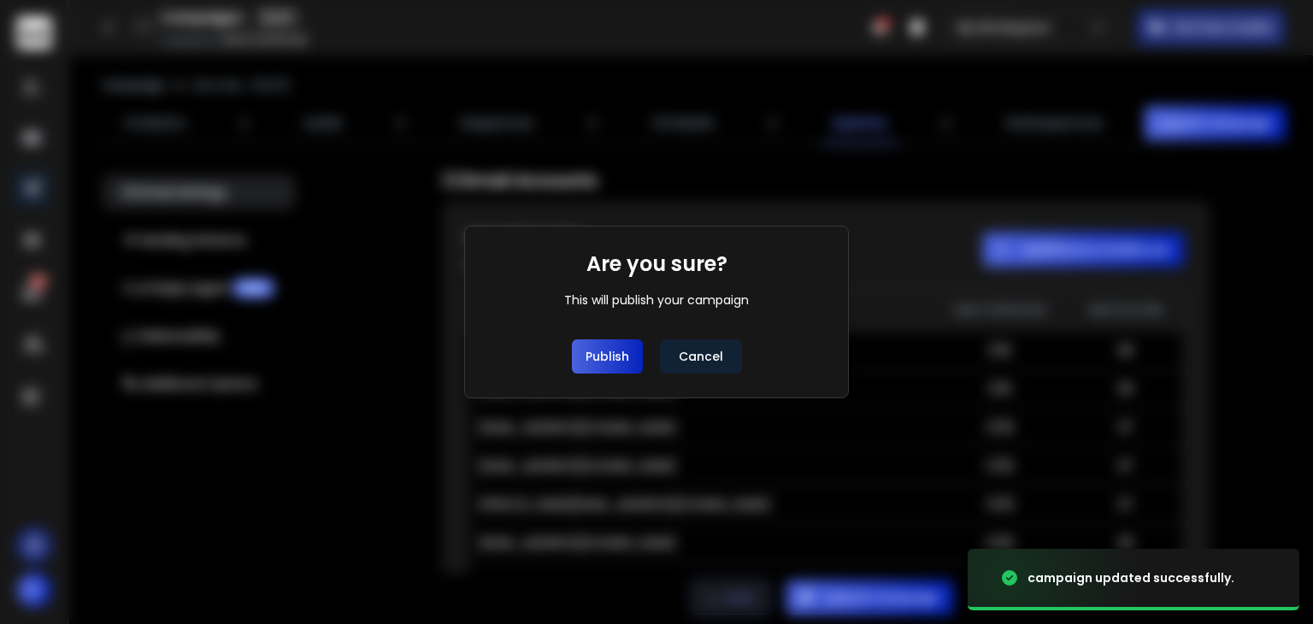
click at [613, 365] on button "Publish" at bounding box center [607, 356] width 71 height 34
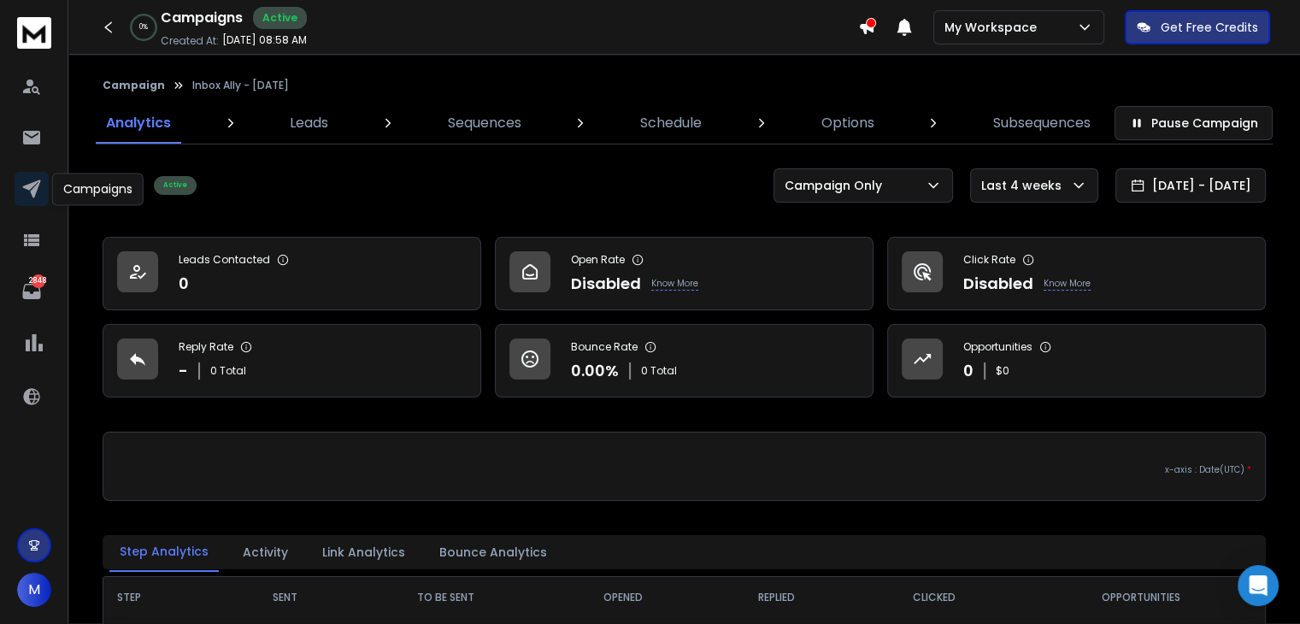
click at [29, 185] on icon at bounding box center [31, 188] width 18 height 18
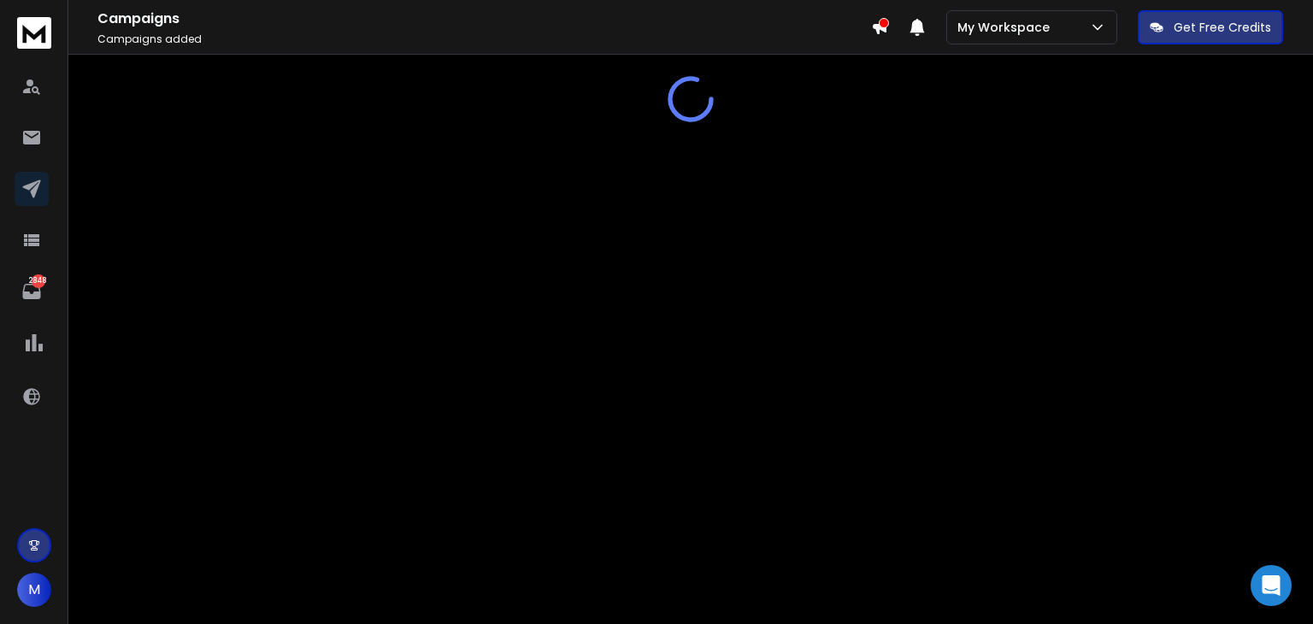
drag, startPoint x: 555, startPoint y: 99, endPoint x: 543, endPoint y: 98, distance: 11.1
drag, startPoint x: 543, startPoint y: 98, endPoint x: 350, endPoint y: 21, distance: 207.9
click at [350, 21] on h1 "Campaigns" at bounding box center [483, 19] width 773 height 21
